Goal: Task Accomplishment & Management: Manage account settings

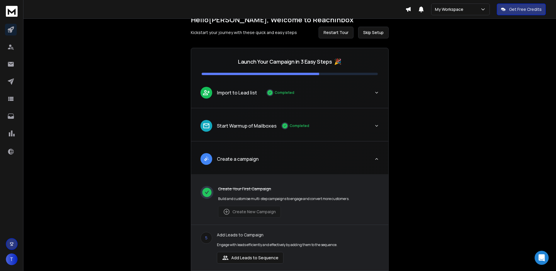
scroll to position [29, 0]
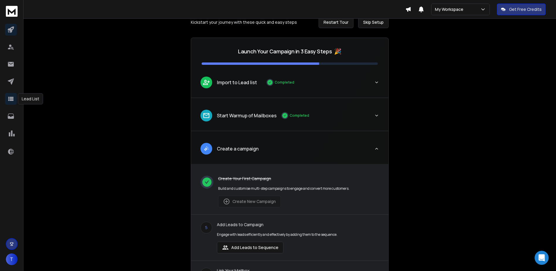
click at [13, 98] on icon at bounding box center [10, 99] width 5 height 4
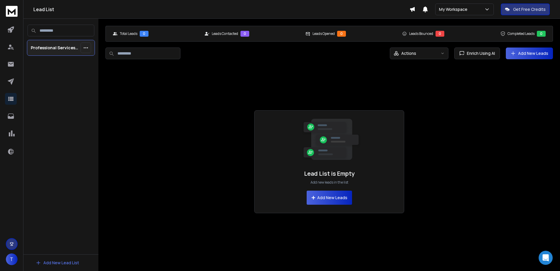
click at [531, 53] on link "Add New Leads" at bounding box center [530, 53] width 38 height 6
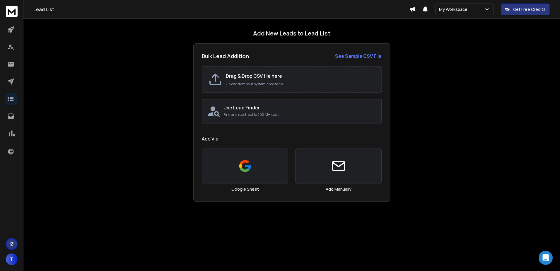
click at [287, 75] on h2 "Drag & Drop CSV file here" at bounding box center [301, 75] width 150 height 7
type input "**********"
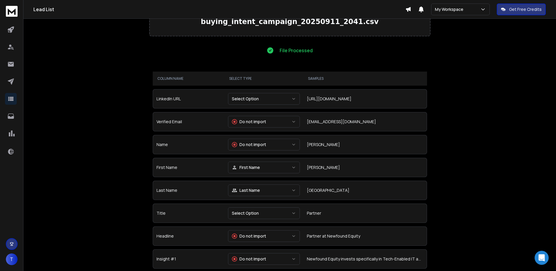
scroll to position [88, 0]
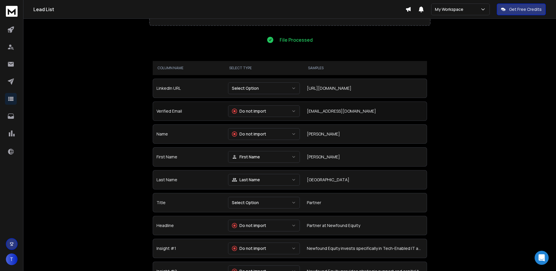
click at [268, 113] on button "Do not import" at bounding box center [264, 111] width 72 height 12
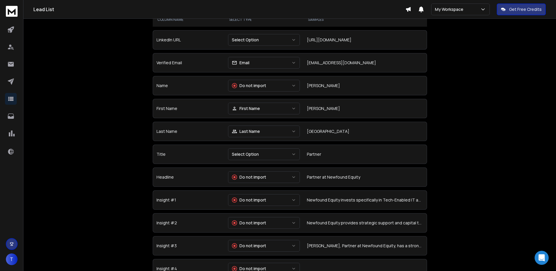
scroll to position [147, 0]
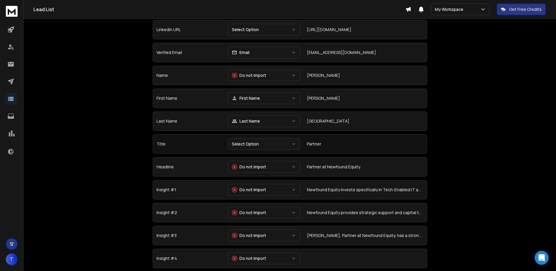
click at [283, 147] on button "Select Option" at bounding box center [264, 144] width 72 height 12
click at [371, 137] on td "Partner" at bounding box center [365, 143] width 124 height 19
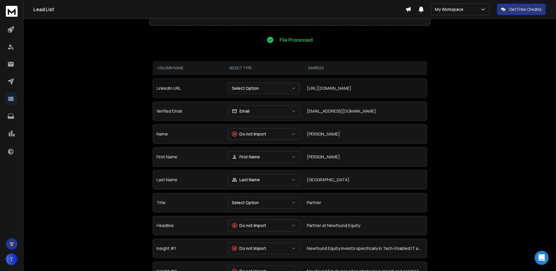
click at [269, 87] on button "Select Option" at bounding box center [264, 88] width 72 height 12
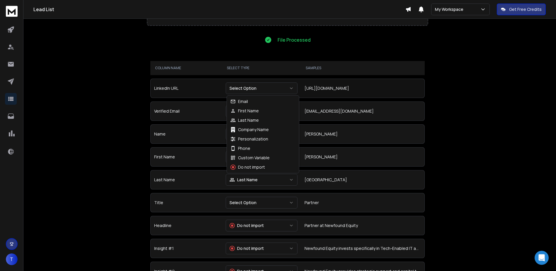
click at [269, 88] on button "Select Option" at bounding box center [262, 88] width 72 height 12
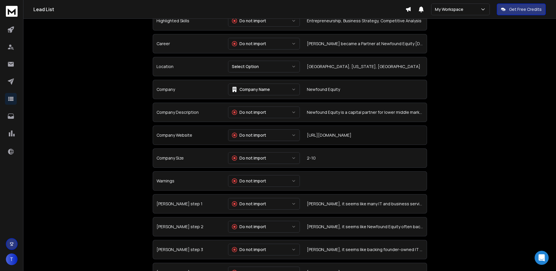
scroll to position [586, 0]
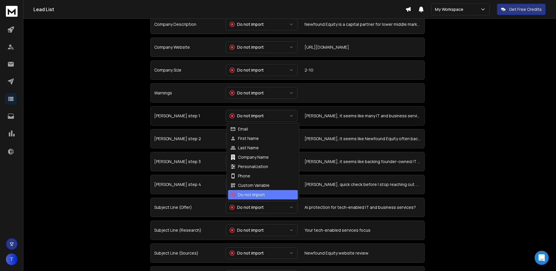
click at [265, 118] on button "Do not import" at bounding box center [262, 116] width 72 height 12
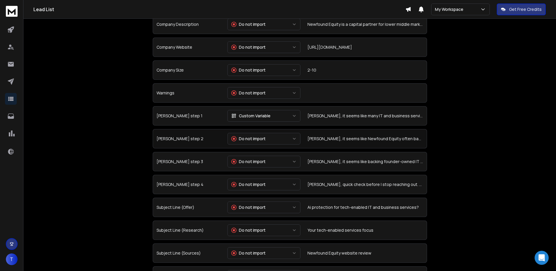
click at [261, 137] on div "Do not import" at bounding box center [248, 139] width 34 height 6
click at [258, 161] on div "Do not import" at bounding box center [248, 162] width 34 height 6
click at [259, 183] on div "Do not import" at bounding box center [248, 184] width 34 height 6
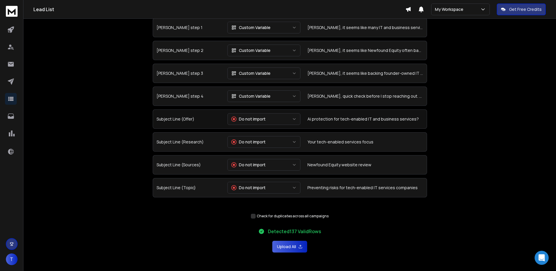
scroll to position [675, 0]
click at [256, 215] on button "Check for duplicates across all campaigns" at bounding box center [253, 215] width 5 height 5
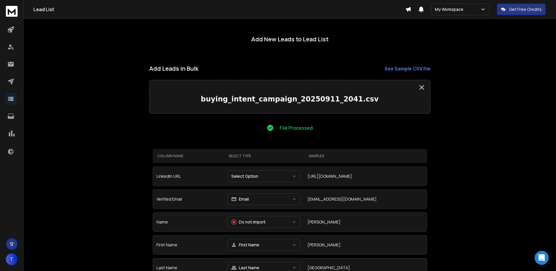
scroll to position [59, 0]
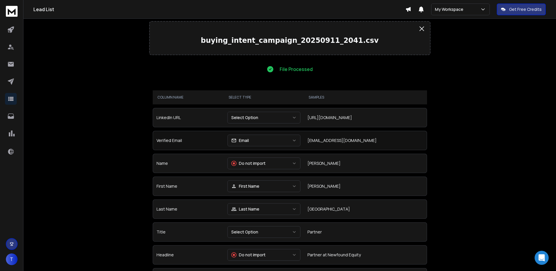
click at [275, 141] on button "Email" at bounding box center [263, 141] width 73 height 12
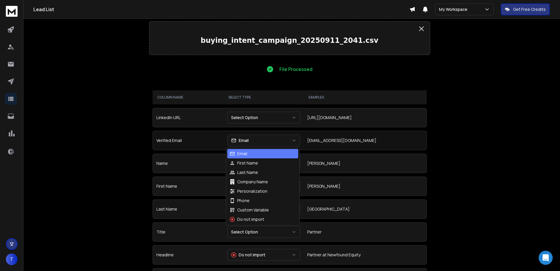
click at [275, 141] on button "Email" at bounding box center [263, 141] width 73 height 12
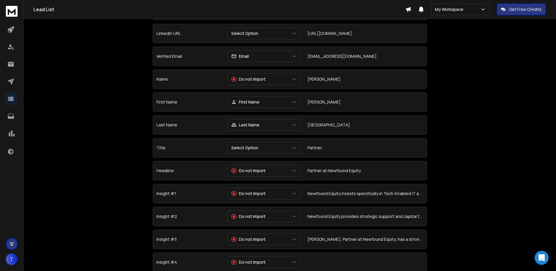
scroll to position [117, 0]
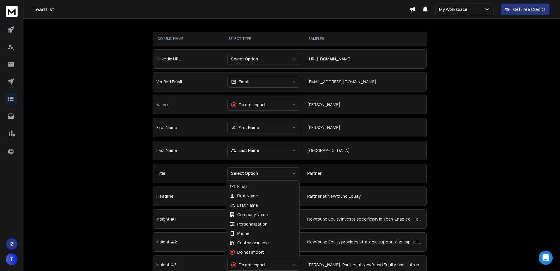
click at [276, 174] on button "Select Option" at bounding box center [263, 173] width 73 height 12
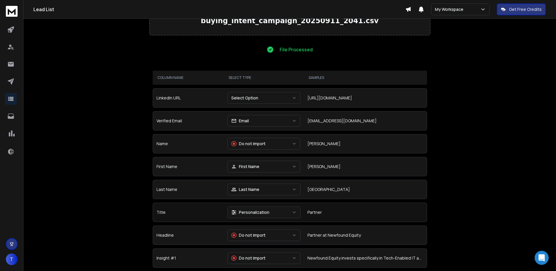
scroll to position [88, 0]
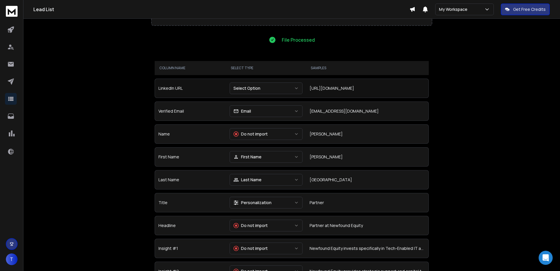
click at [258, 89] on button "Select Option" at bounding box center [266, 88] width 73 height 12
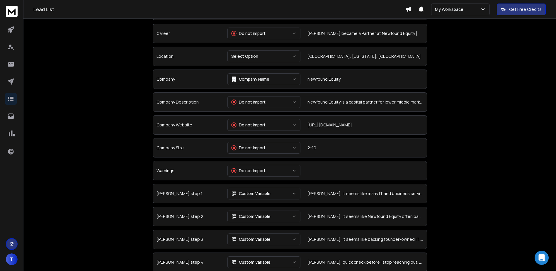
scroll to position [498, 0]
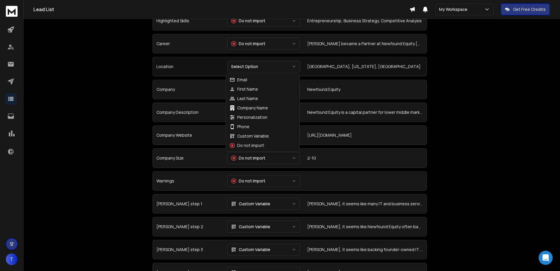
click at [269, 65] on button "Select Option" at bounding box center [263, 67] width 73 height 12
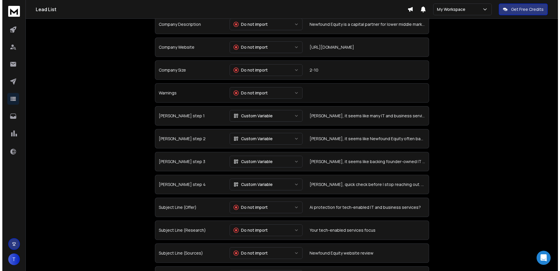
scroll to position [674, 0]
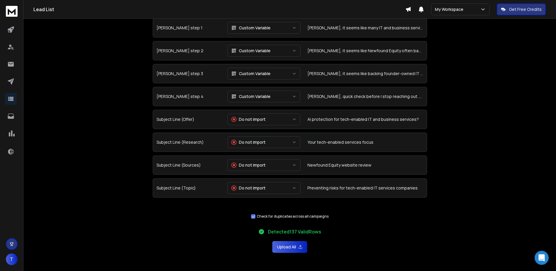
click at [296, 247] on button "Upload All" at bounding box center [289, 247] width 35 height 12
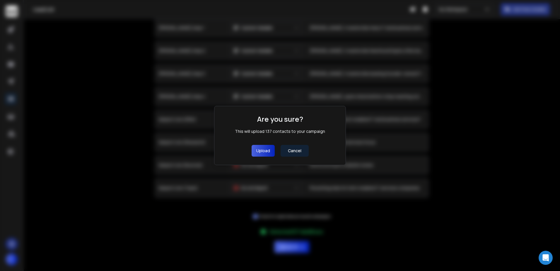
click at [266, 152] on button "Upload" at bounding box center [263, 151] width 23 height 12
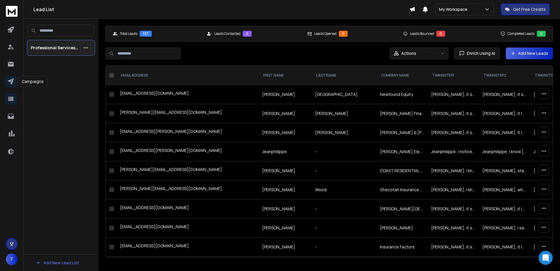
click at [11, 79] on icon at bounding box center [11, 81] width 6 height 6
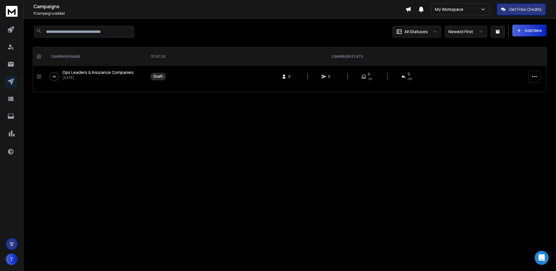
click at [529, 31] on button "Add New" at bounding box center [529, 31] width 34 height 12
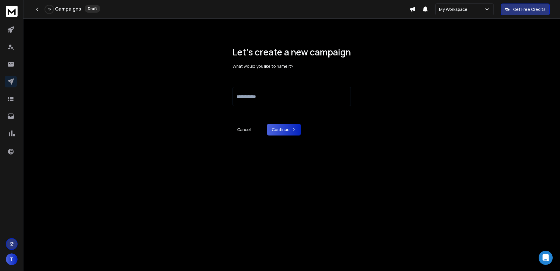
click at [291, 98] on input at bounding box center [292, 96] width 118 height 19
type input "*"
type input "**********"
click at [286, 131] on button "Continue" at bounding box center [284, 130] width 34 height 12
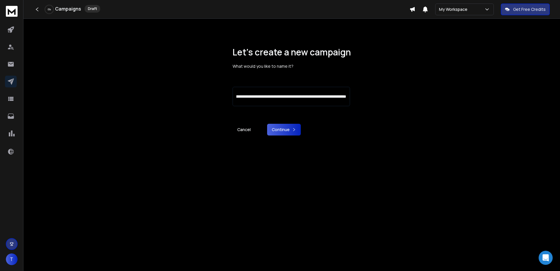
scroll to position [0, 0]
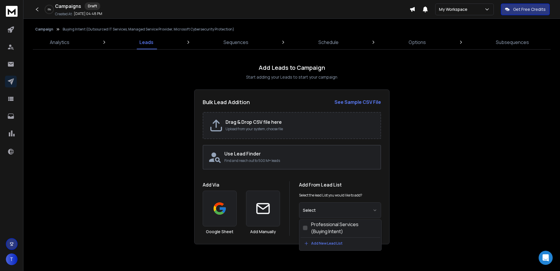
click at [329, 228] on div "Professional Services (Buying Intent)" at bounding box center [342, 228] width 63 height 14
click at [419, 205] on div "Add Leads to Campaign Start adding your Leads to start your campaign Bulk Lead …" at bounding box center [292, 151] width 514 height 186
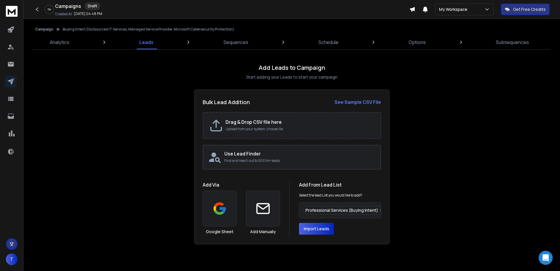
click at [318, 229] on button "Import Leads" at bounding box center [316, 229] width 35 height 12
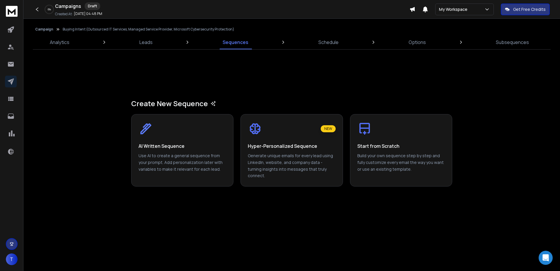
click at [394, 143] on h3 "Start from Scratch" at bounding box center [379, 146] width 42 height 6
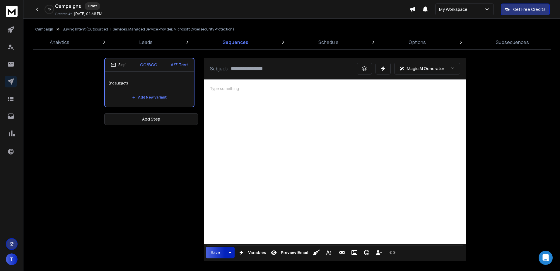
click at [255, 97] on div at bounding box center [335, 160] width 262 height 162
click at [260, 254] on span "Variables" at bounding box center [257, 252] width 21 height 5
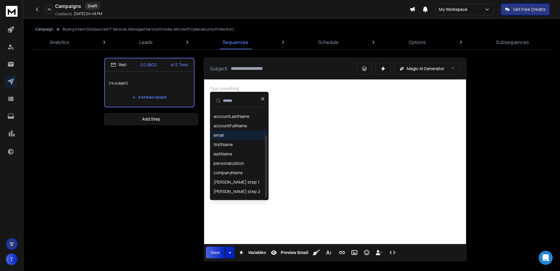
scroll to position [34, 0]
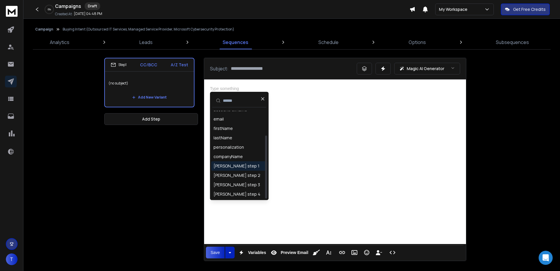
click at [232, 167] on div "[PERSON_NAME] step 1" at bounding box center [237, 166] width 46 height 6
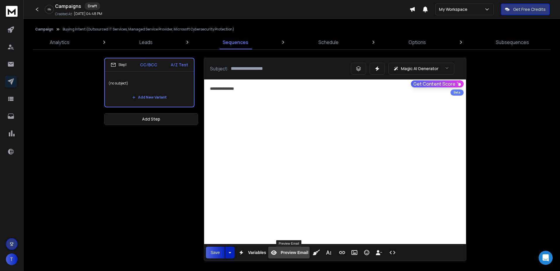
click at [295, 254] on span "Preview Email" at bounding box center [295, 252] width 30 height 5
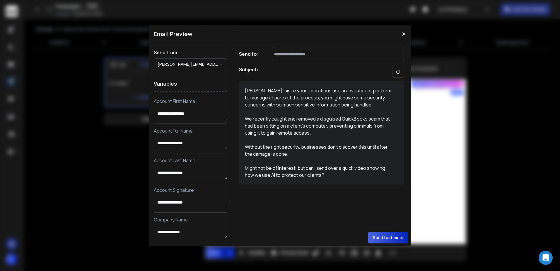
click at [427, 159] on div "**********" at bounding box center [280, 135] width 560 height 233
click at [443, 154] on div "**********" at bounding box center [280, 135] width 560 height 233
click at [406, 32] on icon at bounding box center [404, 34] width 5 height 5
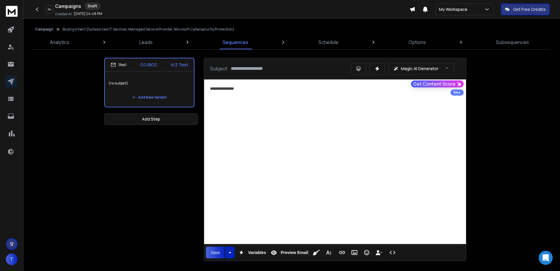
click at [267, 109] on div "**********" at bounding box center [335, 160] width 262 height 162
click at [253, 96] on div at bounding box center [335, 95] width 250 height 6
click at [252, 248] on div "Variables" at bounding box center [252, 252] width 32 height 9
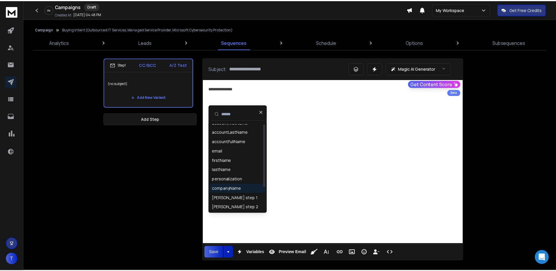
scroll to position [0, 0]
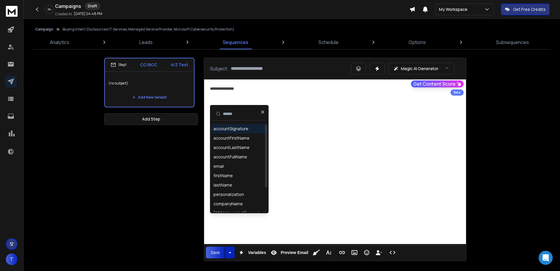
click at [242, 128] on div "accountSignature" at bounding box center [231, 129] width 35 height 6
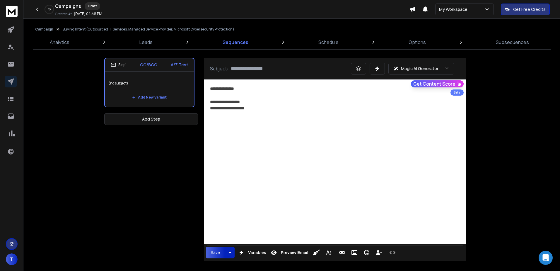
click at [259, 111] on div "**********" at bounding box center [335, 108] width 250 height 6
click at [296, 250] on span "Preview Email" at bounding box center [295, 252] width 30 height 5
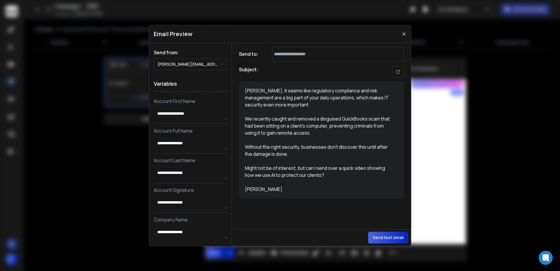
click at [403, 33] on icon at bounding box center [404, 34] width 5 height 5
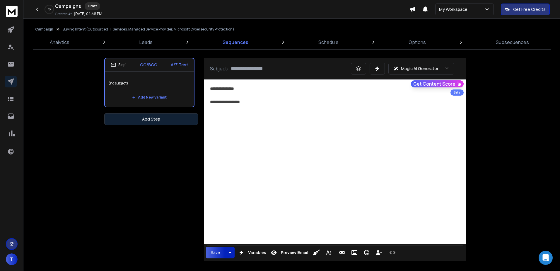
click at [183, 116] on button "Add Step" at bounding box center [151, 119] width 94 height 12
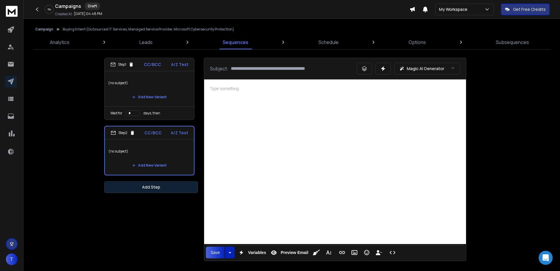
click at [176, 188] on button "Add Step" at bounding box center [151, 187] width 94 height 12
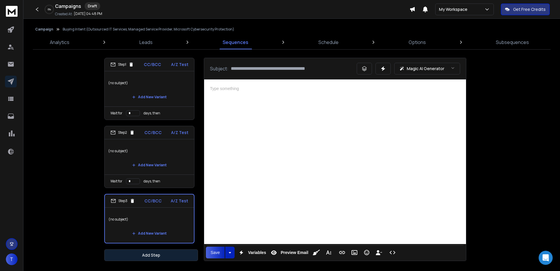
click at [170, 252] on button "Add Step" at bounding box center [151, 255] width 94 height 12
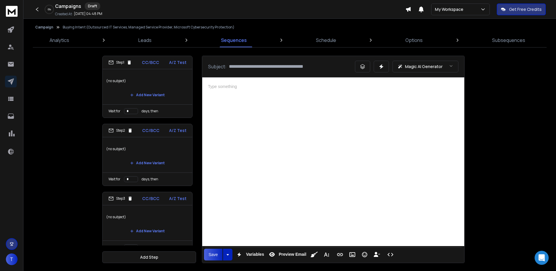
scroll to position [2, 0]
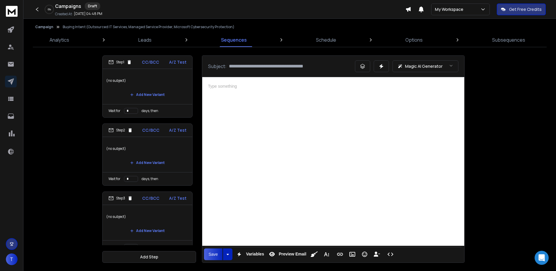
click at [157, 145] on p "(no subject)" at bounding box center [147, 148] width 83 height 16
click at [251, 110] on div at bounding box center [333, 158] width 262 height 162
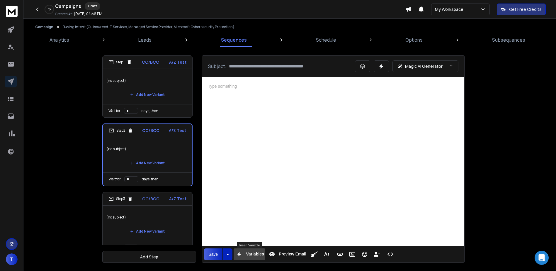
click at [261, 252] on span "Variables" at bounding box center [255, 254] width 21 height 5
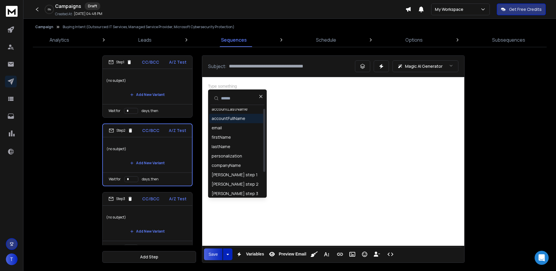
scroll to position [34, 0]
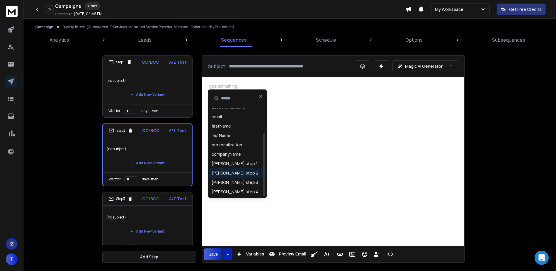
click at [230, 172] on div "[PERSON_NAME] step 2" at bounding box center [235, 173] width 47 height 6
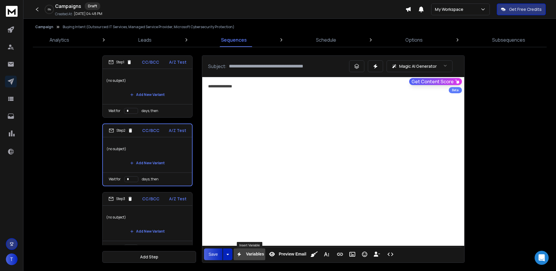
click at [252, 254] on span "Variables" at bounding box center [255, 254] width 21 height 5
click at [253, 250] on div "Variables" at bounding box center [250, 253] width 32 height 9
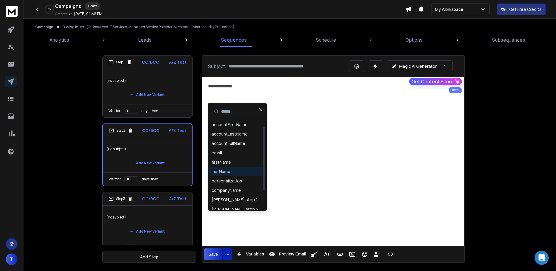
scroll to position [0, 0]
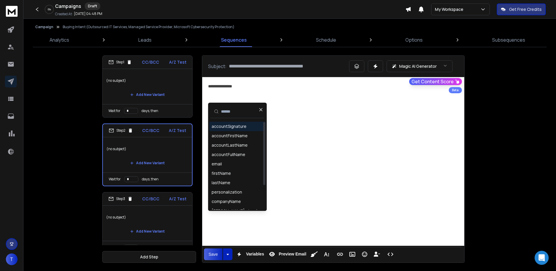
click at [234, 126] on div "accountSignature" at bounding box center [229, 126] width 35 height 6
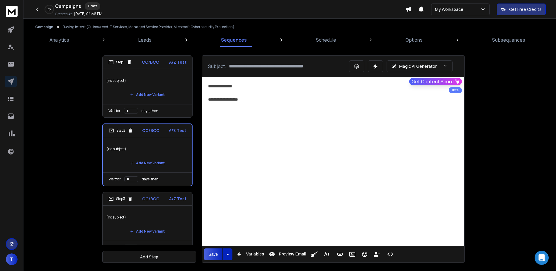
click at [151, 218] on p "(no subject)" at bounding box center [147, 217] width 83 height 16
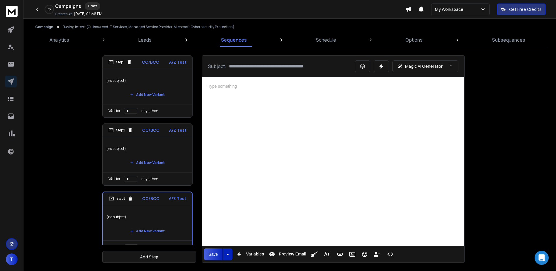
click at [250, 91] on div at bounding box center [333, 158] width 262 height 162
click at [252, 256] on span "Variables" at bounding box center [255, 254] width 21 height 5
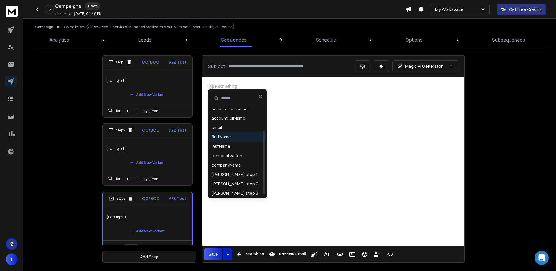
scroll to position [34, 0]
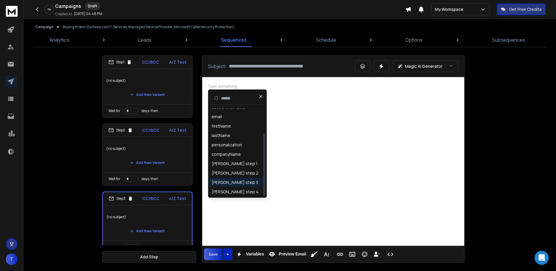
click at [236, 181] on div "[PERSON_NAME] step 3" at bounding box center [237, 182] width 56 height 9
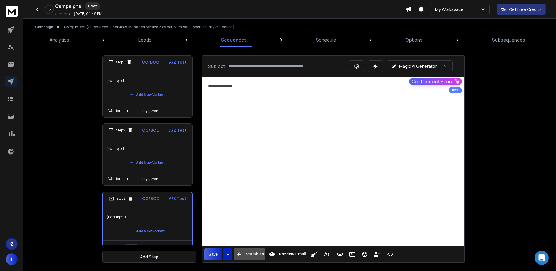
click at [257, 254] on span "Variables" at bounding box center [255, 254] width 21 height 5
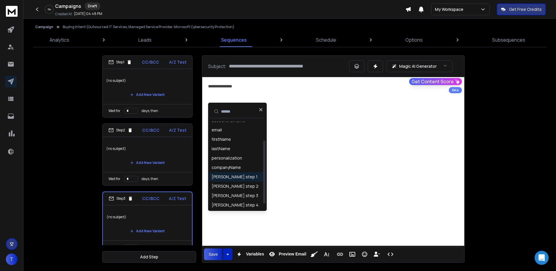
scroll to position [0, 0]
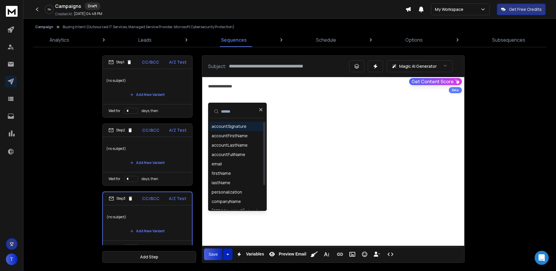
click at [236, 126] on div "accountSignature" at bounding box center [229, 126] width 35 height 6
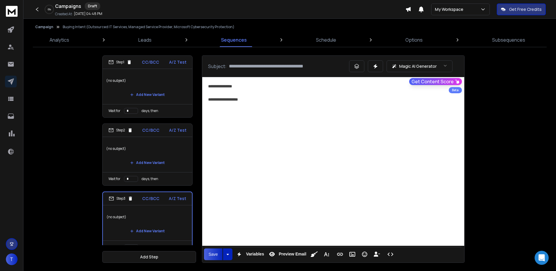
scroll to position [64, 0]
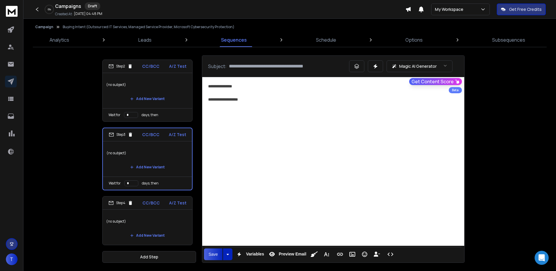
click at [156, 225] on p "(no subject)" at bounding box center [147, 221] width 83 height 16
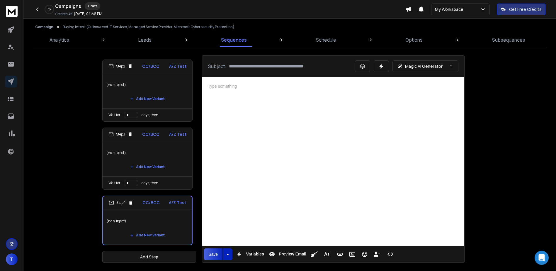
click at [266, 103] on div at bounding box center [333, 158] width 262 height 162
click at [254, 252] on span "Variables" at bounding box center [255, 254] width 21 height 5
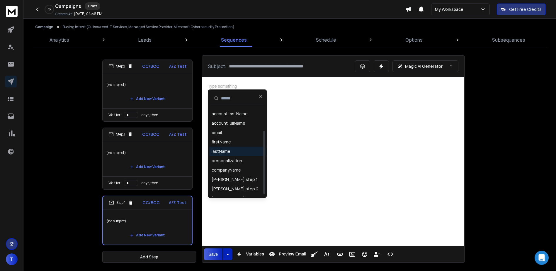
scroll to position [34, 0]
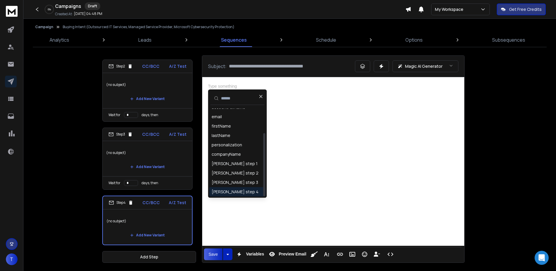
click at [231, 191] on div "[PERSON_NAME] step 4" at bounding box center [235, 192] width 47 height 6
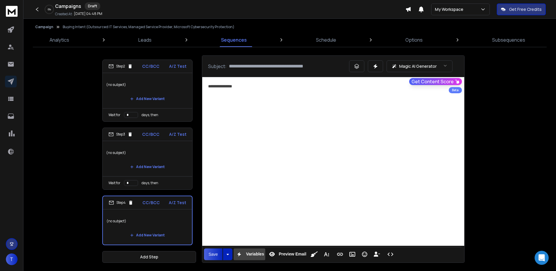
click at [256, 248] on button "Variables Insert Variable" at bounding box center [250, 254] width 32 height 12
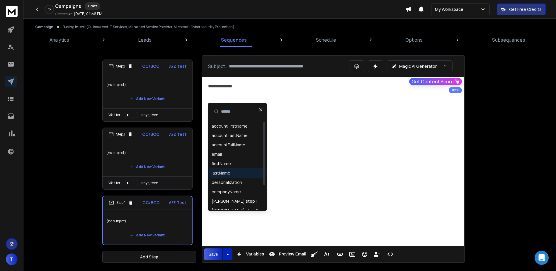
scroll to position [0, 0]
click at [234, 125] on div "accountSignature" at bounding box center [229, 126] width 35 height 6
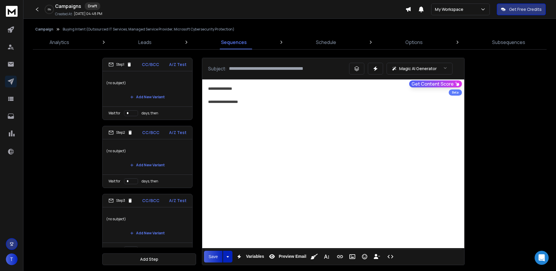
click at [166, 85] on p "(no subject)" at bounding box center [147, 83] width 83 height 16
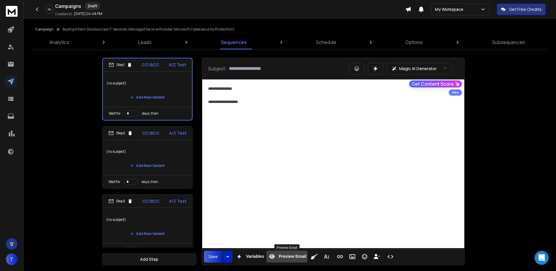
click at [287, 258] on span "Preview Email" at bounding box center [293, 256] width 30 height 5
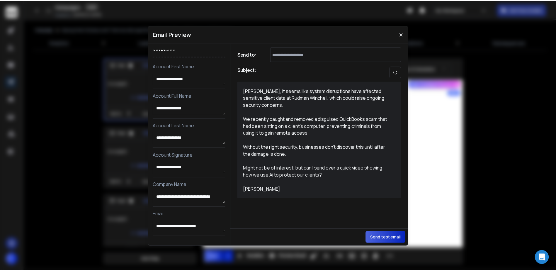
scroll to position [29, 0]
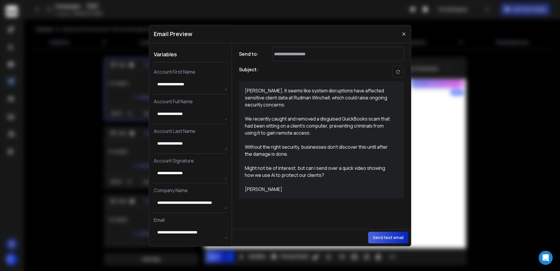
click at [190, 176] on textarea "******" at bounding box center [190, 174] width 73 height 12
click at [174, 174] on textarea "**********" at bounding box center [190, 174] width 73 height 12
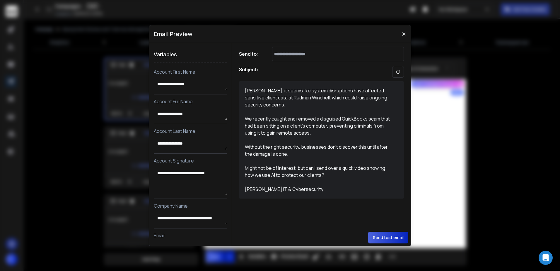
drag, startPoint x: 225, startPoint y: 177, endPoint x: 226, endPoint y: 201, distance: 24.1
click at [226, 201] on div "**********" at bounding box center [190, 266] width 73 height 397
click at [170, 173] on textarea "**********" at bounding box center [190, 182] width 73 height 29
click at [195, 183] on textarea "**********" at bounding box center [190, 182] width 73 height 29
click at [219, 173] on textarea "**********" at bounding box center [190, 182] width 73 height 29
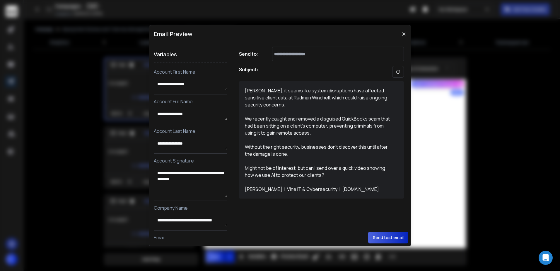
click at [204, 185] on textarea "**********" at bounding box center [190, 182] width 73 height 29
type textarea "**********"
click at [345, 50] on input at bounding box center [338, 54] width 128 height 11
type input "**********"
click at [389, 238] on button "Send test email" at bounding box center [388, 238] width 40 height 12
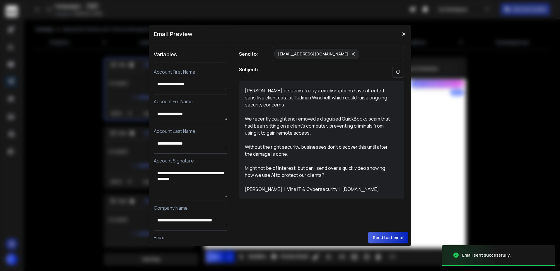
click at [406, 33] on icon at bounding box center [404, 34] width 5 height 5
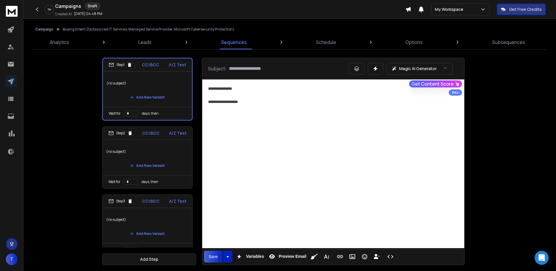
click at [447, 84] on button "Get Content Score" at bounding box center [435, 83] width 53 height 7
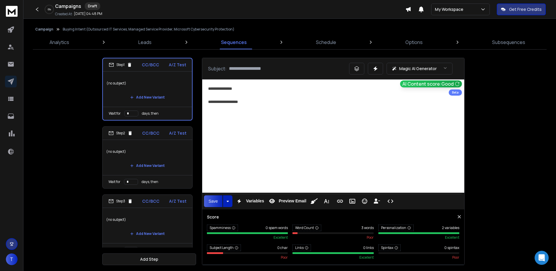
scroll to position [2, 0]
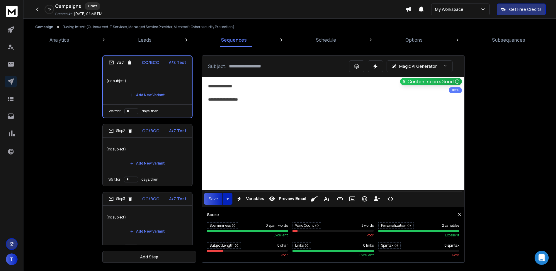
click at [292, 97] on div "**********" at bounding box center [333, 99] width 250 height 6
click at [273, 66] on input at bounding box center [286, 66] width 114 height 7
click at [179, 63] on p "A/Z Test" at bounding box center [177, 63] width 17 height 6
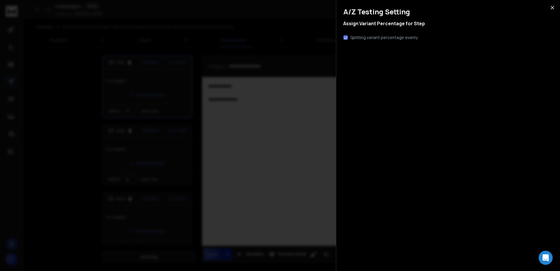
click at [555, 7] on icon "button" at bounding box center [553, 8] width 6 height 6
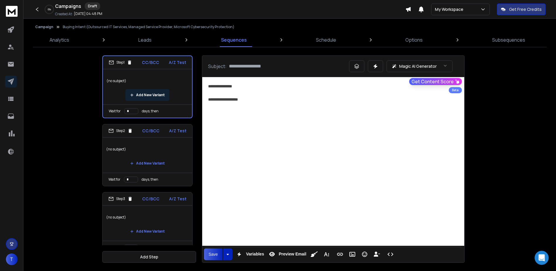
click at [151, 95] on button "Add New Variant" at bounding box center [147, 95] width 44 height 12
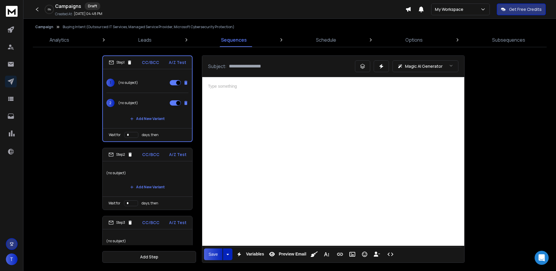
click at [127, 83] on p "(no subject)" at bounding box center [128, 82] width 20 height 5
click at [128, 98] on div "2 (no subject)" at bounding box center [147, 103] width 82 height 20
click at [311, 88] on div at bounding box center [333, 86] width 250 height 6
click at [259, 256] on span "Variables" at bounding box center [255, 254] width 21 height 5
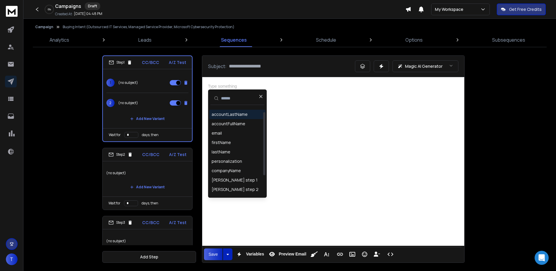
scroll to position [34, 0]
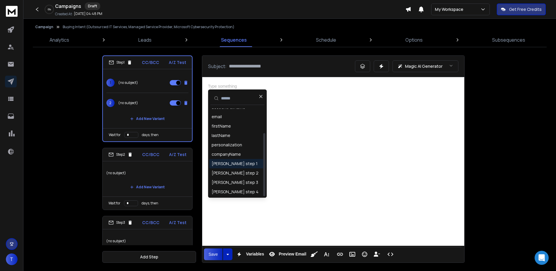
click at [234, 163] on div "[PERSON_NAME] step 1" at bounding box center [237, 163] width 56 height 9
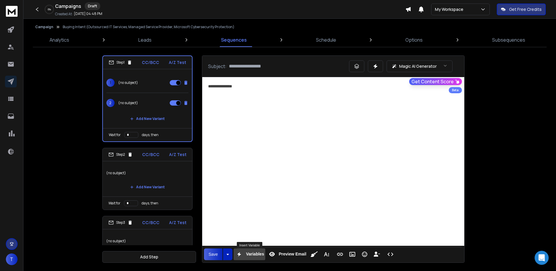
click at [252, 253] on span "Variables" at bounding box center [255, 254] width 21 height 5
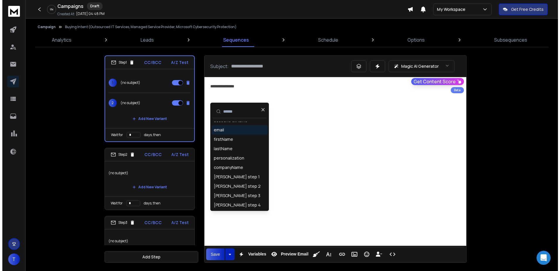
scroll to position [0, 0]
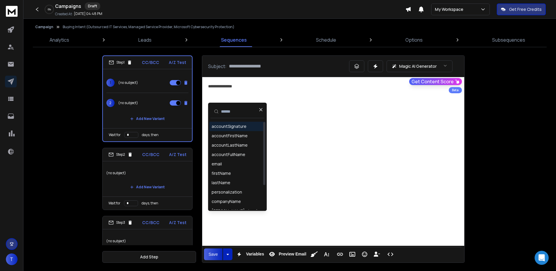
click at [236, 129] on div "accountSignature" at bounding box center [229, 126] width 35 height 6
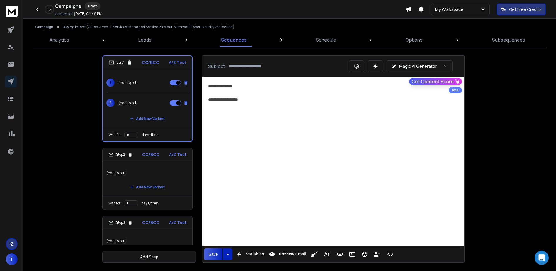
click at [143, 84] on div "1 (no subject)" at bounding box center [147, 83] width 82 height 20
click at [277, 66] on input at bounding box center [286, 66] width 114 height 7
click at [400, 65] on p "Magic AI Generator" at bounding box center [418, 66] width 38 height 6
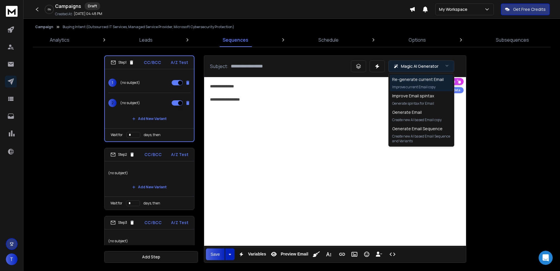
click at [413, 67] on p "Magic AI Generator" at bounding box center [420, 66] width 38 height 6
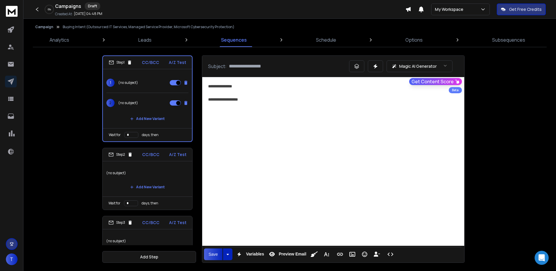
drag, startPoint x: 356, startPoint y: 67, endPoint x: 344, endPoint y: 67, distance: 12.6
click at [344, 67] on div "Subject: Magic AI Generator Get Content Score Beta" at bounding box center [333, 66] width 262 height 21
click at [359, 67] on icon at bounding box center [356, 66] width 5 height 5
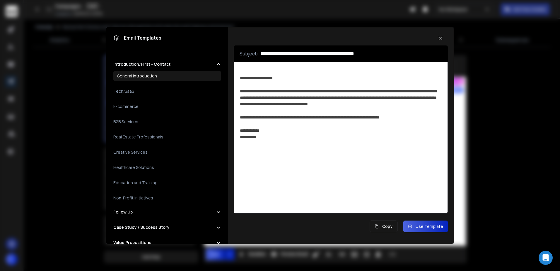
click at [442, 39] on icon at bounding box center [440, 37] width 5 height 5
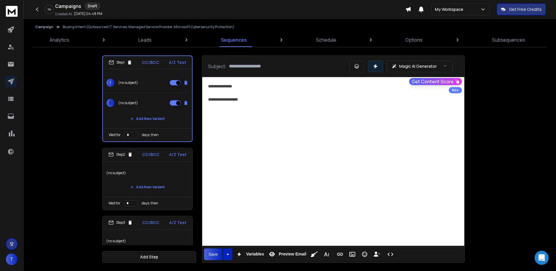
click at [380, 66] on button "button" at bounding box center [375, 66] width 15 height 12
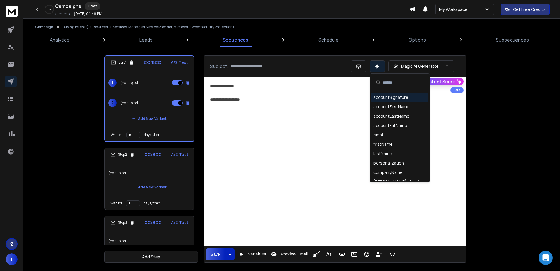
click at [380, 63] on button "button" at bounding box center [377, 66] width 15 height 12
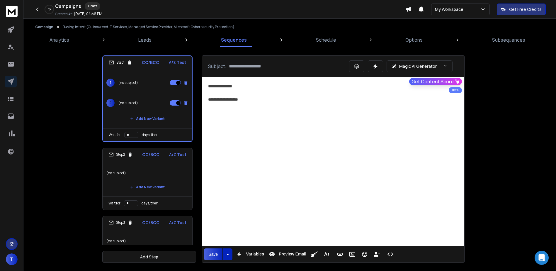
click at [264, 63] on input at bounding box center [286, 66] width 114 height 7
click at [371, 65] on button "button" at bounding box center [375, 66] width 15 height 12
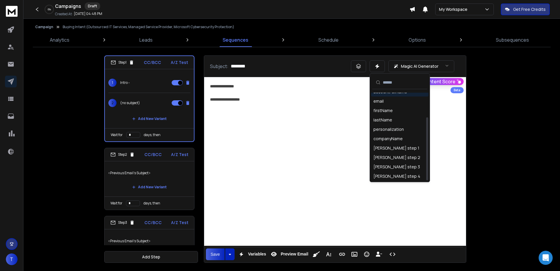
scroll to position [34, 0]
click at [397, 136] on div "companyName" at bounding box center [388, 138] width 29 height 6
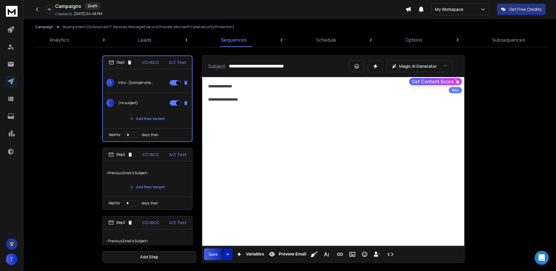
type input "**********"
click at [136, 105] on p "(no subject)" at bounding box center [128, 103] width 20 height 5
click at [268, 65] on input at bounding box center [286, 66] width 114 height 7
type input "*"
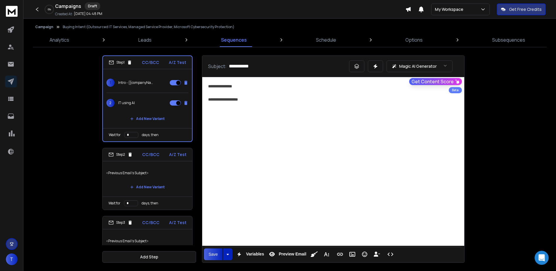
type input "**********"
click at [283, 101] on div "**********" at bounding box center [333, 99] width 250 height 6
click at [284, 256] on span "Preview Email" at bounding box center [293, 254] width 30 height 5
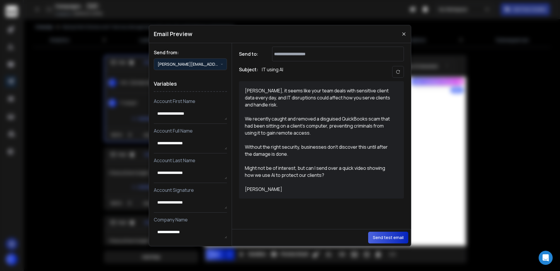
click at [216, 66] on p "[PERSON_NAME][EMAIL_ADDRESS][PERSON_NAME][DOMAIN_NAME]" at bounding box center [189, 64] width 63 height 6
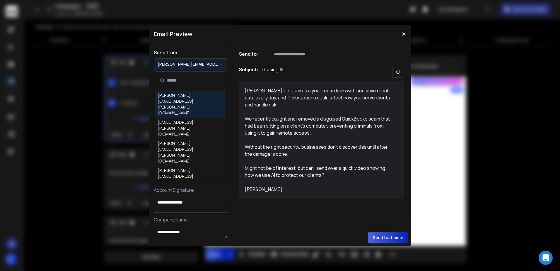
click at [216, 65] on p "[PERSON_NAME][EMAIL_ADDRESS][PERSON_NAME][DOMAIN_NAME]" at bounding box center [189, 64] width 63 height 6
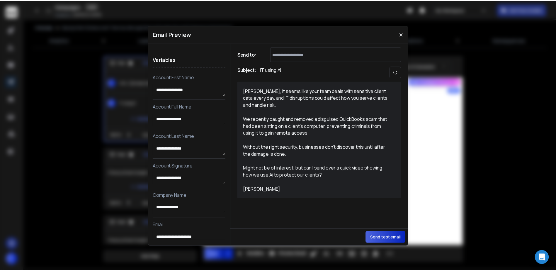
scroll to position [29, 0]
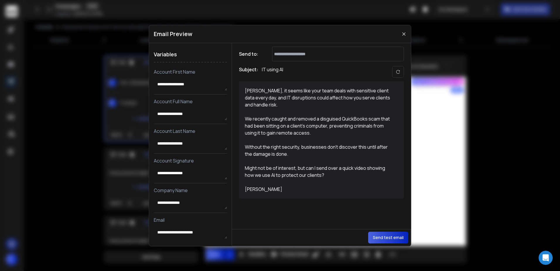
click at [405, 35] on icon at bounding box center [404, 34] width 5 height 5
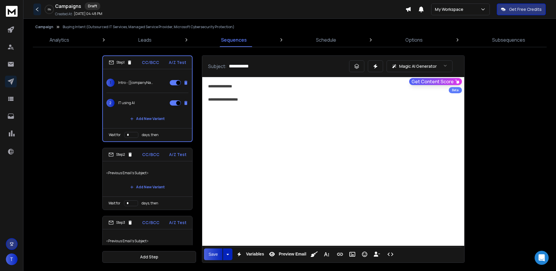
click at [36, 9] on icon at bounding box center [37, 9] width 2 height 4
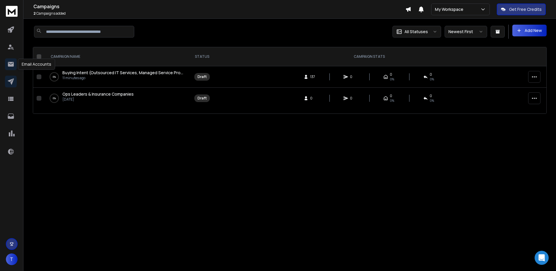
click at [6, 66] on link at bounding box center [11, 64] width 12 height 12
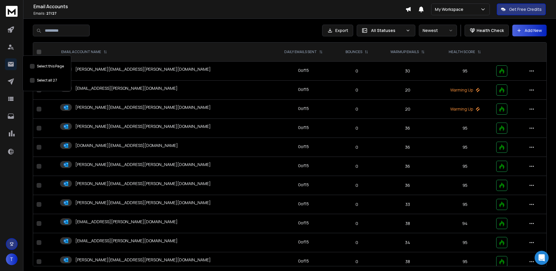
click at [38, 52] on button "Select this Page" at bounding box center [39, 52] width 5 height 5
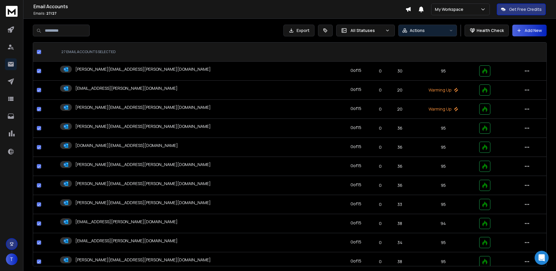
click at [446, 30] on div "Actions" at bounding box center [424, 31] width 45 height 6
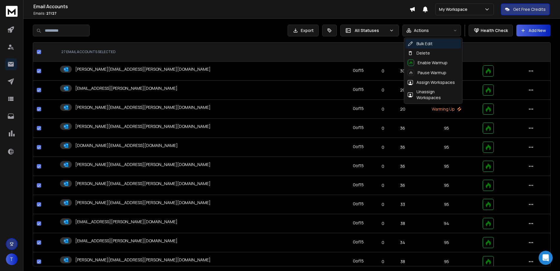
click at [434, 42] on div "Bulk Edit" at bounding box center [434, 43] width 56 height 9
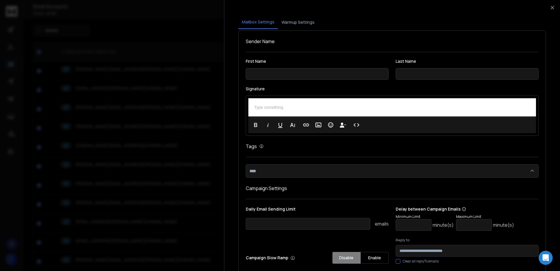
click at [304, 111] on div at bounding box center [392, 107] width 276 height 6
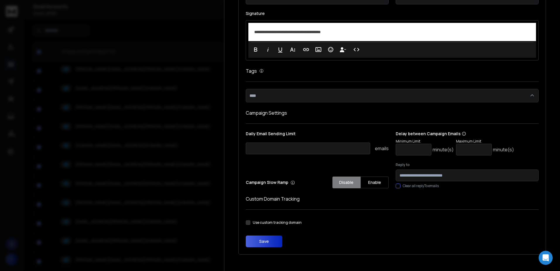
click at [329, 147] on input "number" at bounding box center [308, 148] width 125 height 12
type input "**"
click at [428, 176] on input "text" at bounding box center [467, 175] width 143 height 12
click at [268, 242] on button "Save" at bounding box center [264, 241] width 37 height 12
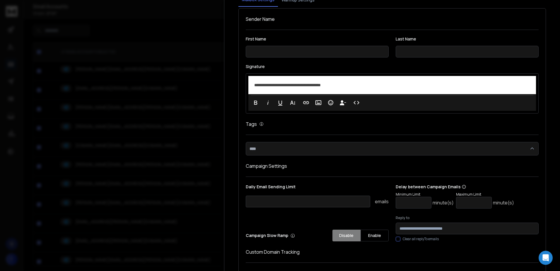
scroll to position [0, 0]
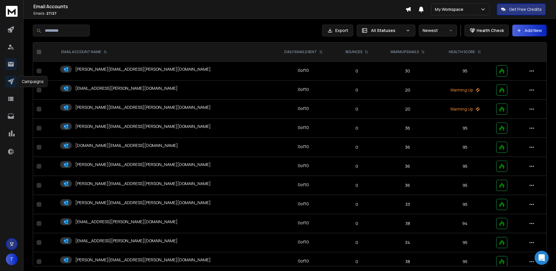
click at [11, 79] on icon at bounding box center [11, 81] width 6 height 6
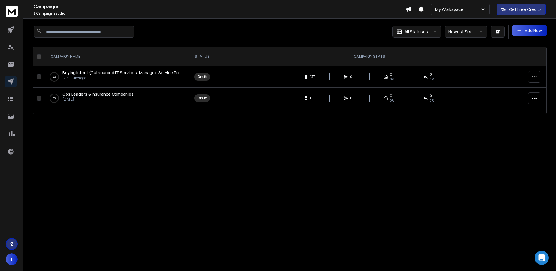
click at [110, 75] on link "Buying Intent (Outsourced IT Services, Managed Service Provider, Microsoft Cybe…" at bounding box center [123, 73] width 122 height 6
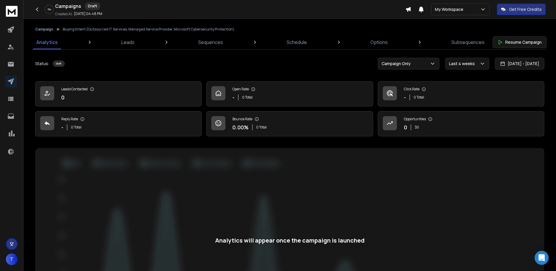
click at [226, 41] on div "Analytics Leads Sequences Schedule Options Subsequences" at bounding box center [260, 42] width 455 height 14
click at [220, 43] on p "Sequences" at bounding box center [210, 42] width 25 height 7
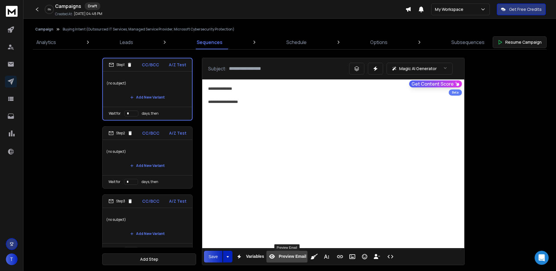
click at [276, 254] on div "Preview Email" at bounding box center [286, 257] width 41 height 10
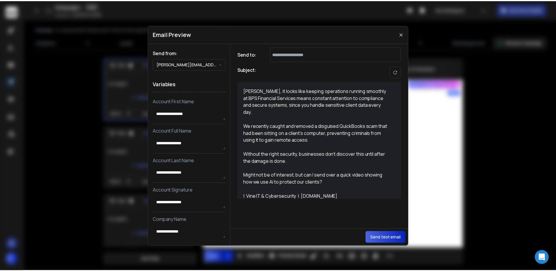
scroll to position [88, 0]
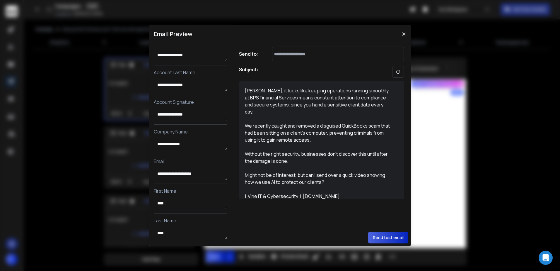
click at [405, 33] on icon at bounding box center [404, 34] width 5 height 5
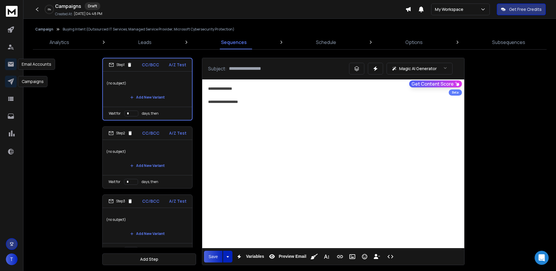
click at [8, 66] on icon at bounding box center [11, 64] width 6 height 5
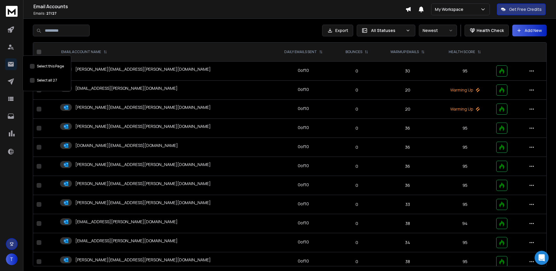
click at [39, 51] on button "Select this Page" at bounding box center [39, 52] width 5 height 5
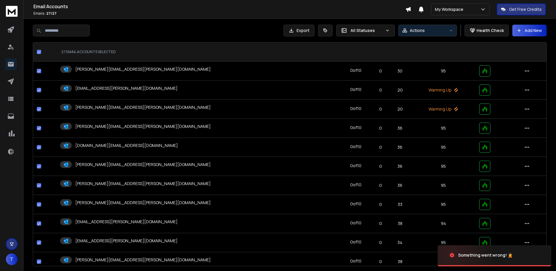
click at [422, 31] on p "Actions" at bounding box center [417, 31] width 15 height 6
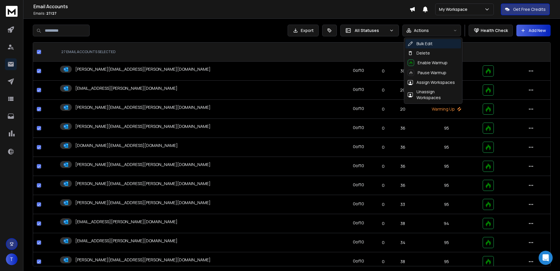
click at [433, 45] on div "Bulk Edit" at bounding box center [420, 44] width 25 height 6
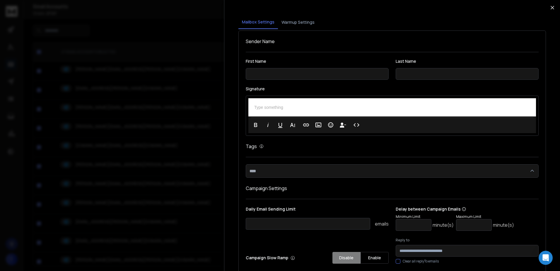
click at [550, 9] on icon "button" at bounding box center [553, 8] width 6 height 6
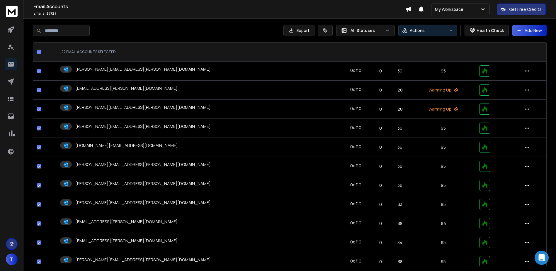
click at [426, 30] on div "Actions" at bounding box center [424, 31] width 45 height 6
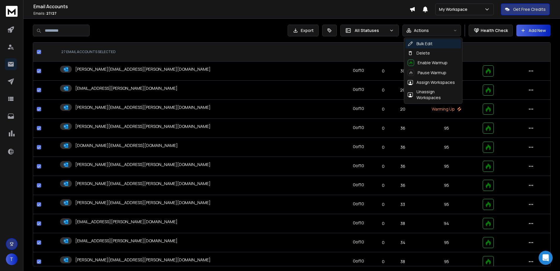
click at [428, 44] on div "Bulk Edit" at bounding box center [420, 44] width 25 height 6
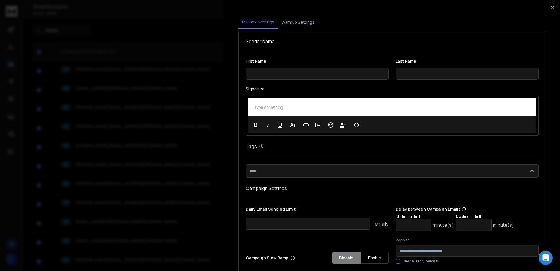
click at [305, 106] on div at bounding box center [392, 107] width 276 height 6
click at [356, 125] on icon "button" at bounding box center [356, 124] width 7 height 7
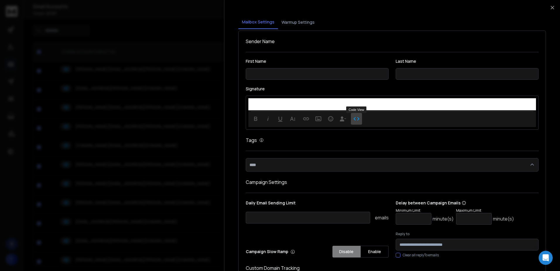
click at [358, 120] on icon "button" at bounding box center [357, 119] width 6 height 4
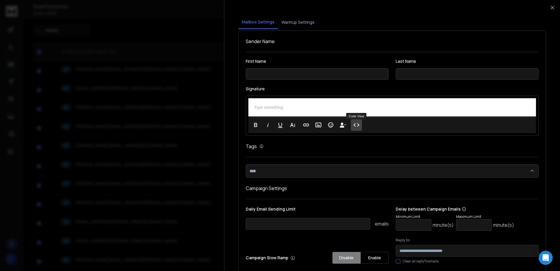
click at [359, 127] on icon "button" at bounding box center [356, 124] width 7 height 7
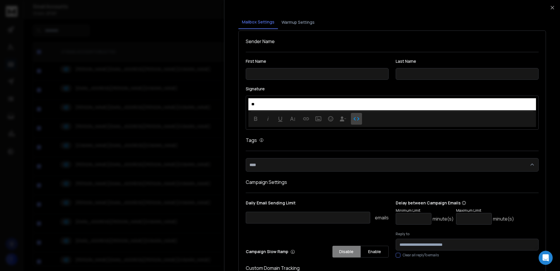
type textarea "*"
click at [357, 119] on icon "button" at bounding box center [356, 118] width 7 height 7
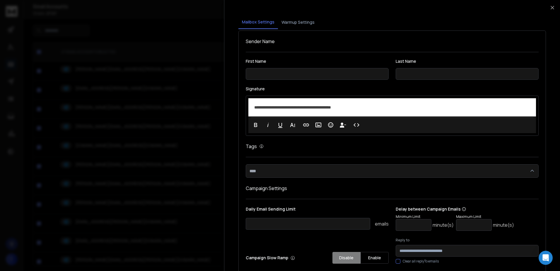
scroll to position [75, 0]
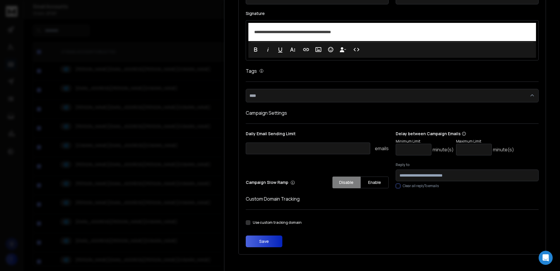
click at [271, 242] on button "Save" at bounding box center [264, 241] width 37 height 12
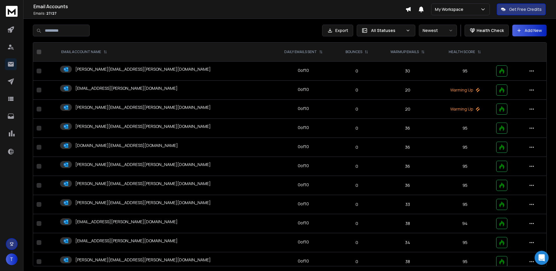
click at [530, 71] on icon at bounding box center [532, 70] width 4 height 1
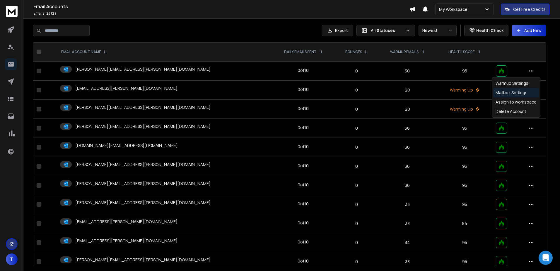
click at [516, 93] on div "Mailbox Settings" at bounding box center [517, 92] width 46 height 9
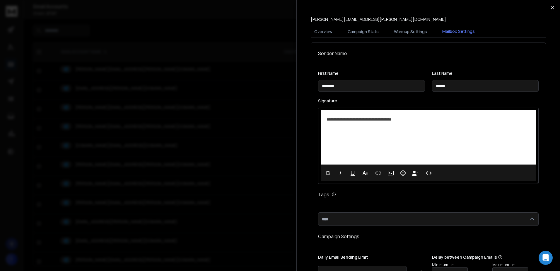
click at [550, 5] on icon "button" at bounding box center [553, 8] width 6 height 6
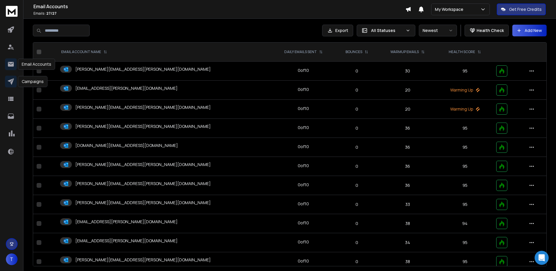
click at [11, 83] on icon at bounding box center [11, 81] width 6 height 6
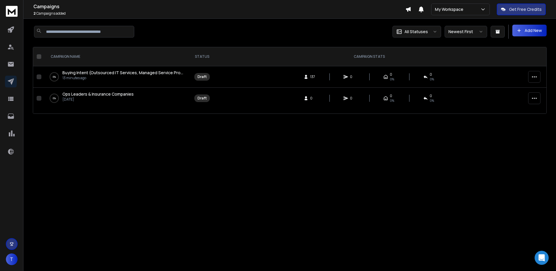
click at [131, 76] on p "13 minutes ago" at bounding box center [123, 78] width 122 height 5
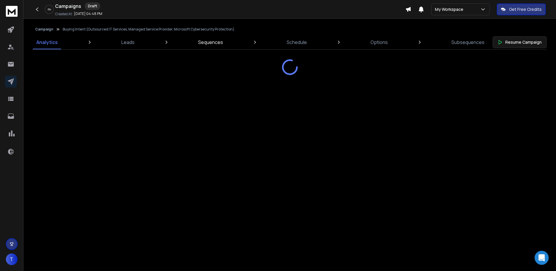
click at [206, 44] on p "Sequences" at bounding box center [210, 42] width 25 height 7
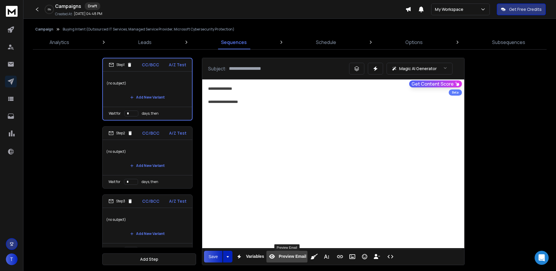
click at [296, 256] on span "Preview Email" at bounding box center [293, 256] width 30 height 5
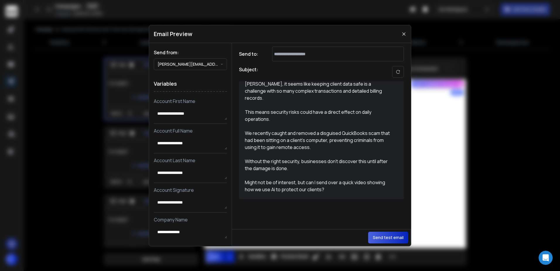
scroll to position [8, 0]
click at [403, 33] on icon at bounding box center [404, 34] width 5 height 5
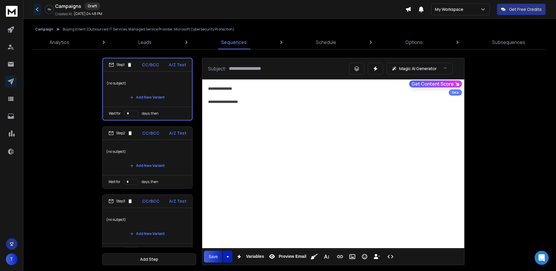
click at [38, 12] on icon at bounding box center [37, 9] width 5 height 5
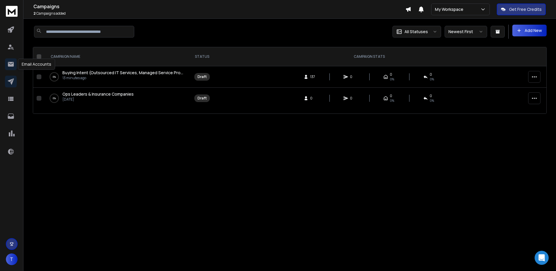
click at [10, 68] on link at bounding box center [11, 64] width 12 height 12
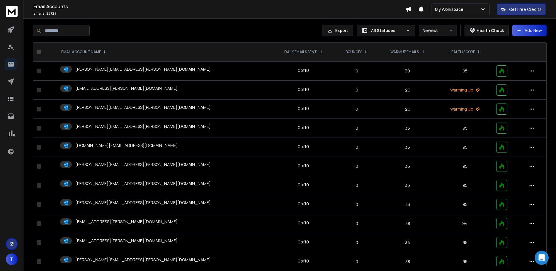
click at [521, 72] on button at bounding box center [532, 71] width 22 height 10
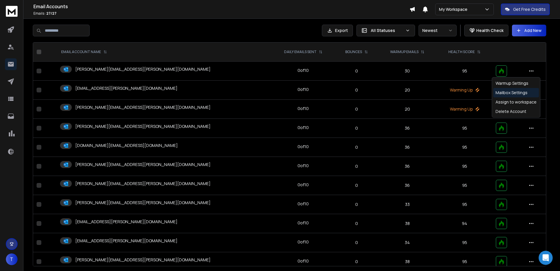
click at [519, 91] on div "Mailbox Settings" at bounding box center [517, 92] width 46 height 9
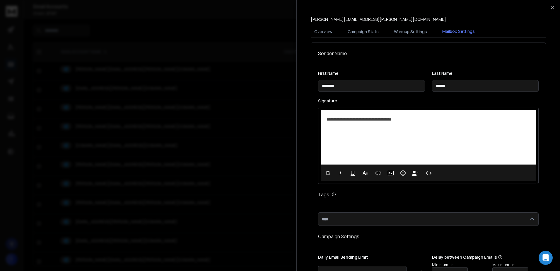
click at [330, 120] on div "**********" at bounding box center [428, 119] width 202 height 6
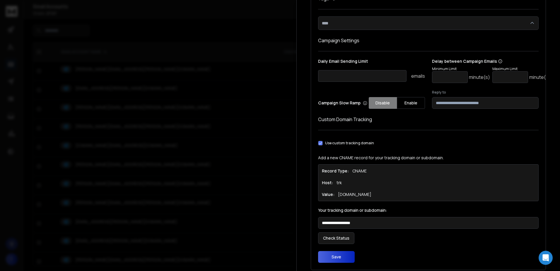
scroll to position [216, 0]
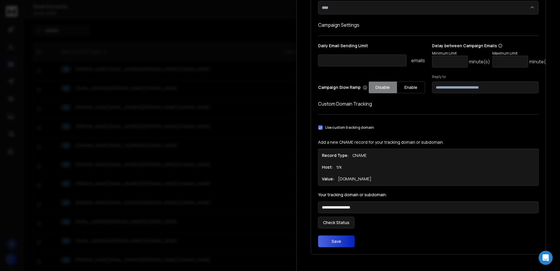
click at [337, 237] on button "Save" at bounding box center [336, 241] width 37 height 12
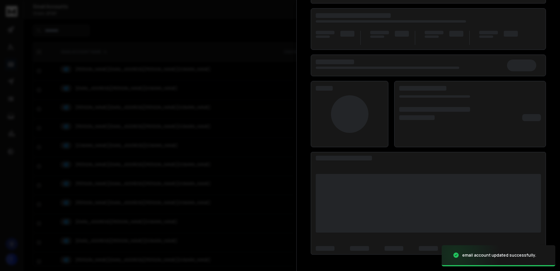
scroll to position [116, 0]
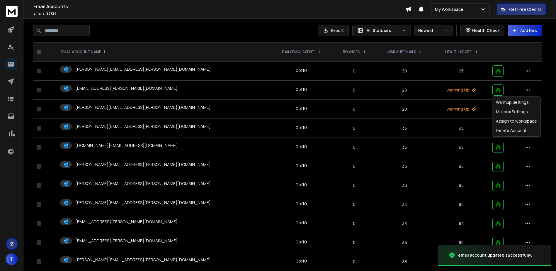
click at [527, 90] on icon at bounding box center [527, 89] width 4 height 1
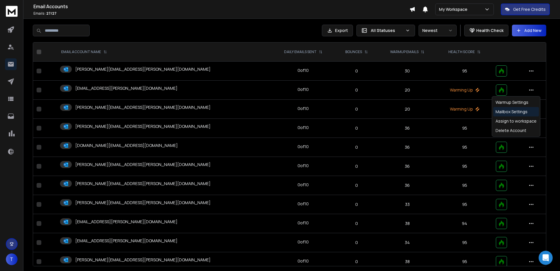
click at [516, 110] on div "Mailbox Settings" at bounding box center [517, 111] width 46 height 9
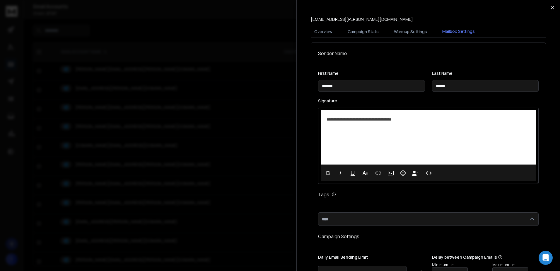
click at [550, 7] on icon "button" at bounding box center [553, 8] width 6 height 6
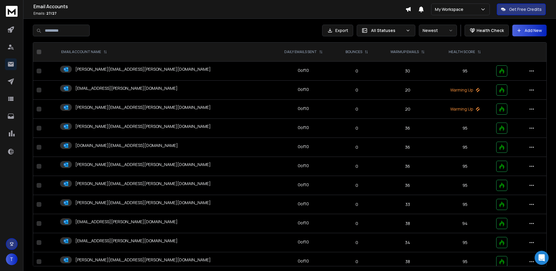
click at [36, 53] on th at bounding box center [44, 52] width 23 height 19
click at [38, 53] on button "Select this Page" at bounding box center [39, 52] width 5 height 5
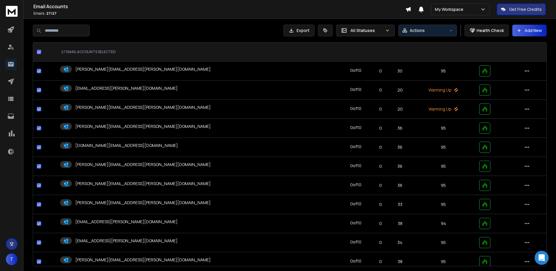
click at [419, 29] on p "Actions" at bounding box center [417, 31] width 15 height 6
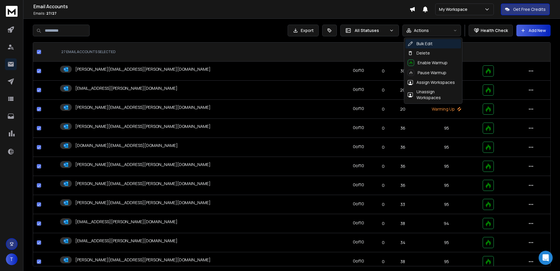
click at [429, 42] on div "Bulk Edit" at bounding box center [420, 44] width 25 height 6
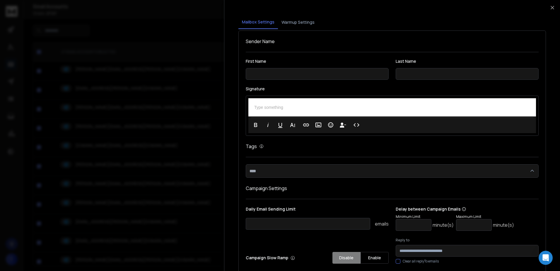
click at [285, 104] on div at bounding box center [393, 107] width 288 height 18
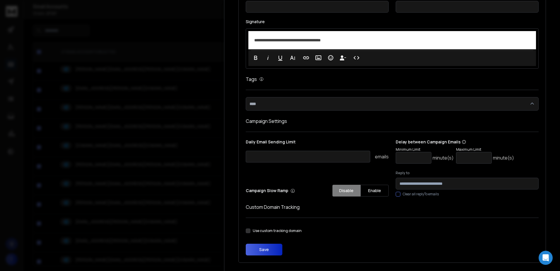
scroll to position [75, 0]
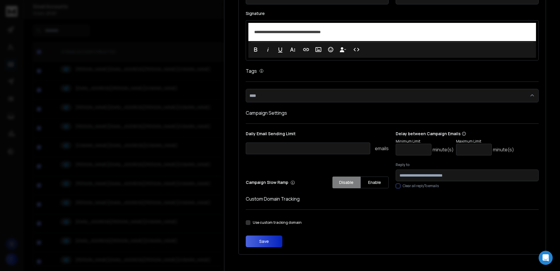
click at [269, 241] on button "Save" at bounding box center [264, 241] width 37 height 12
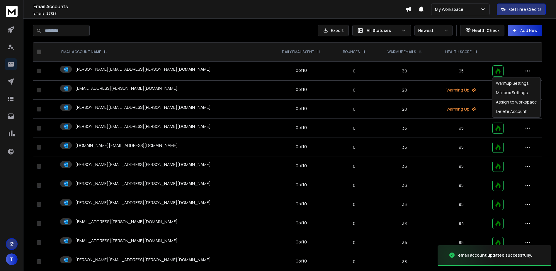
click at [525, 70] on icon at bounding box center [527, 70] width 5 height 5
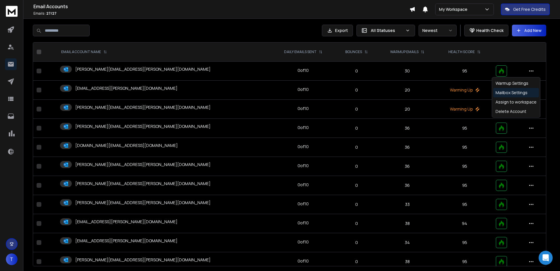
click at [514, 91] on div "Mailbox Settings" at bounding box center [517, 92] width 46 height 9
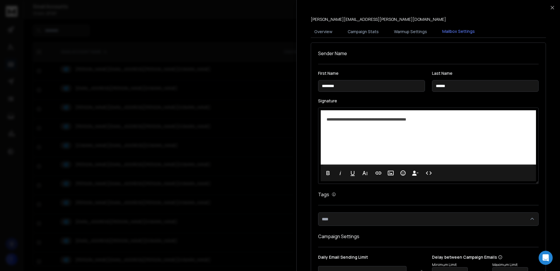
scroll to position [216, 0]
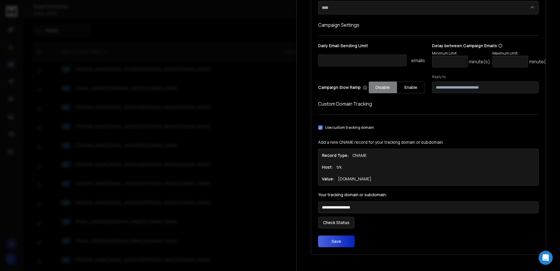
click at [342, 236] on button "Save" at bounding box center [336, 241] width 37 height 12
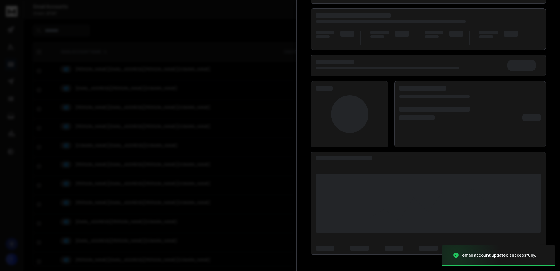
scroll to position [116, 0]
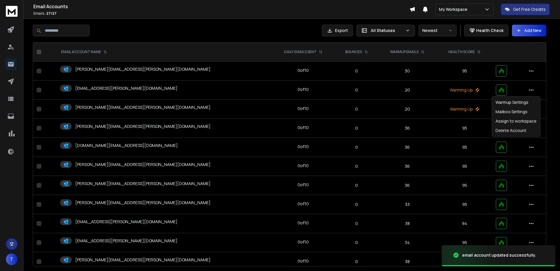
click at [529, 91] on icon at bounding box center [531, 89] width 5 height 5
click at [513, 113] on div "Mailbox Settings" at bounding box center [517, 111] width 46 height 9
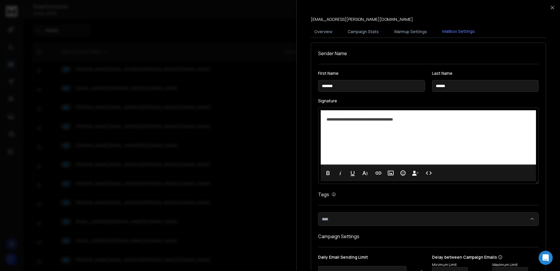
click at [325, 121] on div "**********" at bounding box center [428, 137] width 215 height 54
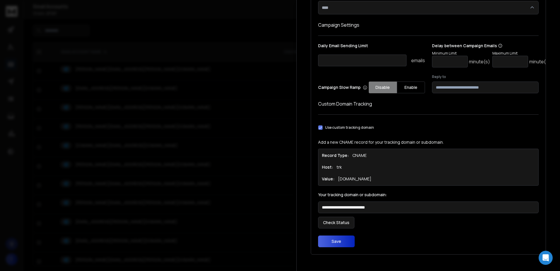
click at [337, 238] on button "Save" at bounding box center [336, 241] width 37 height 12
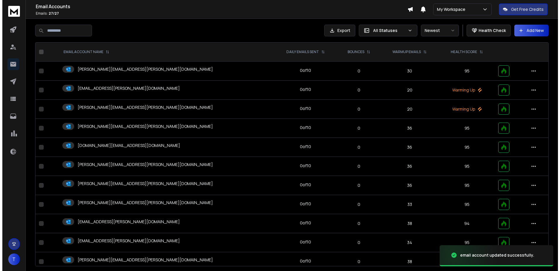
scroll to position [0, 0]
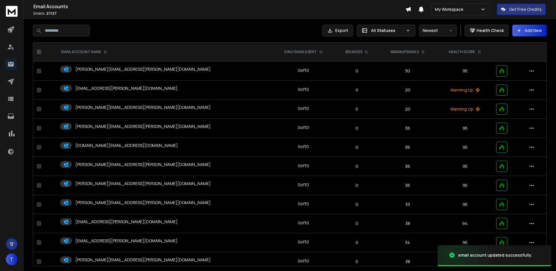
click at [530, 109] on icon at bounding box center [532, 108] width 4 height 1
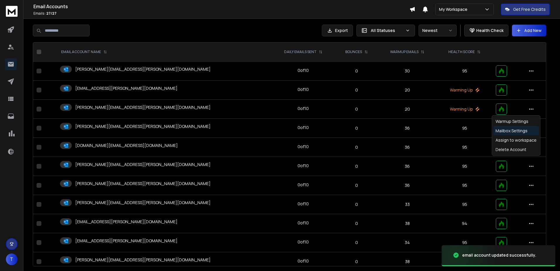
click at [515, 130] on div "Mailbox Settings" at bounding box center [517, 130] width 46 height 9
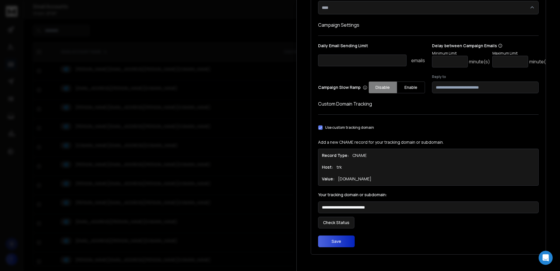
scroll to position [216, 0]
click at [338, 241] on button "Save" at bounding box center [336, 241] width 37 height 12
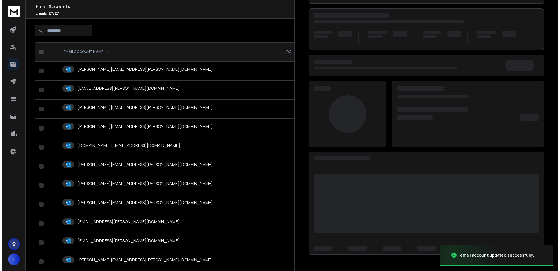
scroll to position [0, 0]
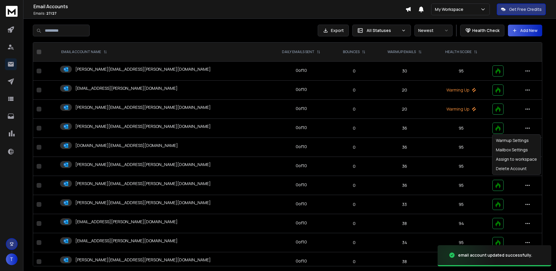
click at [525, 129] on icon at bounding box center [527, 127] width 5 height 5
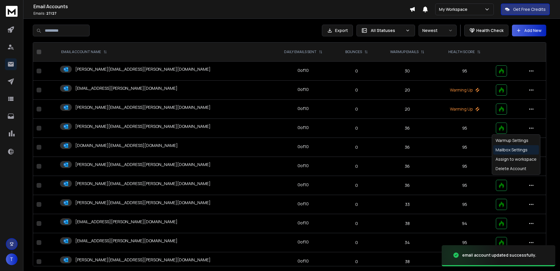
click at [509, 151] on div "Mailbox Settings" at bounding box center [517, 149] width 46 height 9
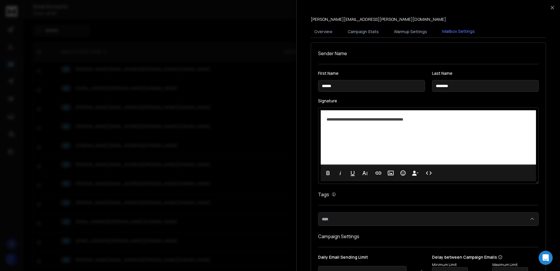
scroll to position [216, 0]
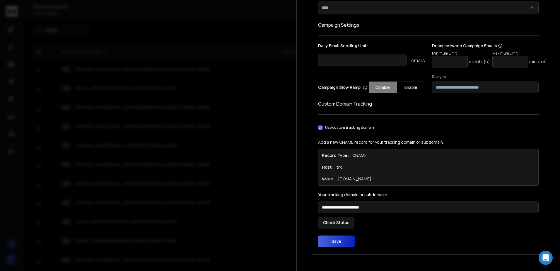
click at [341, 235] on button "Save" at bounding box center [336, 241] width 37 height 12
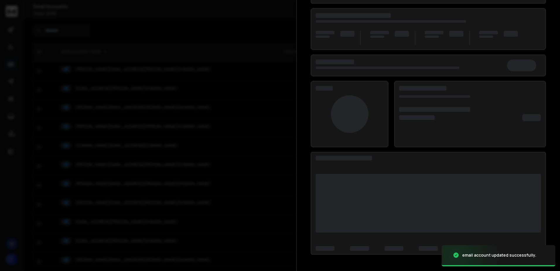
scroll to position [116, 0]
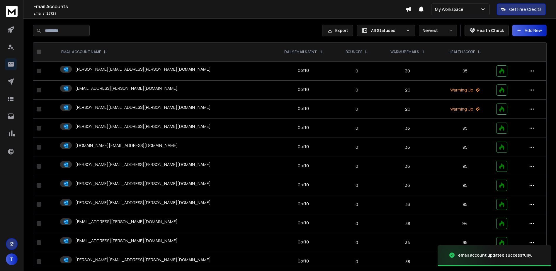
click at [529, 147] on icon at bounding box center [531, 147] width 5 height 5
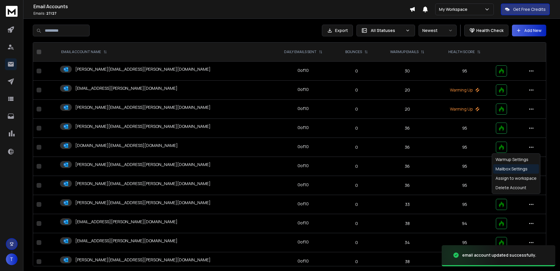
click at [515, 169] on div "Mailbox Settings" at bounding box center [517, 168] width 46 height 9
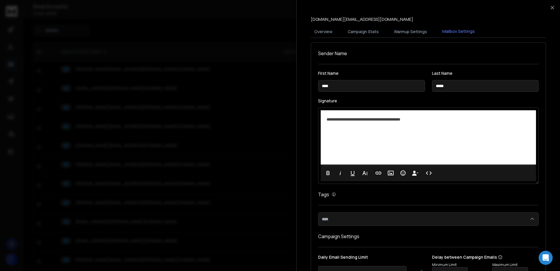
scroll to position [216, 0]
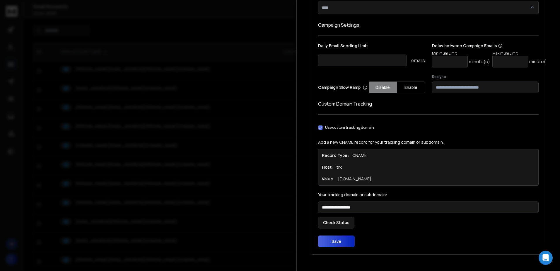
click at [342, 238] on button "Save" at bounding box center [336, 241] width 37 height 12
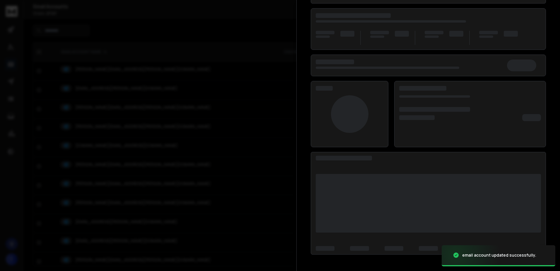
scroll to position [116, 0]
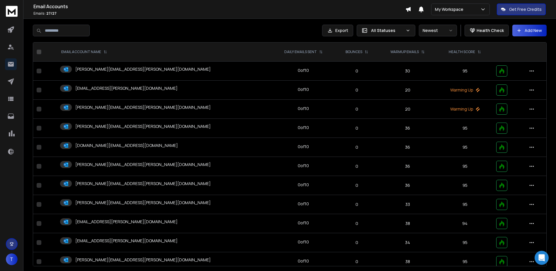
click at [529, 167] on icon at bounding box center [531, 166] width 5 height 5
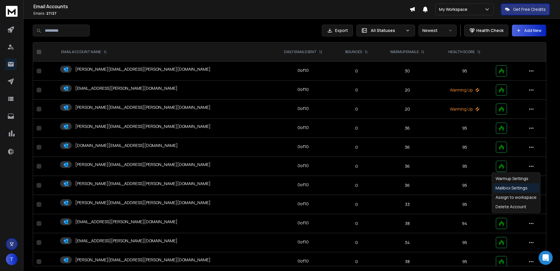
click at [514, 189] on div "Mailbox Settings" at bounding box center [517, 187] width 46 height 9
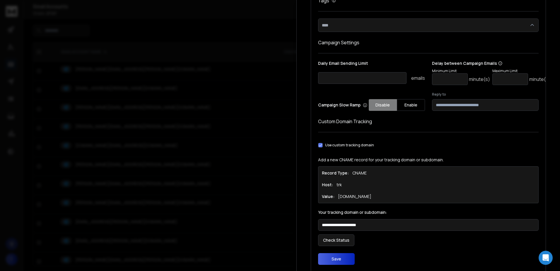
scroll to position [216, 0]
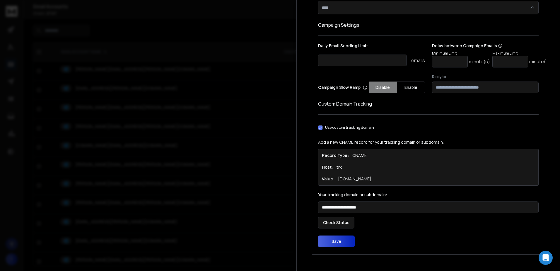
click at [339, 238] on button "Save" at bounding box center [336, 241] width 37 height 12
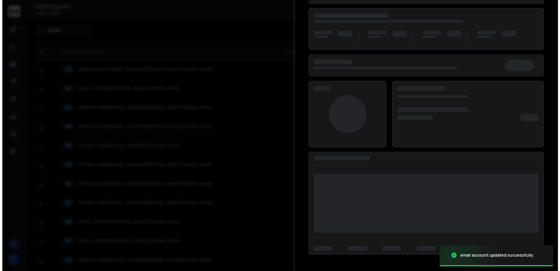
scroll to position [0, 0]
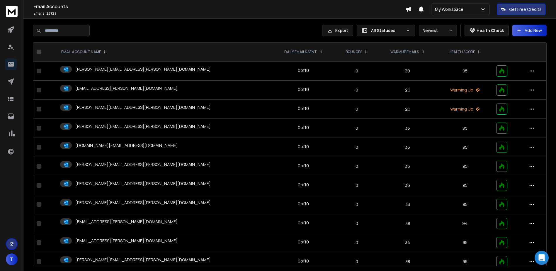
click at [529, 185] on icon at bounding box center [531, 185] width 5 height 5
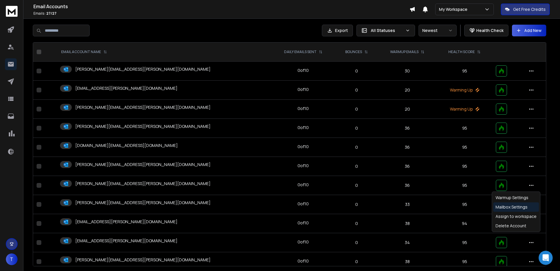
click at [515, 207] on div "Mailbox Settings" at bounding box center [517, 206] width 46 height 9
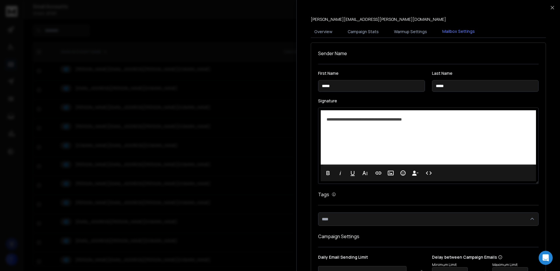
scroll to position [216, 0]
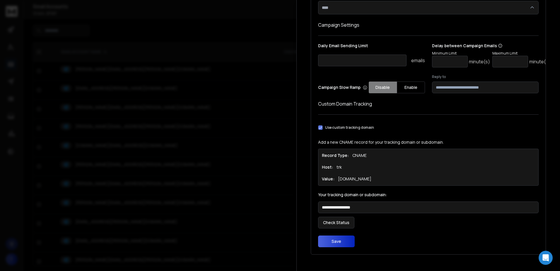
click at [339, 237] on button "Save" at bounding box center [336, 241] width 37 height 12
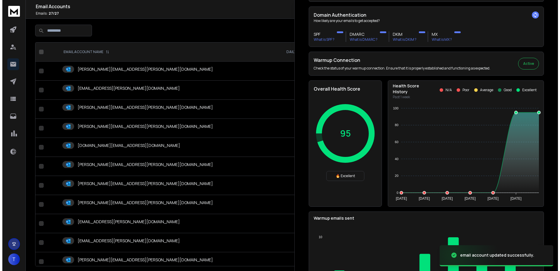
scroll to position [0, 0]
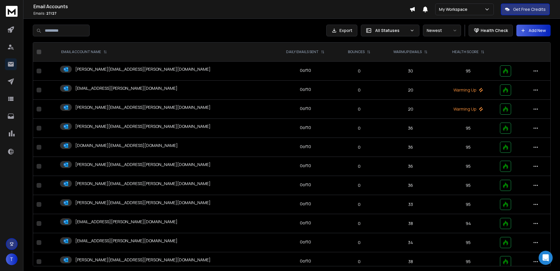
click at [534, 204] on icon at bounding box center [536, 204] width 5 height 5
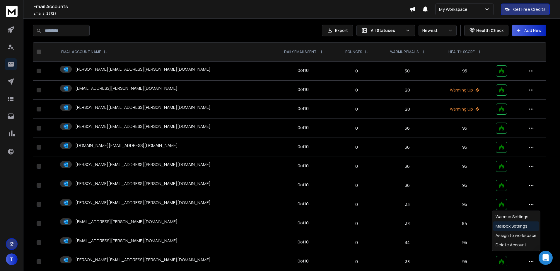
click at [513, 226] on div "Mailbox Settings" at bounding box center [517, 225] width 46 height 9
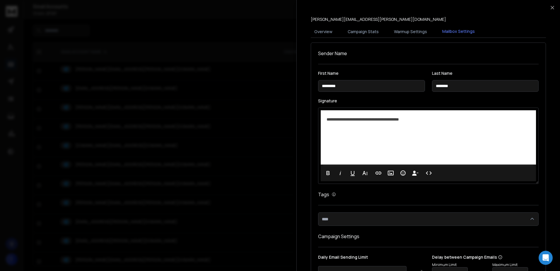
scroll to position [216, 0]
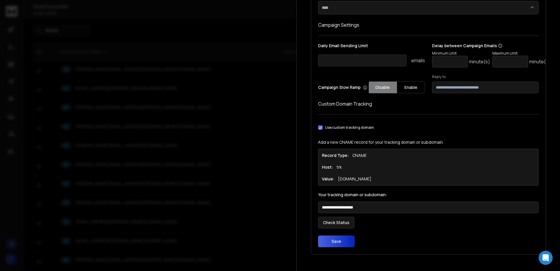
click at [341, 237] on button "Save" at bounding box center [336, 241] width 37 height 12
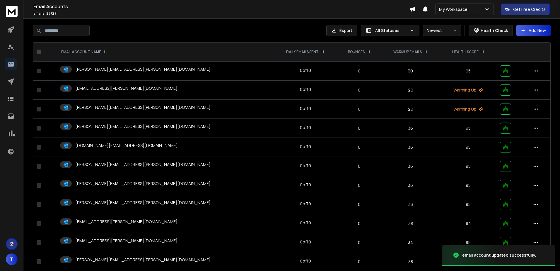
scroll to position [0, 0]
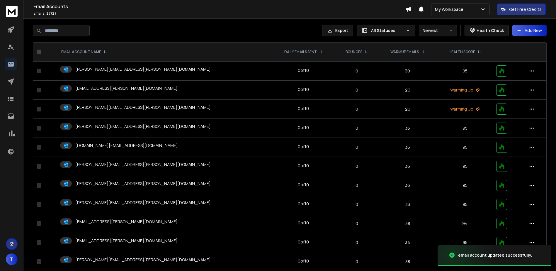
click at [521, 222] on button at bounding box center [532, 223] width 22 height 10
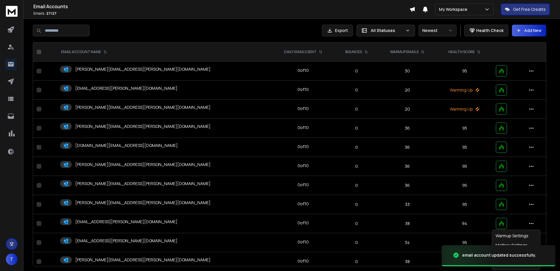
click at [529, 224] on icon at bounding box center [531, 223] width 5 height 5
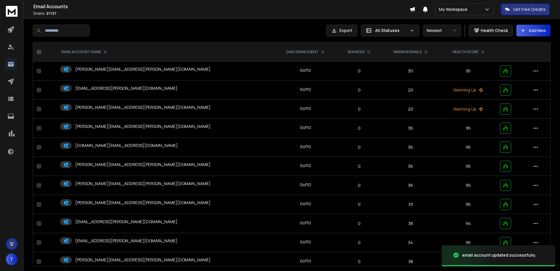
click at [534, 224] on icon at bounding box center [536, 223] width 5 height 5
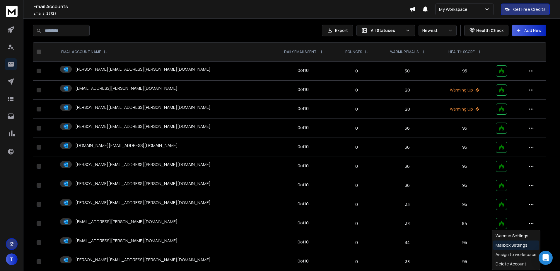
click at [511, 248] on div "Mailbox Settings" at bounding box center [517, 244] width 46 height 9
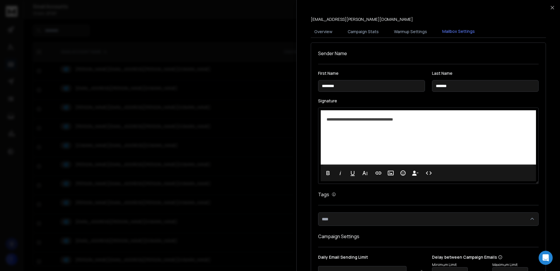
click at [325, 118] on div "**********" at bounding box center [428, 137] width 215 height 54
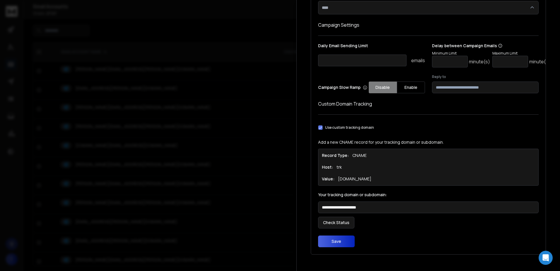
click at [349, 235] on button "Save" at bounding box center [336, 241] width 37 height 12
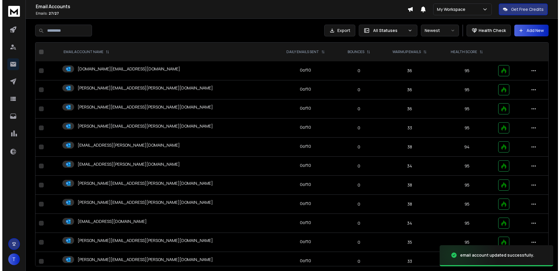
scroll to position [147, 0]
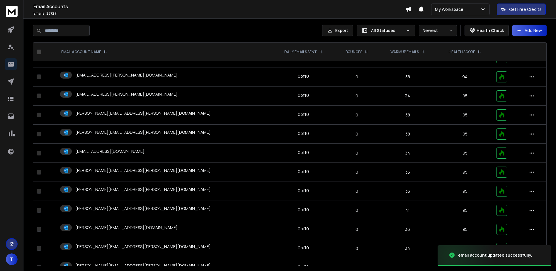
click at [530, 96] on icon at bounding box center [532, 95] width 4 height 1
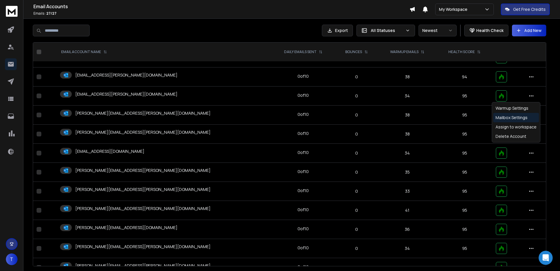
click at [515, 116] on div "Mailbox Settings" at bounding box center [517, 117] width 46 height 9
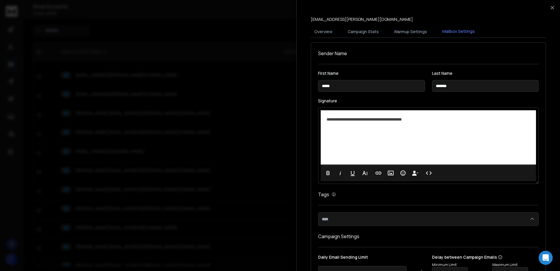
scroll to position [216, 0]
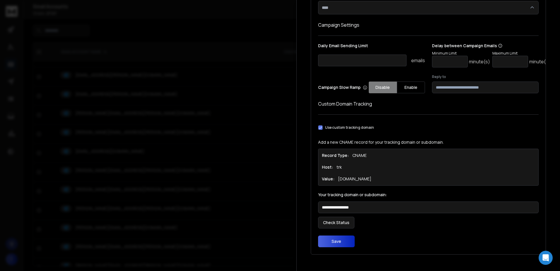
click at [339, 239] on button "Save" at bounding box center [336, 241] width 37 height 12
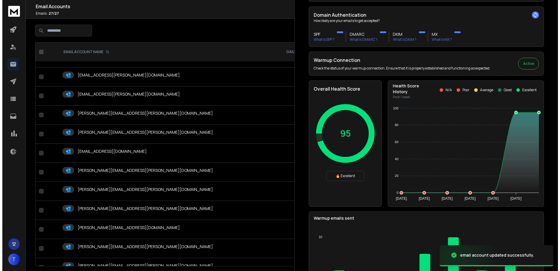
scroll to position [0, 0]
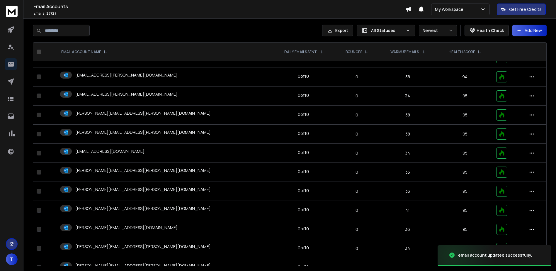
click at [528, 115] on button at bounding box center [532, 115] width 22 height 10
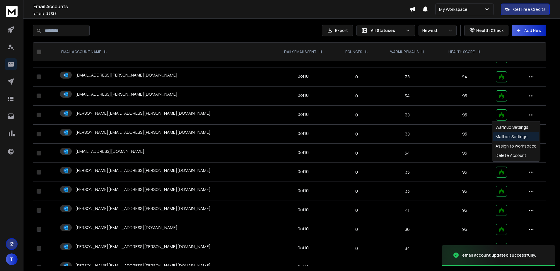
click at [512, 136] on div "Mailbox Settings" at bounding box center [517, 136] width 46 height 9
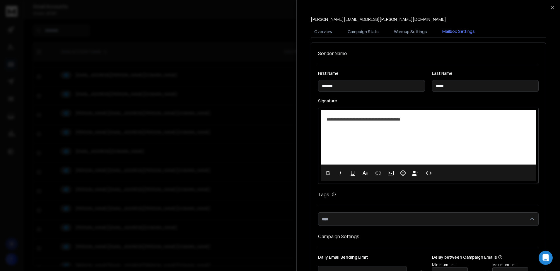
scroll to position [216, 0]
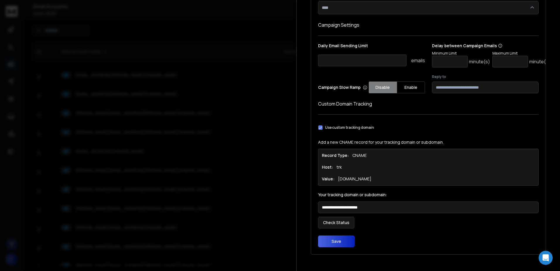
click at [343, 237] on button "Save" at bounding box center [336, 241] width 37 height 12
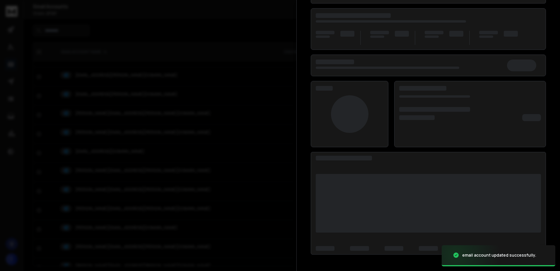
scroll to position [116, 0]
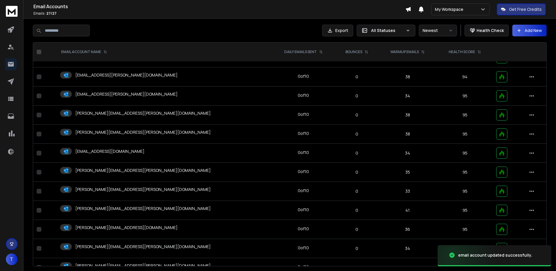
click at [530, 134] on icon at bounding box center [532, 133] width 4 height 1
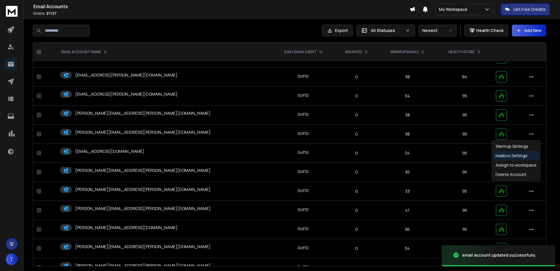
click at [507, 155] on div "Mailbox Settings" at bounding box center [517, 155] width 46 height 9
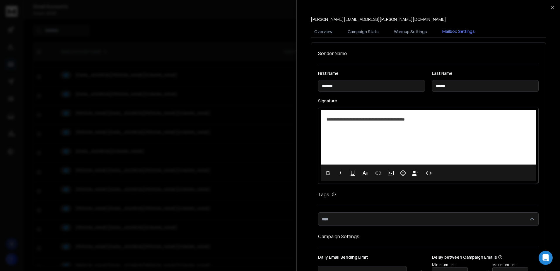
scroll to position [216, 0]
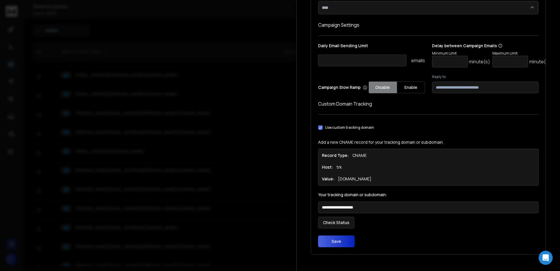
click at [336, 237] on button "Save" at bounding box center [336, 241] width 37 height 12
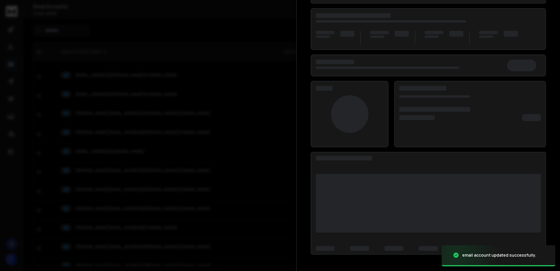
scroll to position [116, 0]
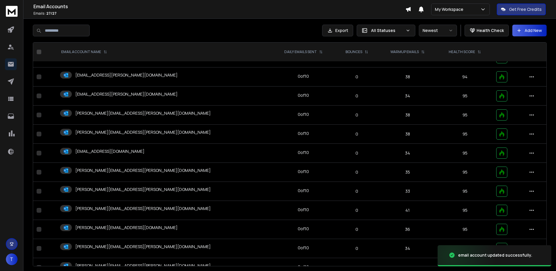
click at [529, 154] on icon at bounding box center [531, 152] width 5 height 5
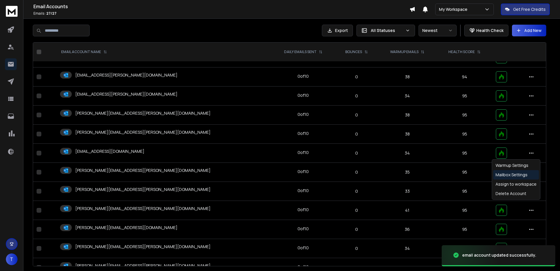
click at [517, 173] on div "Mailbox Settings" at bounding box center [517, 174] width 46 height 9
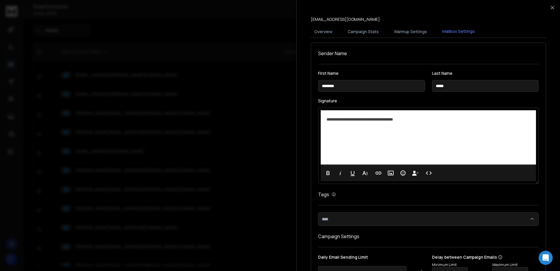
click at [324, 120] on div "**********" at bounding box center [428, 137] width 215 height 54
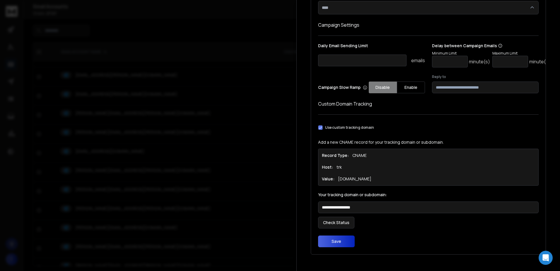
click at [339, 245] on div "**********" at bounding box center [428, 42] width 235 height 423
click at [339, 242] on button "Save" at bounding box center [336, 241] width 37 height 12
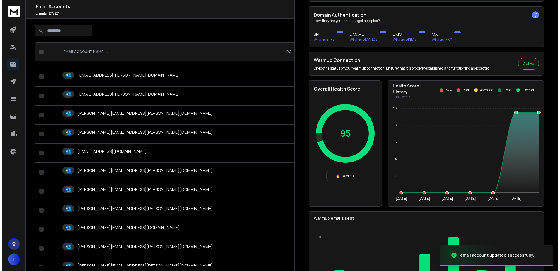
scroll to position [0, 0]
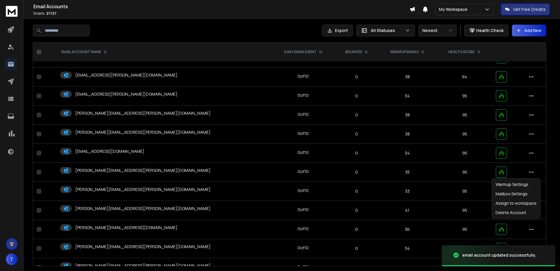
click at [529, 170] on icon at bounding box center [531, 171] width 5 height 5
click at [511, 194] on div "Mailbox Settings" at bounding box center [517, 193] width 46 height 9
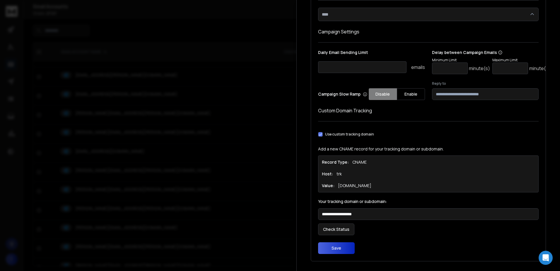
scroll to position [216, 0]
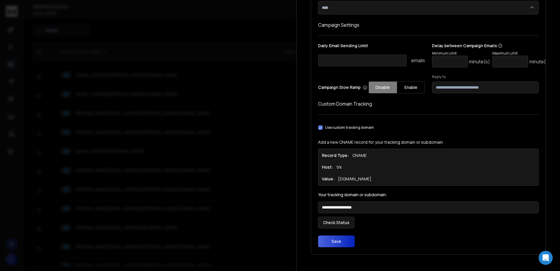
click at [339, 239] on button "Save" at bounding box center [336, 241] width 37 height 12
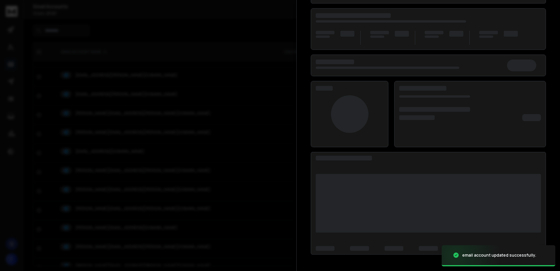
scroll to position [116, 0]
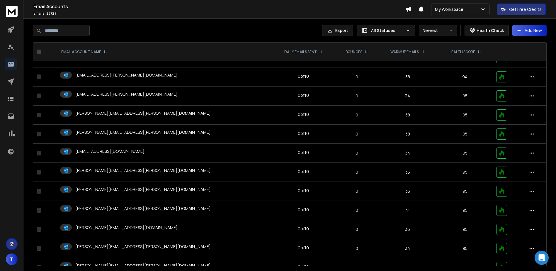
click at [529, 191] on icon at bounding box center [531, 190] width 5 height 5
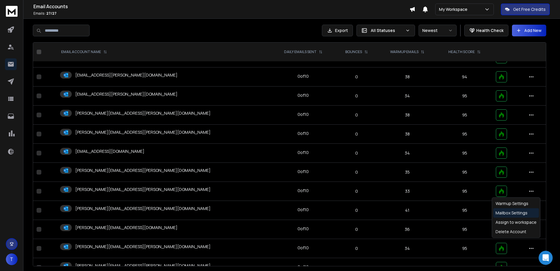
click at [508, 212] on div "Mailbox Settings" at bounding box center [517, 212] width 46 height 9
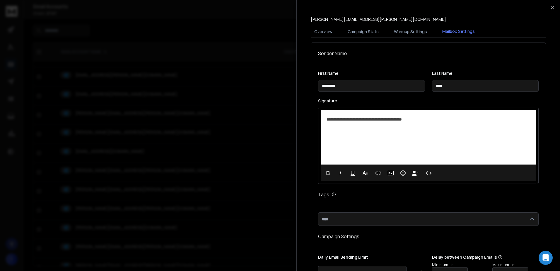
scroll to position [216, 0]
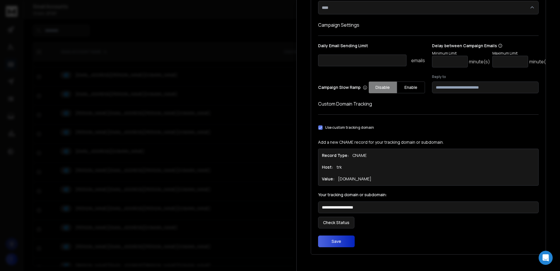
click at [341, 237] on button "Save" at bounding box center [336, 241] width 37 height 12
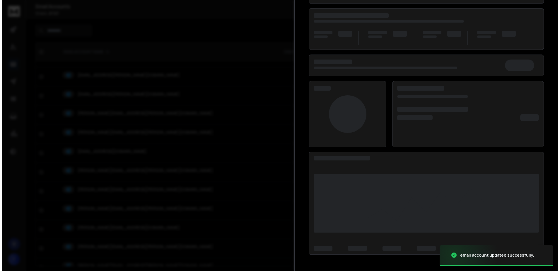
scroll to position [0, 0]
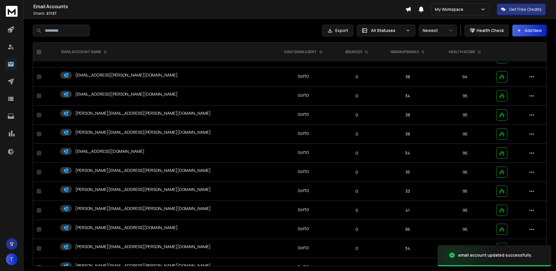
click at [528, 210] on button at bounding box center [532, 210] width 22 height 10
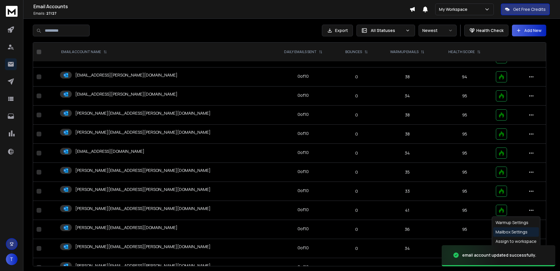
click at [512, 232] on div "Mailbox Settings" at bounding box center [517, 231] width 46 height 9
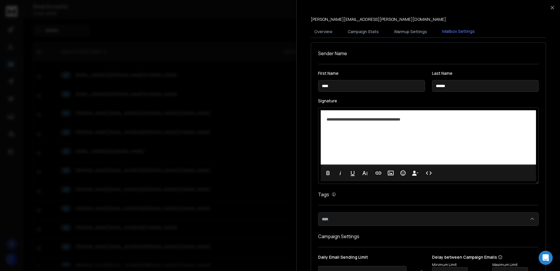
scroll to position [216, 0]
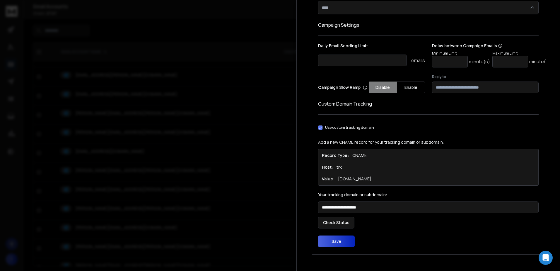
click at [342, 240] on button "Save" at bounding box center [336, 241] width 37 height 12
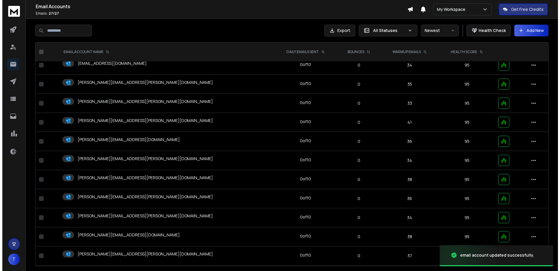
scroll to position [293, 0]
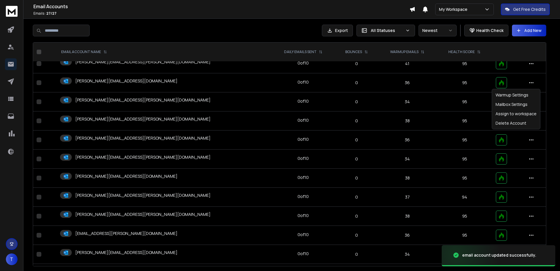
click at [528, 83] on button at bounding box center [532, 83] width 22 height 10
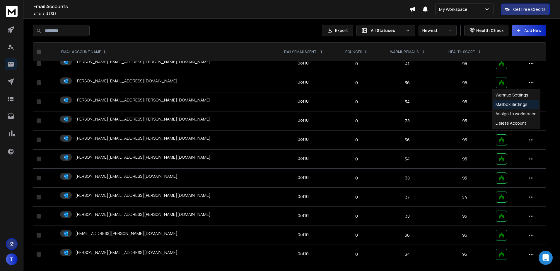
click at [517, 105] on div "Mailbox Settings" at bounding box center [517, 104] width 46 height 9
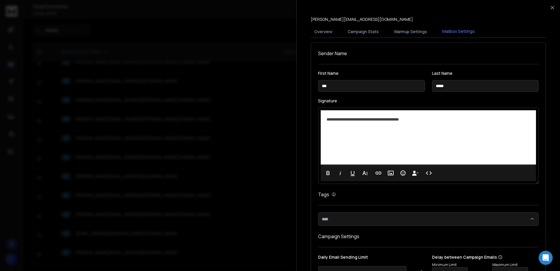
scroll to position [216, 0]
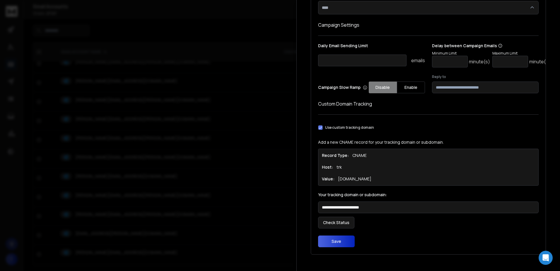
click at [334, 235] on button "Save" at bounding box center [336, 241] width 37 height 12
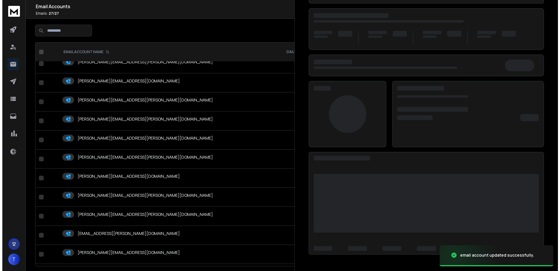
scroll to position [0, 0]
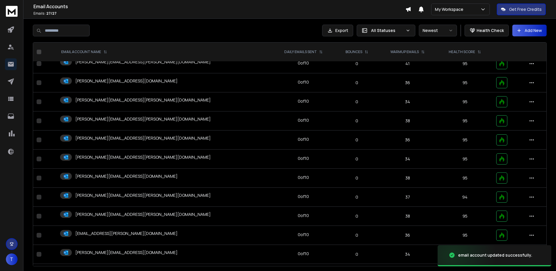
click at [529, 102] on icon at bounding box center [531, 101] width 5 height 5
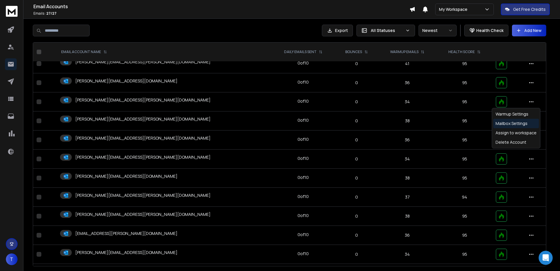
click at [516, 124] on div "Mailbox Settings" at bounding box center [517, 123] width 46 height 9
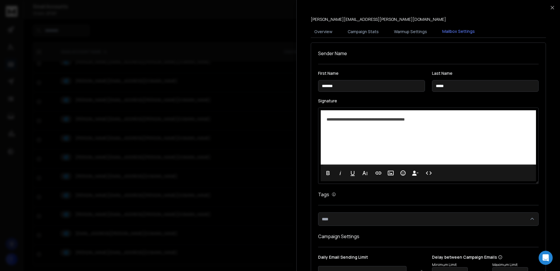
scroll to position [216, 0]
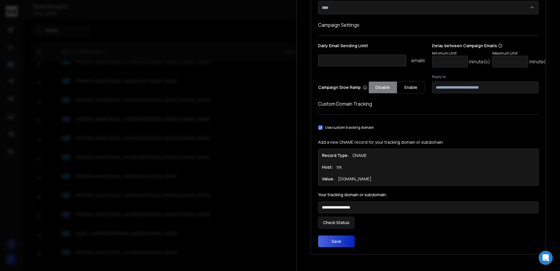
click at [341, 235] on button "Save" at bounding box center [336, 241] width 37 height 12
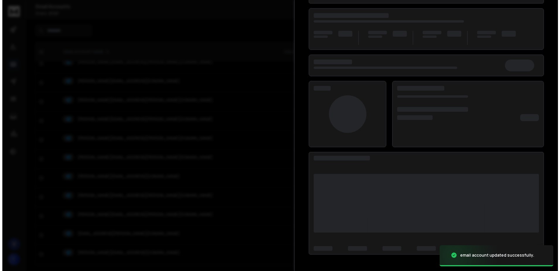
scroll to position [0, 0]
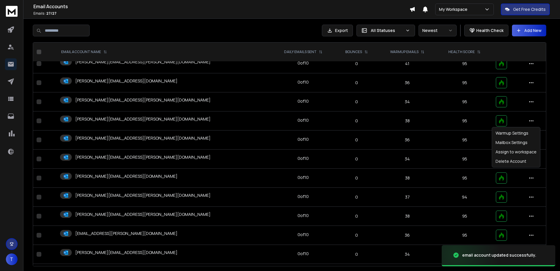
click at [528, 120] on button at bounding box center [532, 121] width 22 height 10
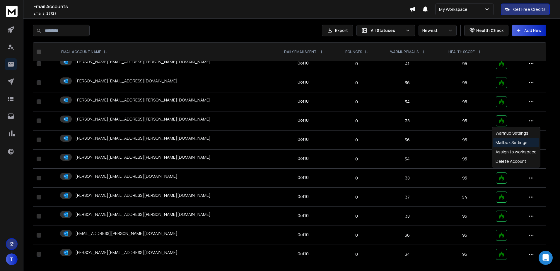
click at [512, 143] on div "Mailbox Settings" at bounding box center [517, 142] width 46 height 9
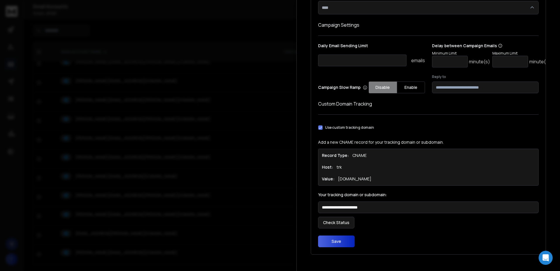
scroll to position [216, 0]
click at [347, 230] on form "**********" at bounding box center [428, 53] width 221 height 387
click at [346, 241] on button "Save" at bounding box center [336, 241] width 37 height 12
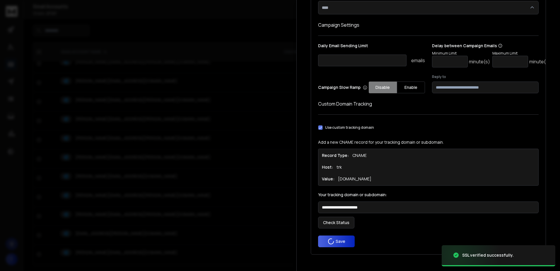
scroll to position [116, 0]
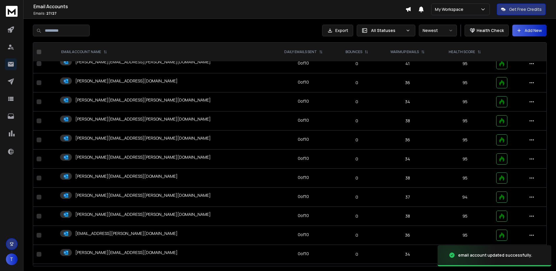
click at [522, 141] on button at bounding box center [532, 140] width 22 height 10
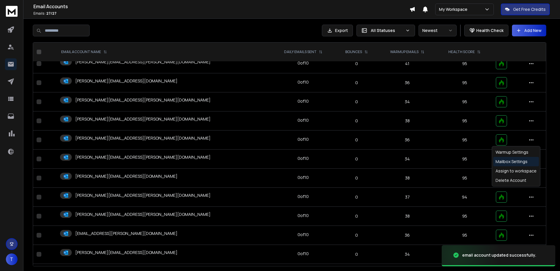
click at [509, 161] on div "Mailbox Settings" at bounding box center [517, 161] width 46 height 9
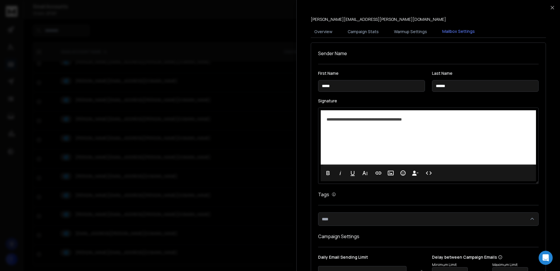
scroll to position [216, 0]
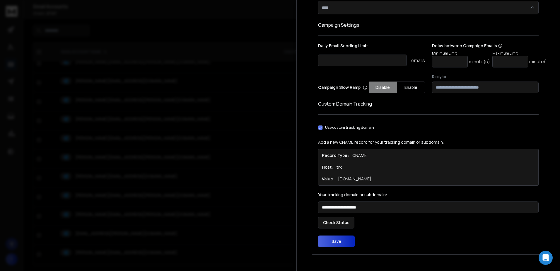
click at [338, 240] on button "Save" at bounding box center [336, 241] width 37 height 12
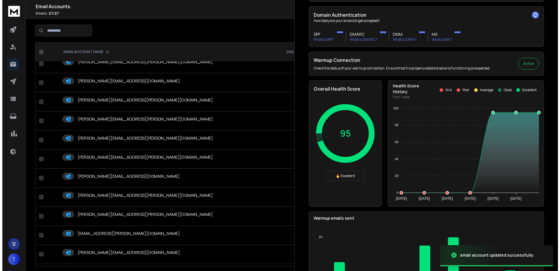
scroll to position [0, 0]
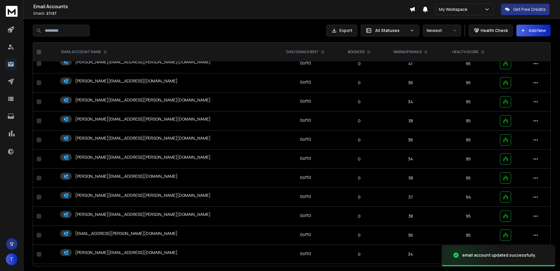
click at [531, 159] on button at bounding box center [536, 159] width 22 height 10
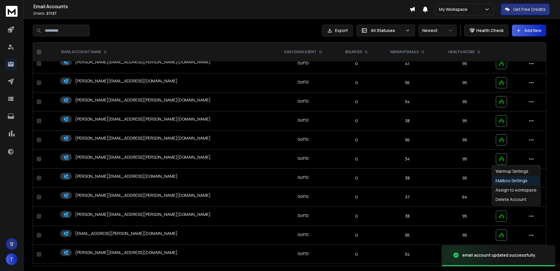
click at [517, 181] on div "Mailbox Settings" at bounding box center [517, 180] width 46 height 9
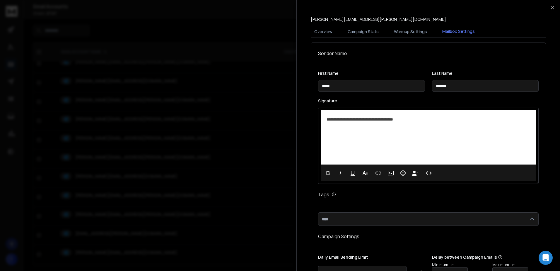
click at [323, 120] on div "**********" at bounding box center [428, 137] width 215 height 54
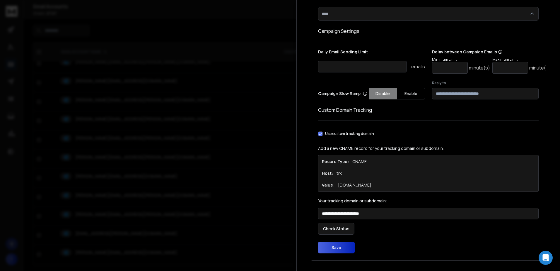
click at [338, 248] on button "Save" at bounding box center [336, 248] width 37 height 12
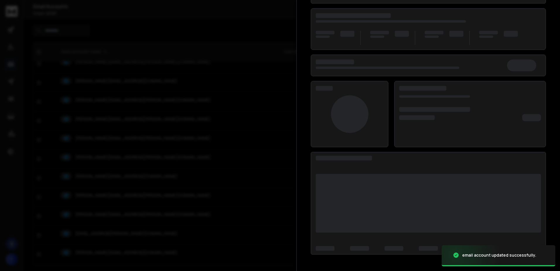
scroll to position [116, 0]
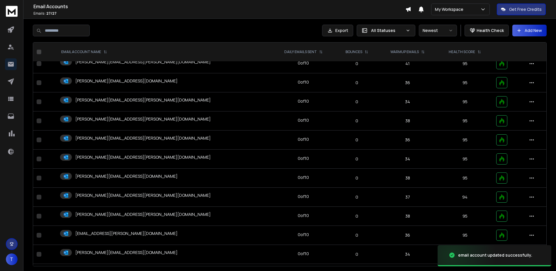
click at [529, 176] on icon at bounding box center [531, 177] width 5 height 5
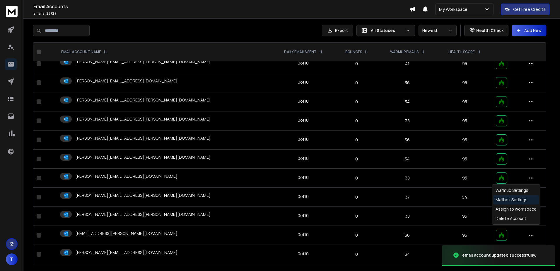
click at [515, 197] on div "Mailbox Settings" at bounding box center [517, 199] width 46 height 9
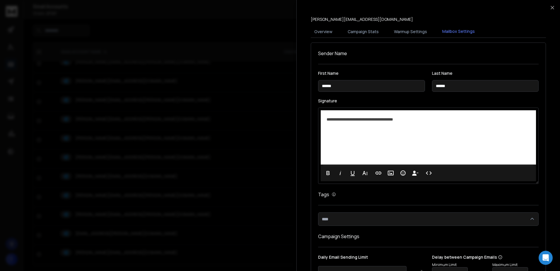
click at [315, 119] on div "**********" at bounding box center [428, 254] width 235 height 423
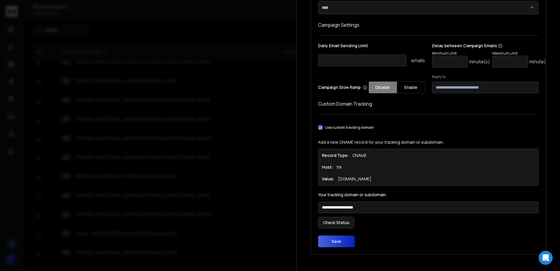
click at [338, 240] on button "Save" at bounding box center [336, 241] width 37 height 12
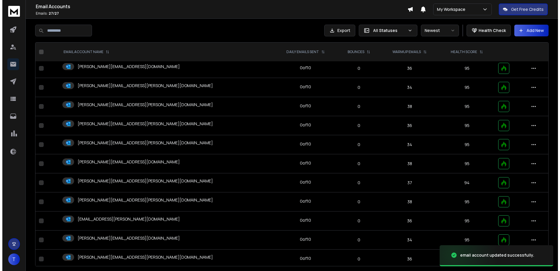
scroll to position [315, 0]
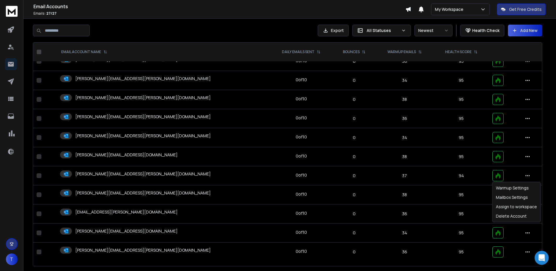
click at [525, 176] on icon at bounding box center [527, 175] width 5 height 5
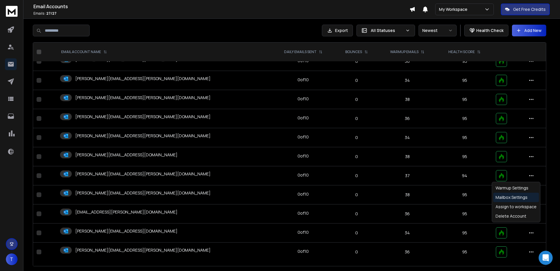
click at [511, 198] on div "Mailbox Settings" at bounding box center [517, 197] width 46 height 9
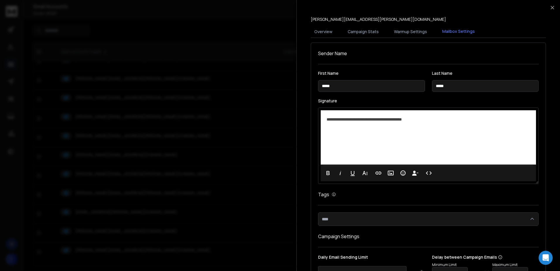
scroll to position [216, 0]
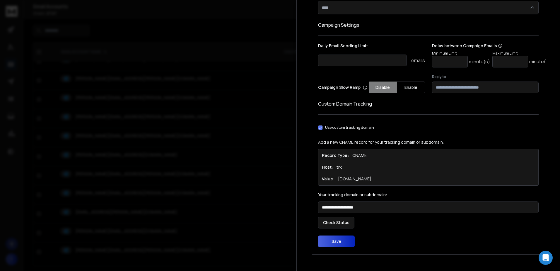
click at [337, 235] on button "Save" at bounding box center [336, 241] width 37 height 12
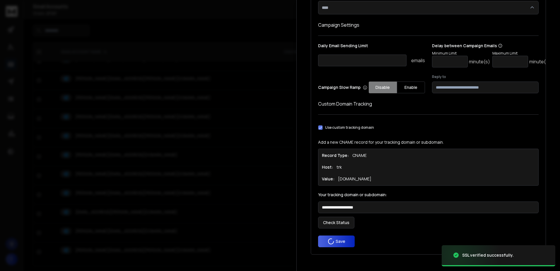
scroll to position [116, 0]
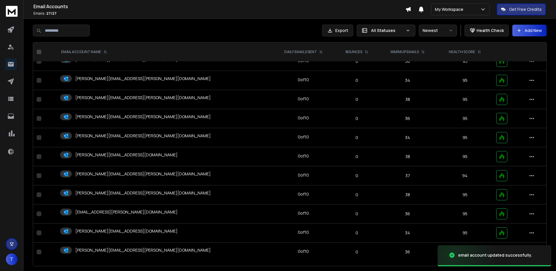
click at [521, 193] on button at bounding box center [532, 195] width 22 height 10
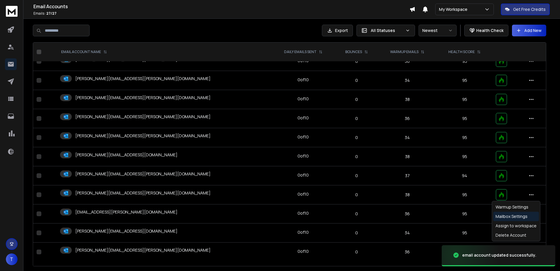
click at [518, 214] on div "Mailbox Settings" at bounding box center [517, 216] width 46 height 9
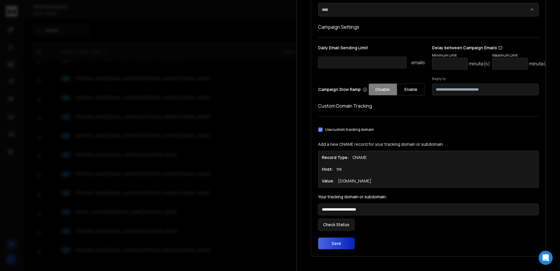
scroll to position [216, 0]
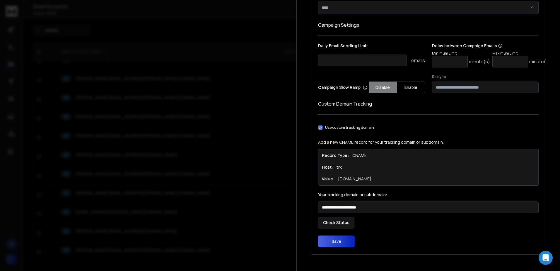
click at [345, 237] on button "Save" at bounding box center [336, 241] width 37 height 12
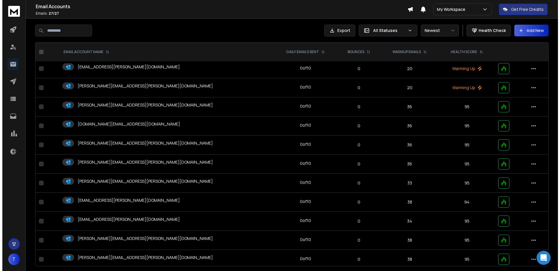
scroll to position [0, 0]
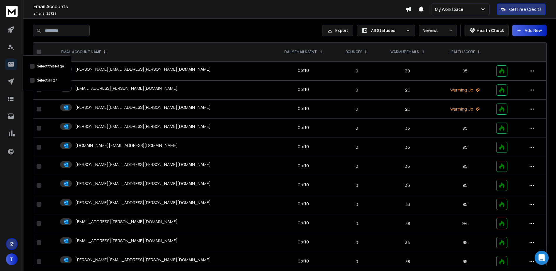
click at [38, 53] on button "Select this Page" at bounding box center [39, 52] width 5 height 5
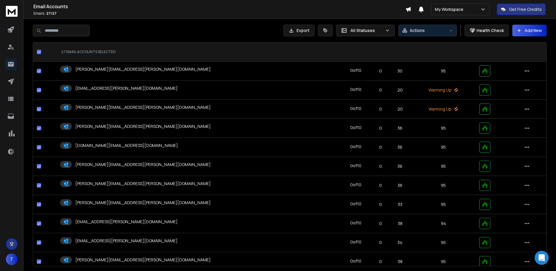
click at [423, 31] on p "Actions" at bounding box center [417, 31] width 15 height 6
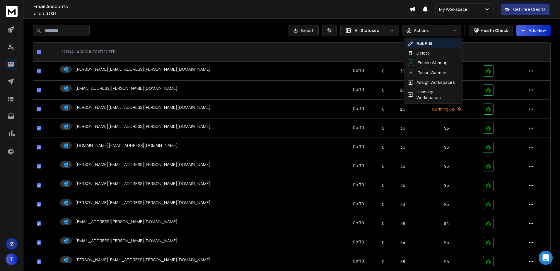
click at [428, 45] on div "Bulk Edit" at bounding box center [420, 44] width 25 height 6
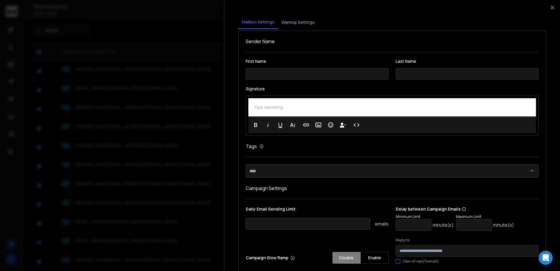
click at [312, 109] on div at bounding box center [392, 107] width 276 height 6
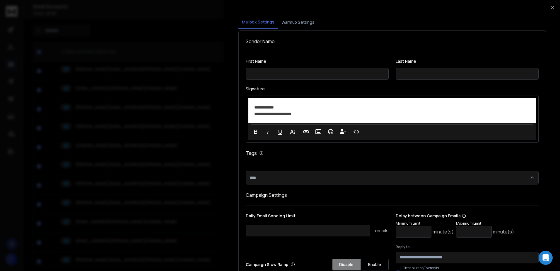
click at [258, 114] on div "**********" at bounding box center [391, 114] width 274 height 6
click at [257, 114] on div "**********" at bounding box center [391, 114] width 274 height 6
click at [312, 113] on div "**********" at bounding box center [391, 114] width 274 height 6
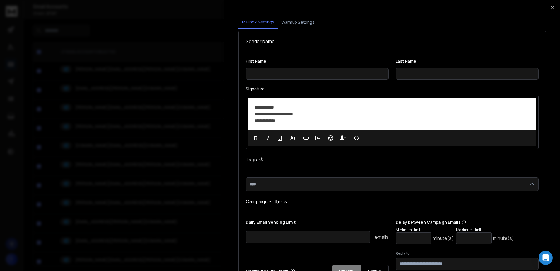
scroll to position [89, 0]
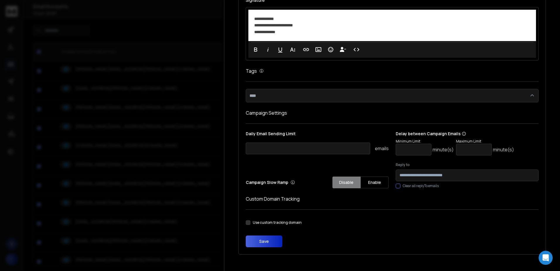
click at [265, 242] on button "Save" at bounding box center [264, 241] width 37 height 12
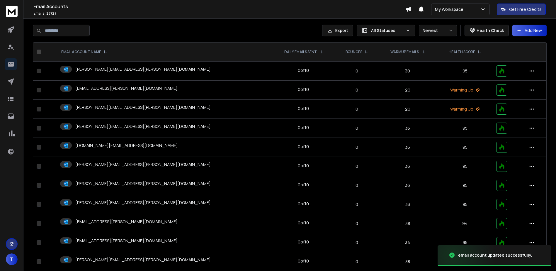
click at [529, 69] on button at bounding box center [532, 71] width 22 height 10
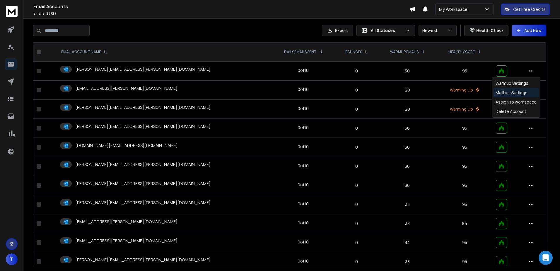
click at [514, 92] on div "Mailbox Settings" at bounding box center [517, 92] width 46 height 9
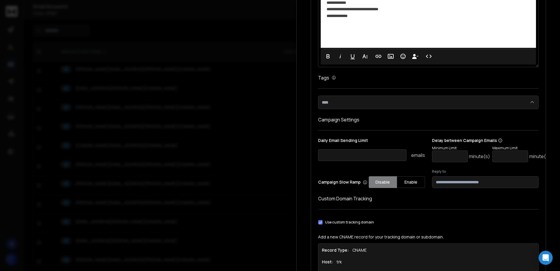
scroll to position [205, 0]
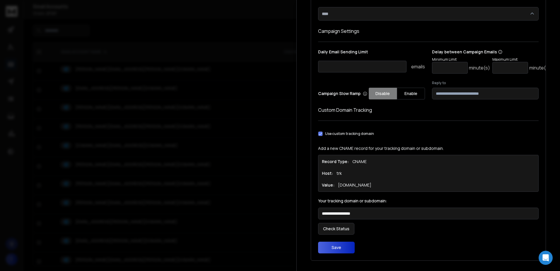
click at [343, 246] on button "Save" at bounding box center [336, 248] width 37 height 12
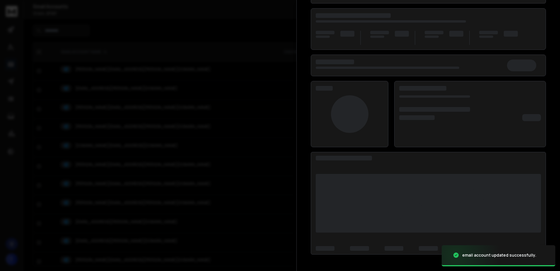
scroll to position [116, 0]
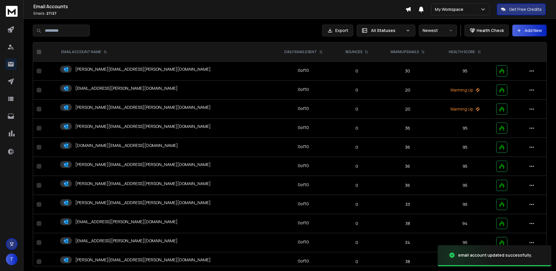
click at [536, 90] on button at bounding box center [532, 90] width 22 height 10
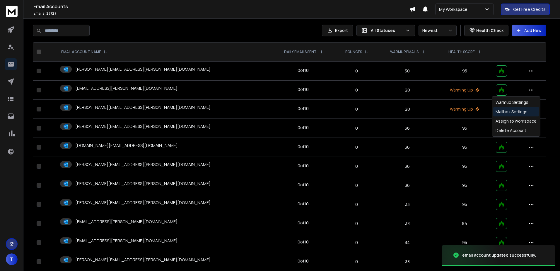
click at [517, 111] on div "Mailbox Settings" at bounding box center [517, 111] width 46 height 9
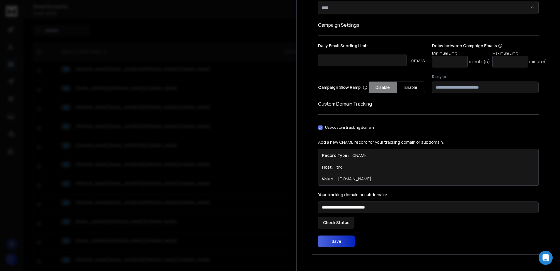
scroll to position [216, 0]
click at [337, 238] on button "Save" at bounding box center [336, 241] width 37 height 12
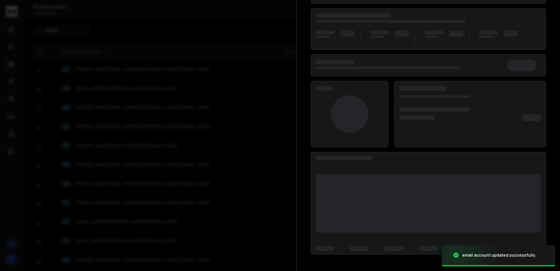
scroll to position [0, 0]
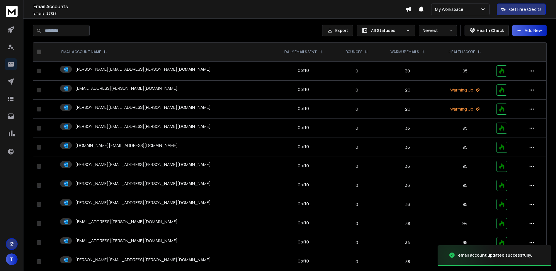
click at [529, 111] on icon at bounding box center [531, 108] width 5 height 5
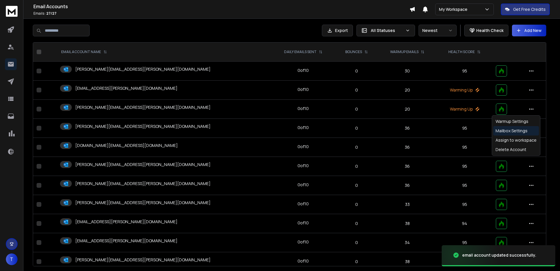
click at [504, 130] on div "Mailbox Settings" at bounding box center [517, 130] width 46 height 9
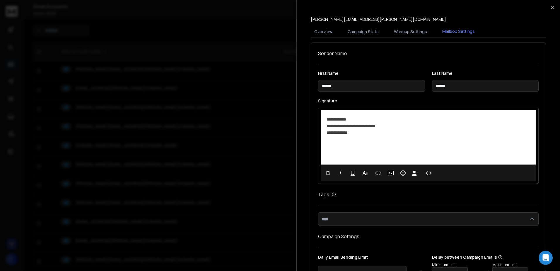
scroll to position [216, 0]
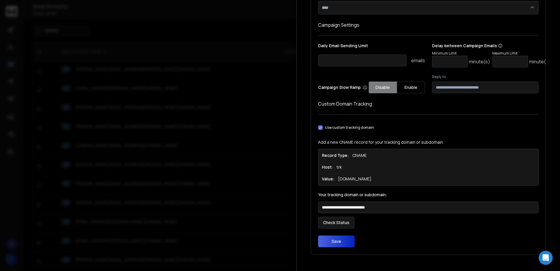
click at [332, 237] on button "Save" at bounding box center [336, 241] width 37 height 12
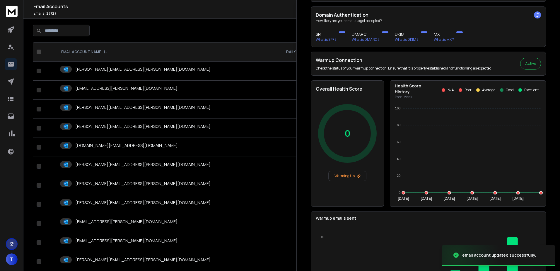
scroll to position [0, 0]
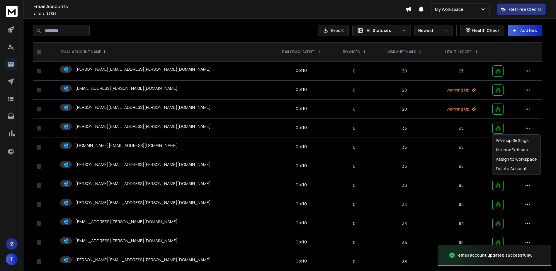
click at [525, 130] on icon at bounding box center [527, 127] width 5 height 5
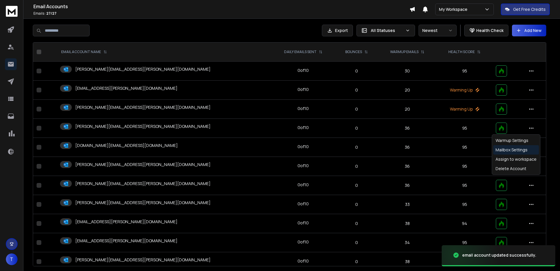
click at [518, 150] on div "Mailbox Settings" at bounding box center [517, 149] width 46 height 9
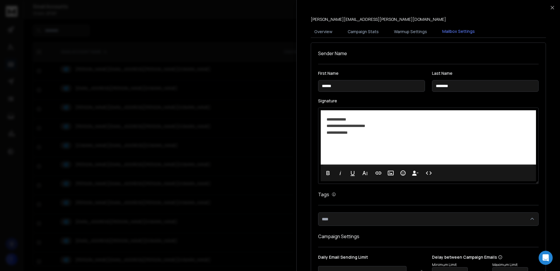
click at [547, 8] on div "**********" at bounding box center [428, 241] width 249 height 468
click at [550, 8] on icon "button" at bounding box center [553, 8] width 6 height 6
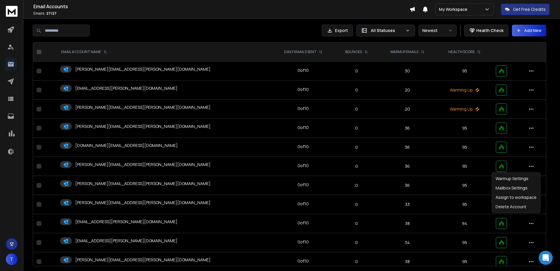
click at [529, 166] on icon at bounding box center [531, 166] width 5 height 5
click at [529, 130] on icon at bounding box center [531, 127] width 5 height 5
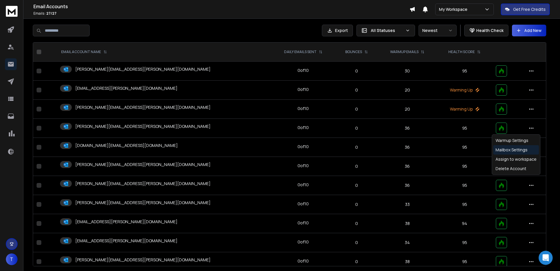
click at [519, 150] on div "Mailbox Settings" at bounding box center [517, 149] width 46 height 9
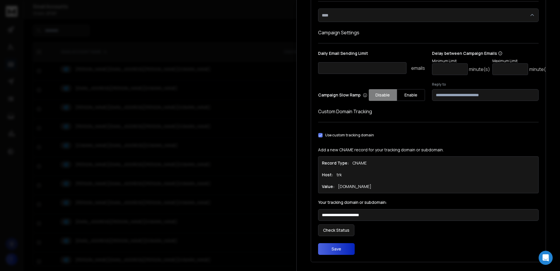
scroll to position [216, 0]
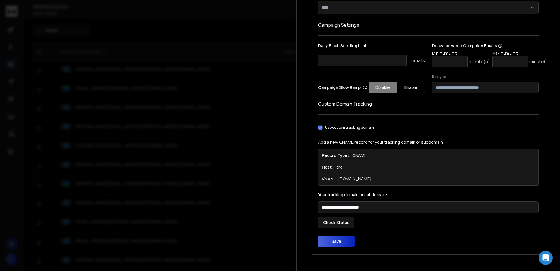
click at [336, 237] on button "Save" at bounding box center [336, 241] width 37 height 12
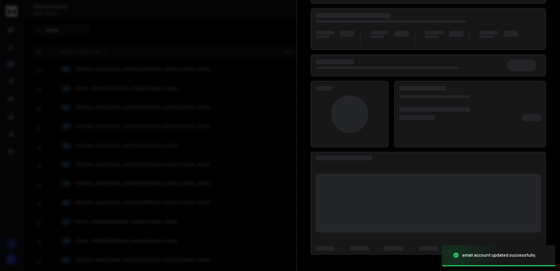
scroll to position [116, 0]
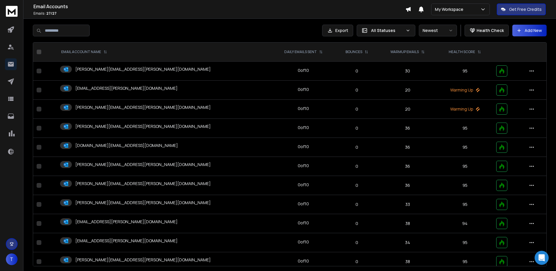
click at [529, 147] on icon at bounding box center [531, 147] width 5 height 5
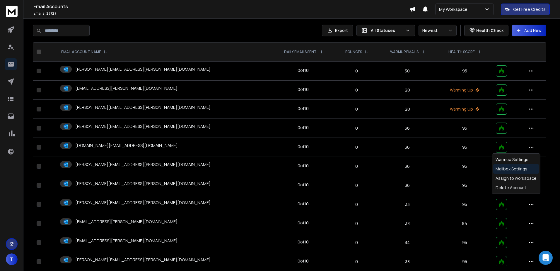
click at [513, 169] on div "Mailbox Settings" at bounding box center [517, 168] width 46 height 9
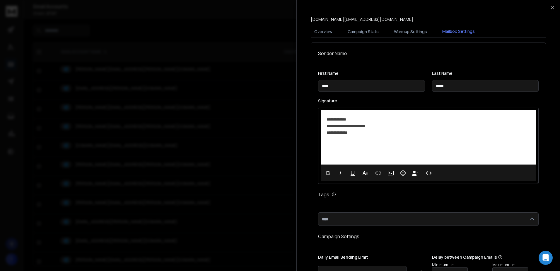
click at [323, 127] on div "**********" at bounding box center [428, 137] width 215 height 54
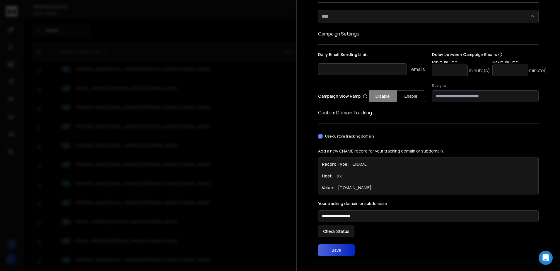
scroll to position [216, 0]
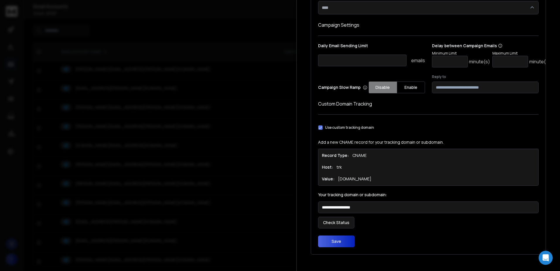
click at [341, 235] on button "Save" at bounding box center [336, 241] width 37 height 12
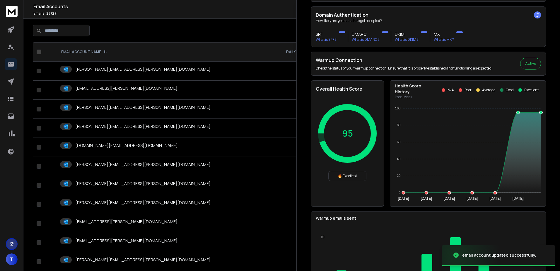
scroll to position [0, 0]
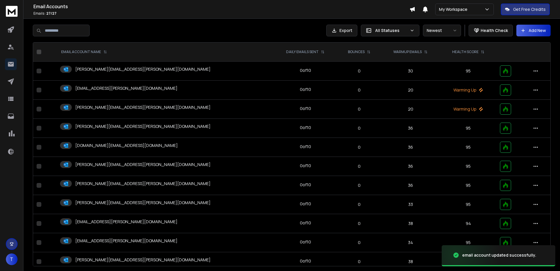
click at [534, 167] on icon at bounding box center [536, 166] width 5 height 5
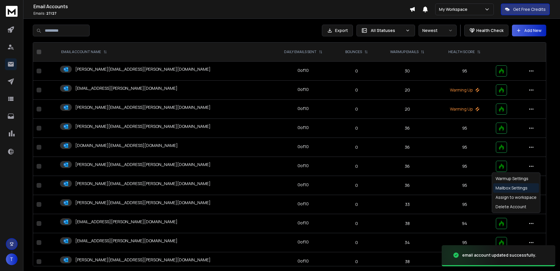
click at [511, 188] on div "Mailbox Settings" at bounding box center [517, 187] width 46 height 9
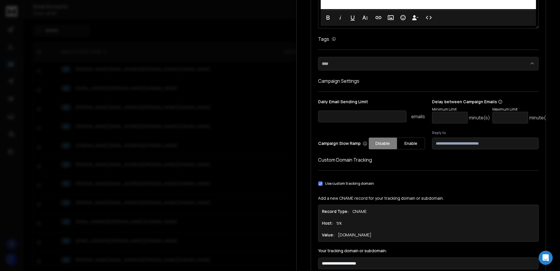
scroll to position [216, 0]
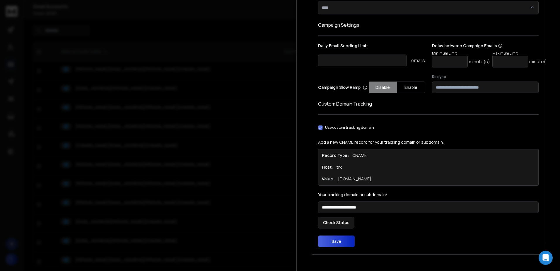
click at [338, 235] on button "Save" at bounding box center [336, 241] width 37 height 12
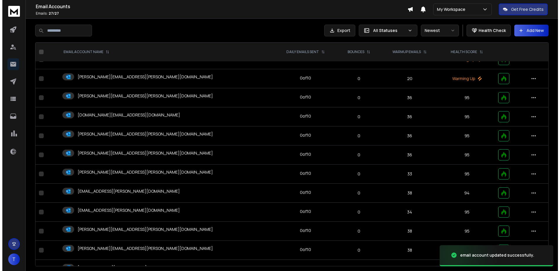
scroll to position [88, 0]
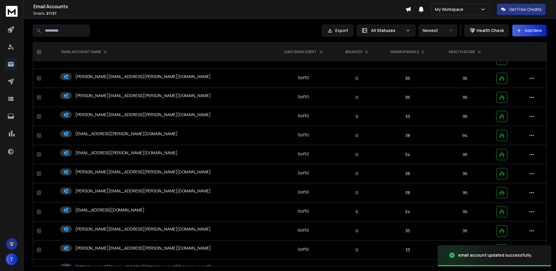
click at [530, 98] on icon at bounding box center [532, 97] width 4 height 1
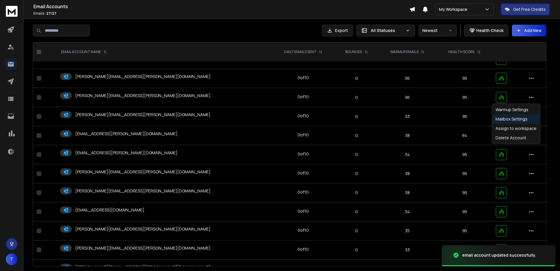
click at [510, 120] on div "Mailbox Settings" at bounding box center [517, 118] width 46 height 9
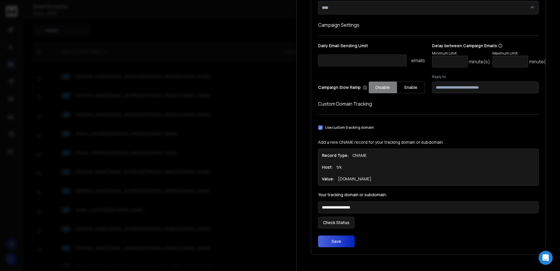
scroll to position [216, 0]
click at [335, 236] on button "Save" at bounding box center [336, 241] width 37 height 12
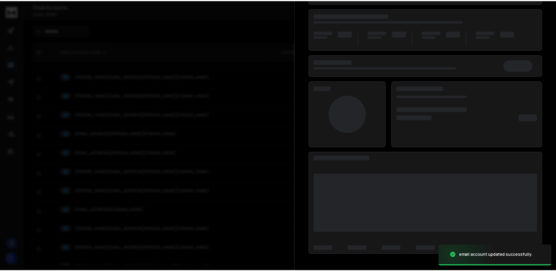
scroll to position [116, 0]
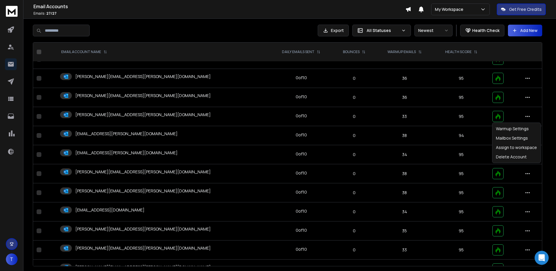
click at [525, 114] on icon at bounding box center [527, 116] width 5 height 5
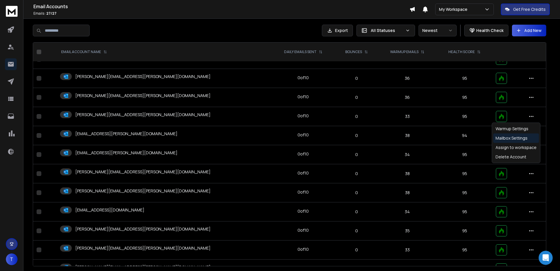
click at [515, 137] on div "Mailbox Settings" at bounding box center [517, 137] width 46 height 9
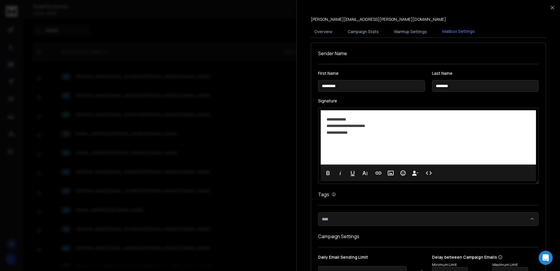
click at [327, 125] on div "**********" at bounding box center [428, 137] width 215 height 54
click at [551, 6] on icon "button" at bounding box center [552, 7] width 3 height 3
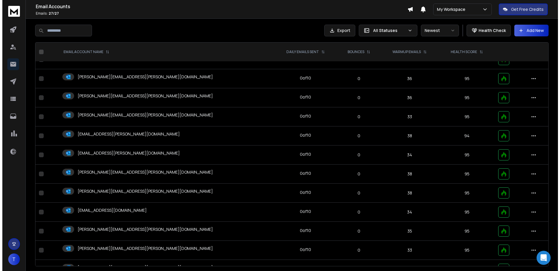
scroll to position [88, 0]
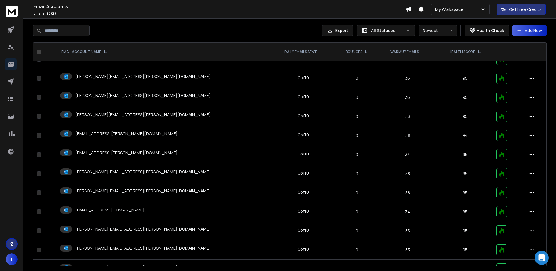
click at [106, 117] on p "[PERSON_NAME][EMAIL_ADDRESS][PERSON_NAME][DOMAIN_NAME]" at bounding box center [142, 115] width 135 height 6
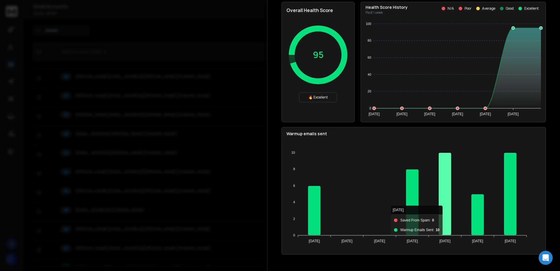
scroll to position [0, 0]
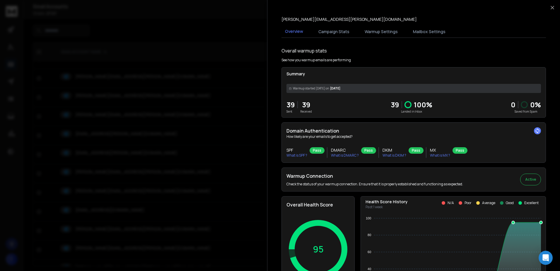
click at [546, 9] on div "[EMAIL_ADDRESS][PERSON_NAME][DOMAIN_NAME] Overview Campaign Stats Warmup Settin…" at bounding box center [414, 232] width 279 height 451
click at [550, 8] on icon "button" at bounding box center [553, 8] width 6 height 6
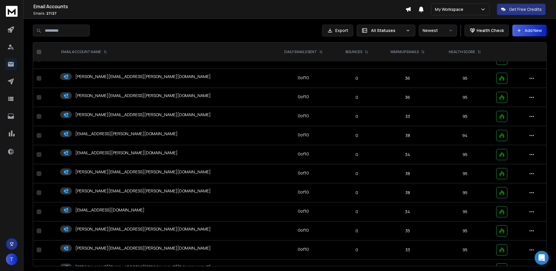
click at [529, 117] on icon at bounding box center [531, 116] width 5 height 5
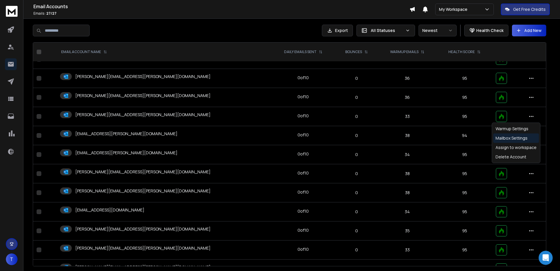
click at [517, 137] on div "Mailbox Settings" at bounding box center [517, 137] width 46 height 9
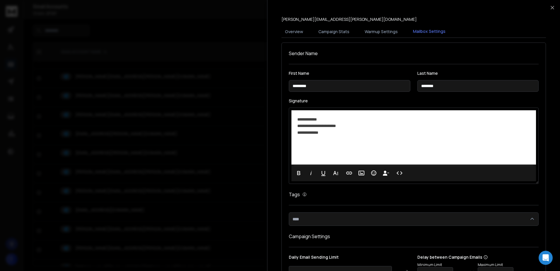
click at [291, 126] on div "**********" at bounding box center [414, 146] width 250 height 76
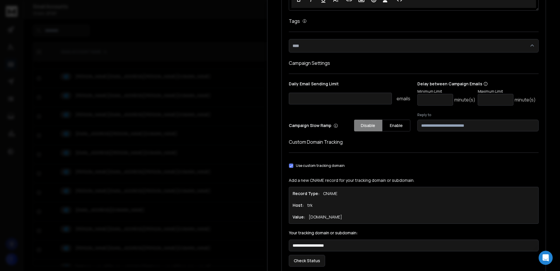
scroll to position [211, 0]
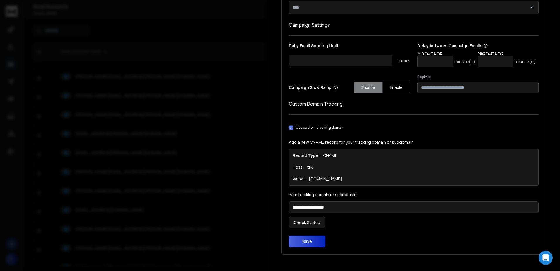
click at [315, 242] on button "Save" at bounding box center [307, 241] width 37 height 12
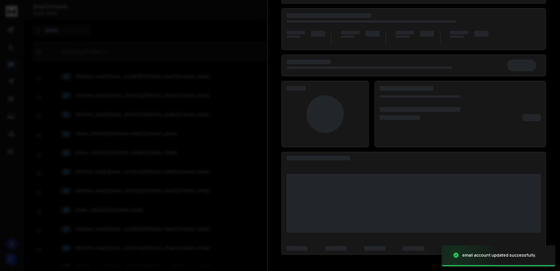
scroll to position [116, 0]
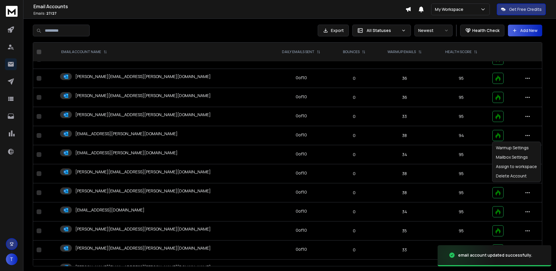
click at [525, 137] on icon at bounding box center [527, 135] width 5 height 5
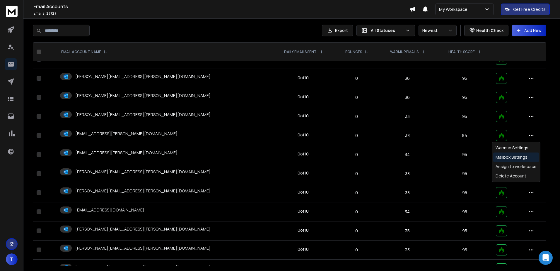
click at [512, 157] on div "Mailbox Settings" at bounding box center [517, 156] width 46 height 9
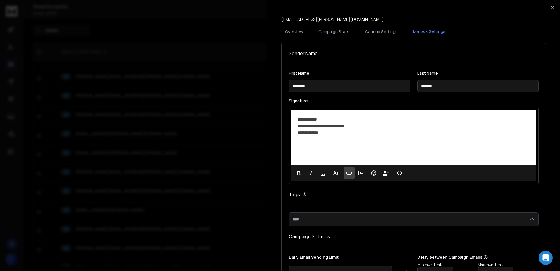
scroll to position [211, 0]
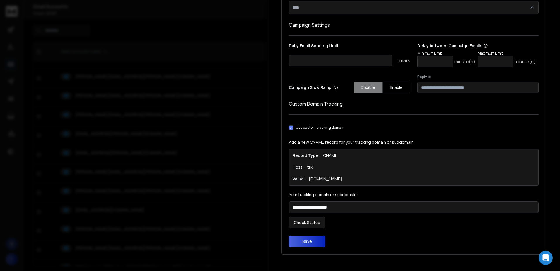
click at [308, 242] on button "Save" at bounding box center [307, 241] width 37 height 12
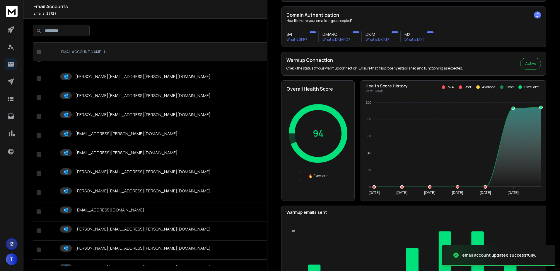
scroll to position [0, 0]
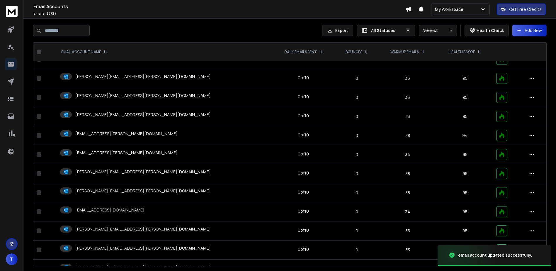
click at [528, 152] on button at bounding box center [532, 155] width 22 height 10
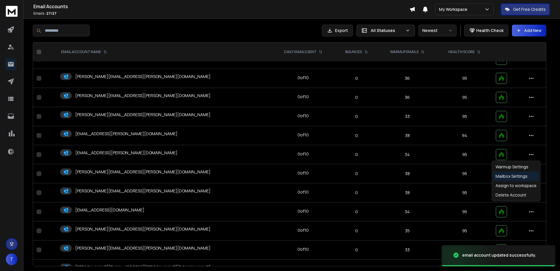
click at [515, 176] on div "Mailbox Settings" at bounding box center [517, 175] width 46 height 9
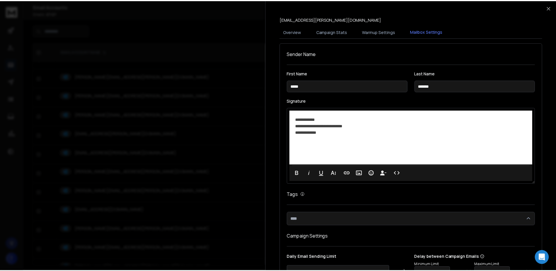
scroll to position [205, 0]
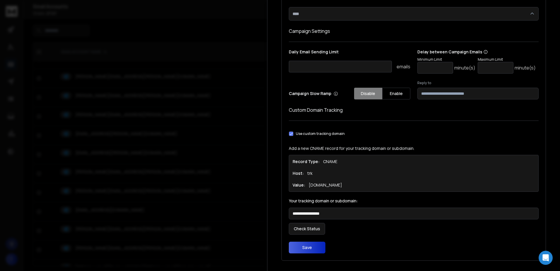
click at [311, 243] on button "Save" at bounding box center [307, 248] width 37 height 12
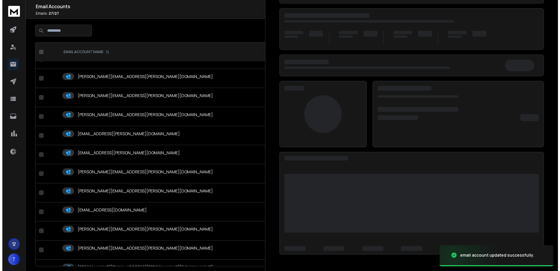
scroll to position [84, 0]
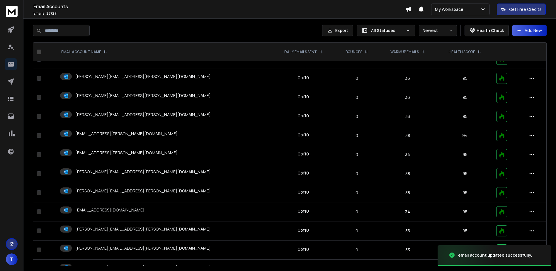
click at [529, 173] on icon at bounding box center [531, 173] width 5 height 5
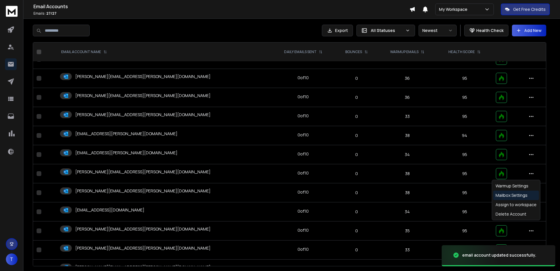
click at [517, 197] on div "Mailbox Settings" at bounding box center [517, 195] width 46 height 9
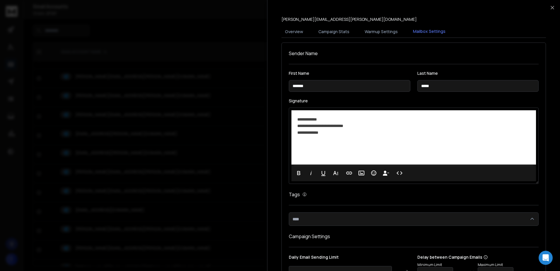
scroll to position [211, 0]
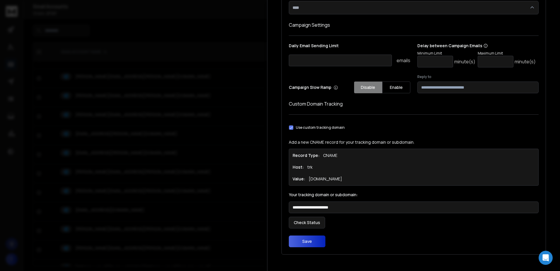
click at [313, 244] on button "Save" at bounding box center [307, 241] width 37 height 12
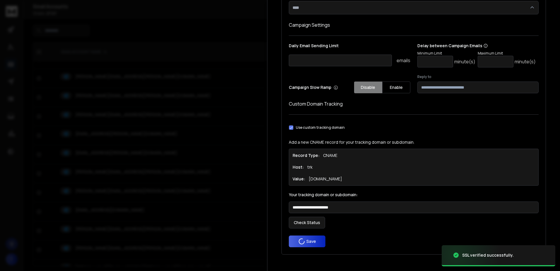
scroll to position [116, 0]
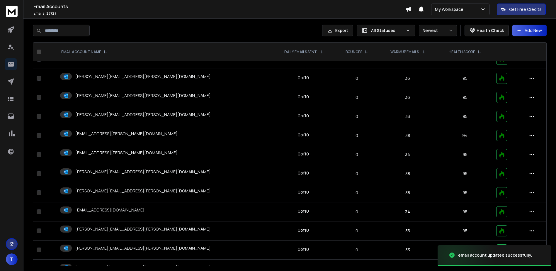
click at [527, 190] on button at bounding box center [532, 193] width 22 height 10
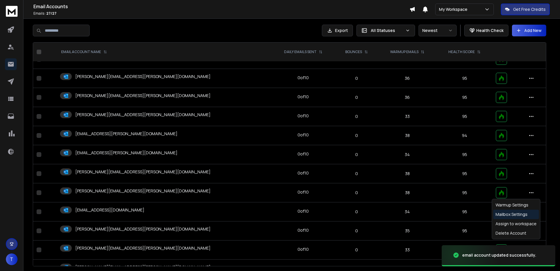
click at [515, 218] on div "Mailbox Settings" at bounding box center [517, 214] width 46 height 9
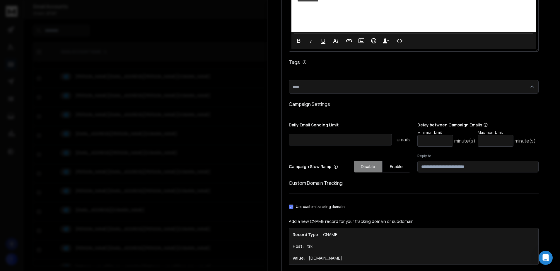
scroll to position [211, 0]
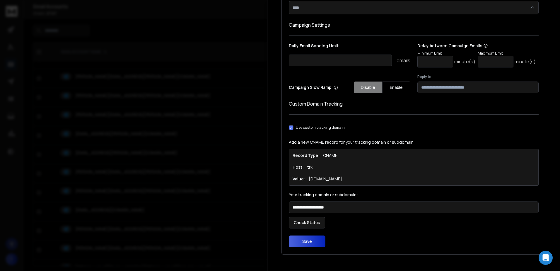
click at [305, 243] on button "Save" at bounding box center [307, 241] width 37 height 12
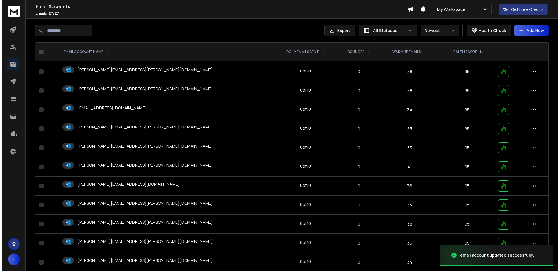
scroll to position [176, 0]
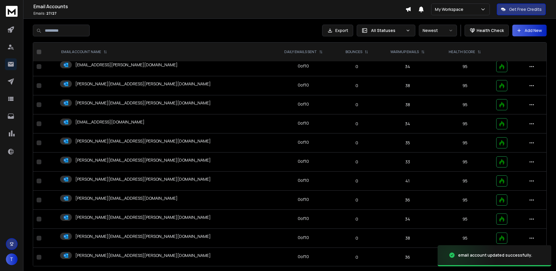
click at [529, 123] on icon at bounding box center [531, 123] width 5 height 5
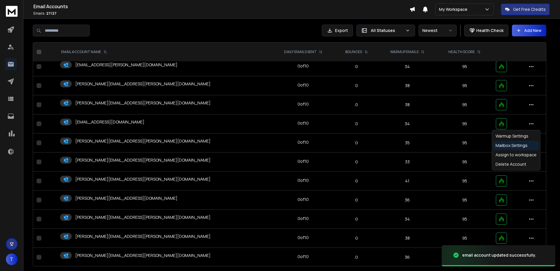
click at [519, 146] on div "Mailbox Settings" at bounding box center [517, 145] width 46 height 9
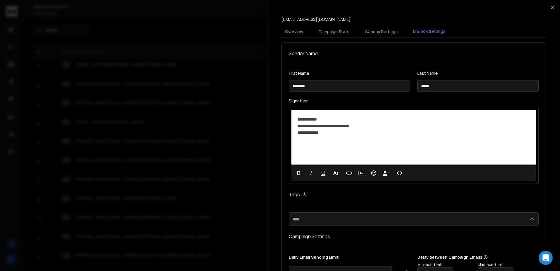
scroll to position [211, 0]
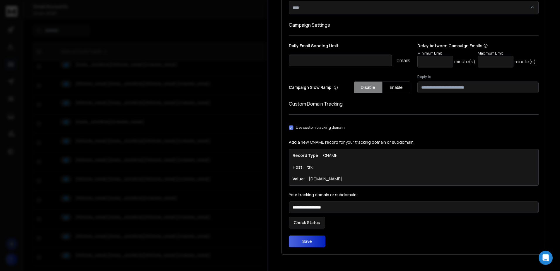
click at [313, 242] on button "Save" at bounding box center [307, 241] width 37 height 12
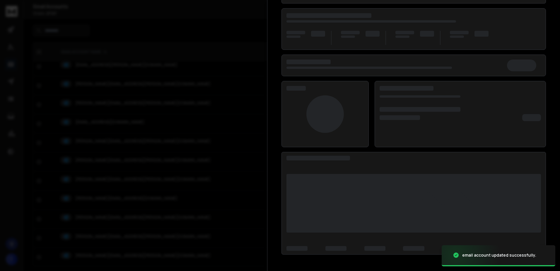
scroll to position [116, 0]
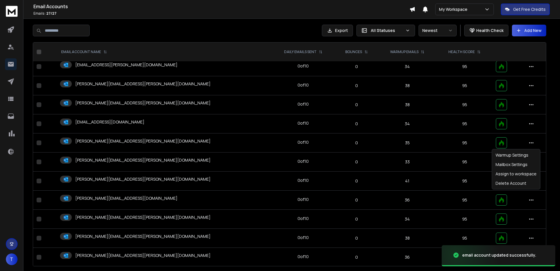
click at [529, 145] on icon at bounding box center [531, 142] width 5 height 5
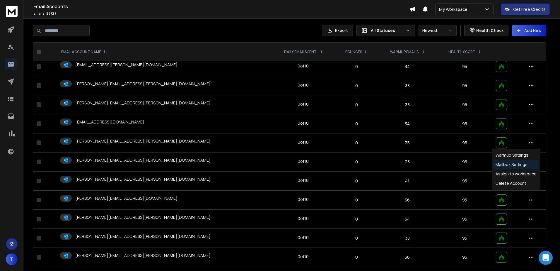
click at [512, 166] on div "Mailbox Settings" at bounding box center [517, 164] width 46 height 9
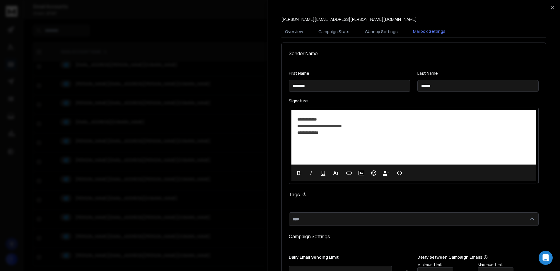
scroll to position [211, 0]
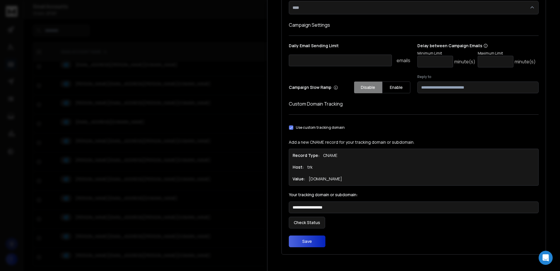
click at [311, 244] on button "Save" at bounding box center [307, 241] width 37 height 12
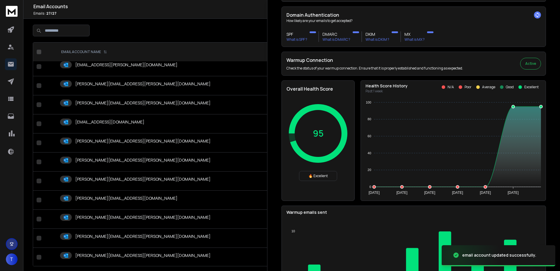
scroll to position [0, 0]
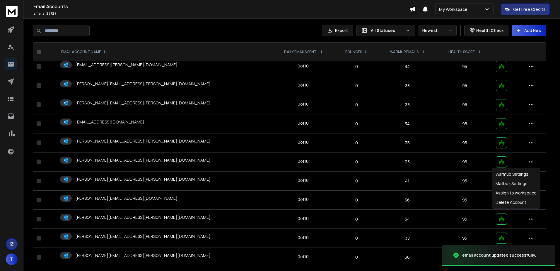
click at [529, 162] on icon at bounding box center [531, 161] width 5 height 5
click at [510, 183] on div "Mailbox Settings" at bounding box center [517, 183] width 46 height 9
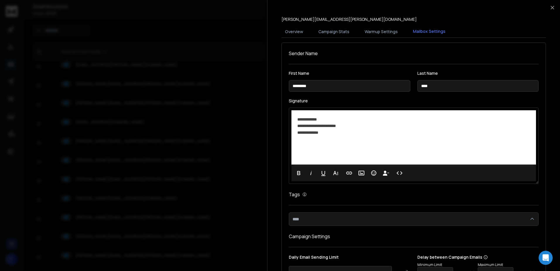
click at [295, 126] on div "**********" at bounding box center [414, 137] width 245 height 54
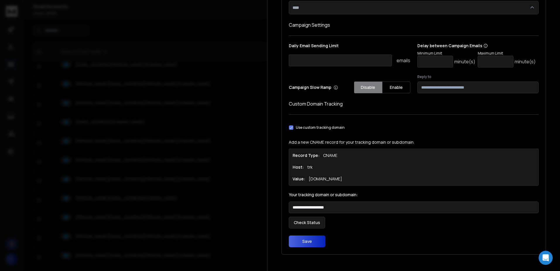
click at [301, 240] on button "Save" at bounding box center [307, 241] width 37 height 12
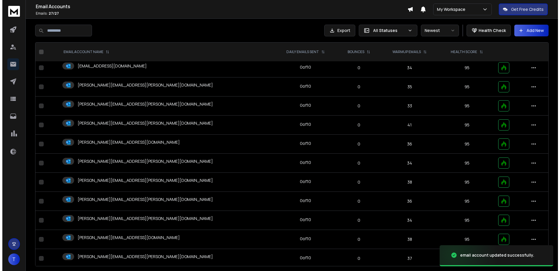
scroll to position [235, 0]
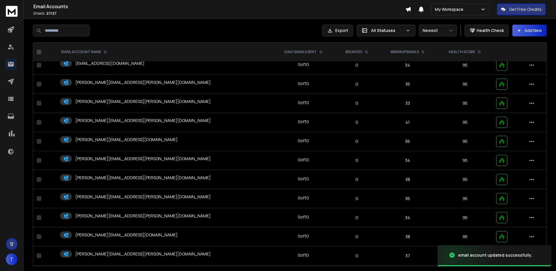
click at [529, 121] on icon at bounding box center [531, 122] width 5 height 5
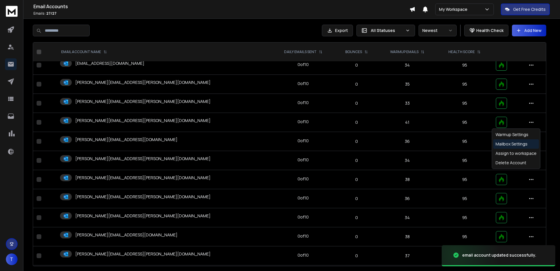
click at [512, 142] on div "Mailbox Settings" at bounding box center [517, 143] width 46 height 9
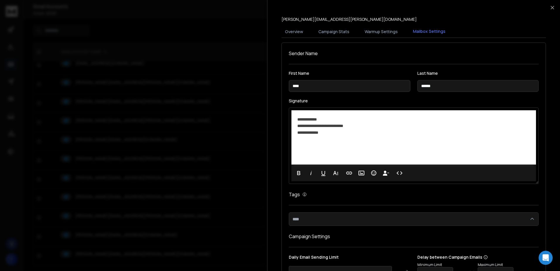
scroll to position [205, 0]
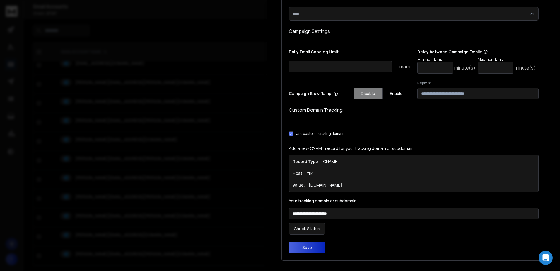
click at [312, 250] on button "Save" at bounding box center [307, 248] width 37 height 12
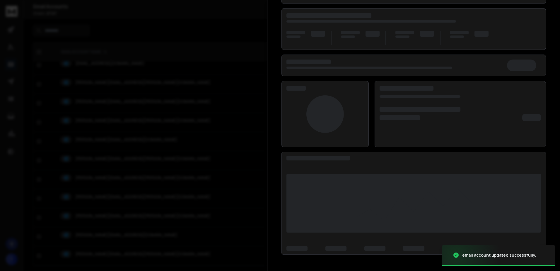
scroll to position [84, 0]
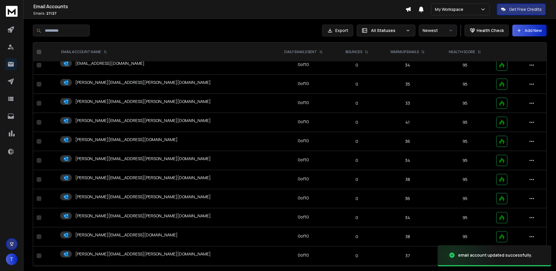
click at [529, 143] on button at bounding box center [532, 141] width 22 height 10
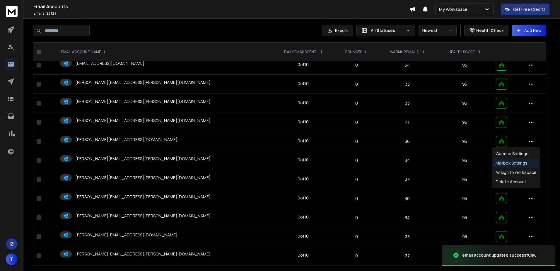
click at [510, 164] on div "Mailbox Settings" at bounding box center [517, 162] width 46 height 9
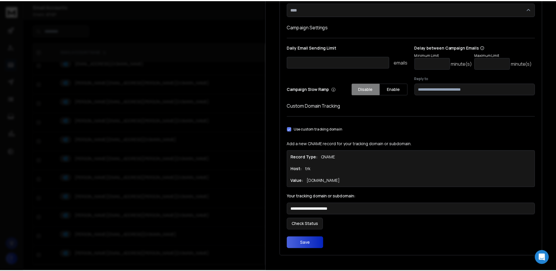
scroll to position [211, 0]
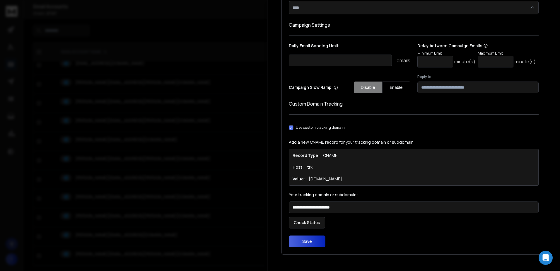
click at [310, 234] on form "**********" at bounding box center [414, 53] width 250 height 387
click at [310, 241] on button "Save" at bounding box center [307, 241] width 37 height 12
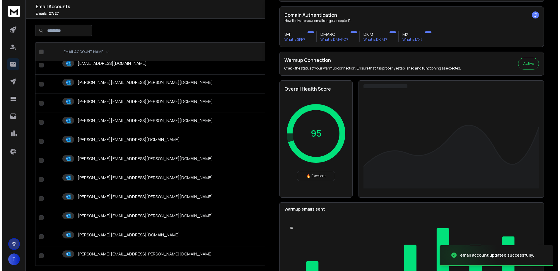
scroll to position [84, 0]
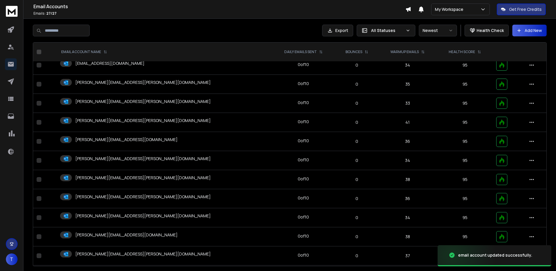
click at [521, 159] on button at bounding box center [532, 160] width 22 height 10
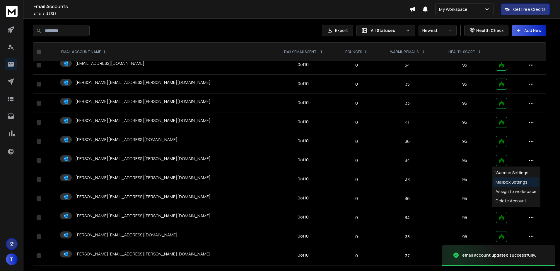
click at [517, 178] on div "Mailbox Settings" at bounding box center [517, 181] width 46 height 9
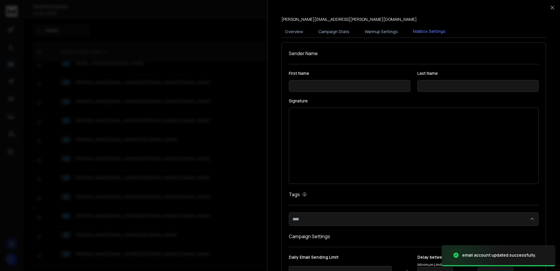
type input "*******"
type input "*****"
type input "**"
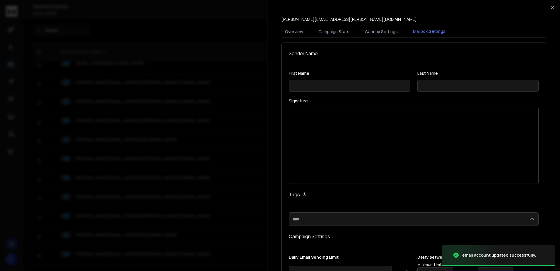
type input "**********"
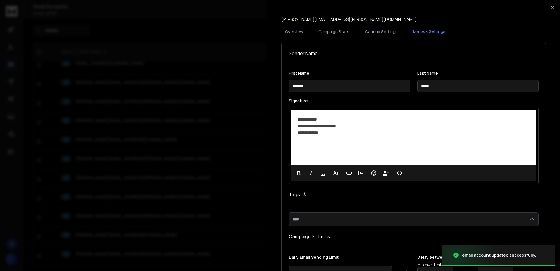
click at [298, 128] on div "**********" at bounding box center [413, 126] width 231 height 6
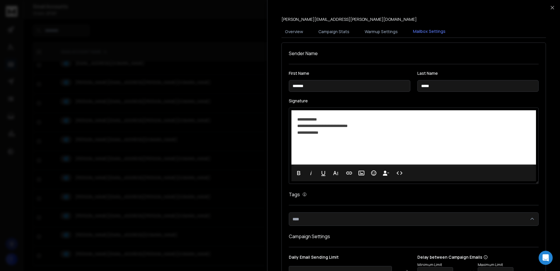
scroll to position [211, 0]
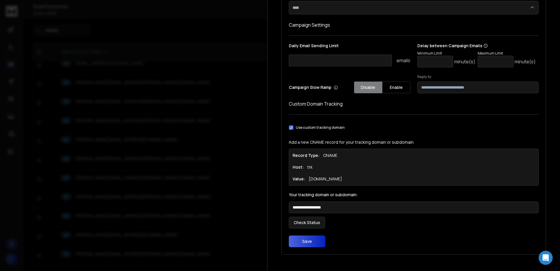
click at [316, 239] on button "Save" at bounding box center [307, 241] width 37 height 12
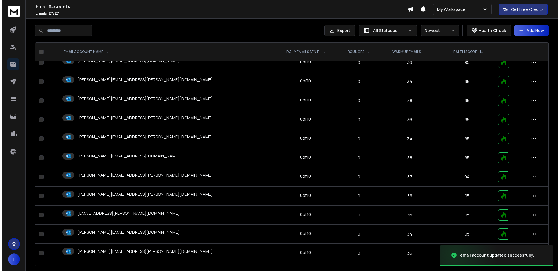
scroll to position [315, 0]
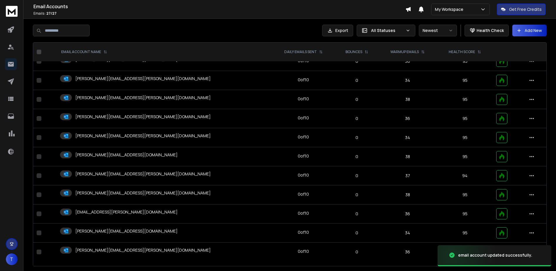
click at [529, 98] on icon at bounding box center [531, 99] width 5 height 5
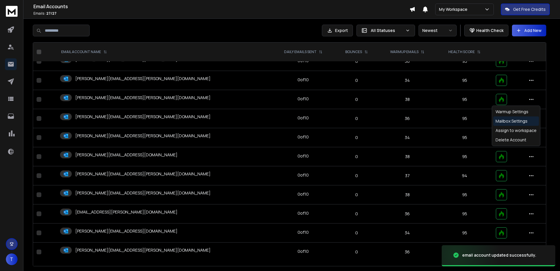
click at [512, 119] on div "Mailbox Settings" at bounding box center [517, 120] width 46 height 9
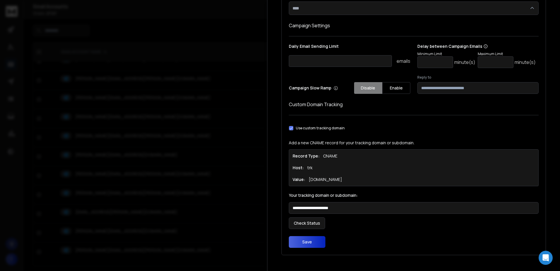
scroll to position [211, 0]
click at [308, 243] on button "Save" at bounding box center [307, 241] width 37 height 12
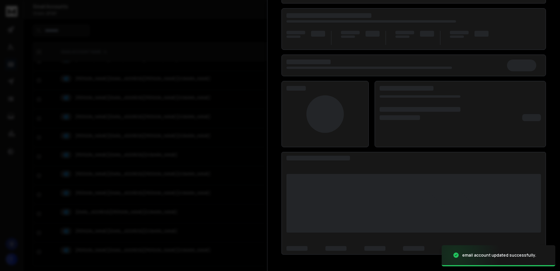
scroll to position [84, 0]
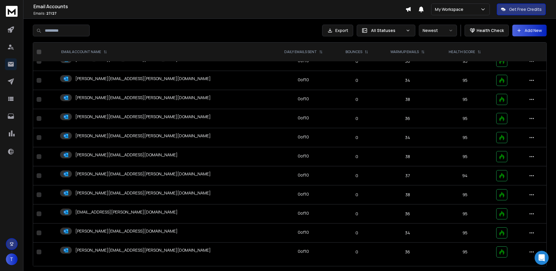
click at [526, 121] on button at bounding box center [532, 118] width 22 height 10
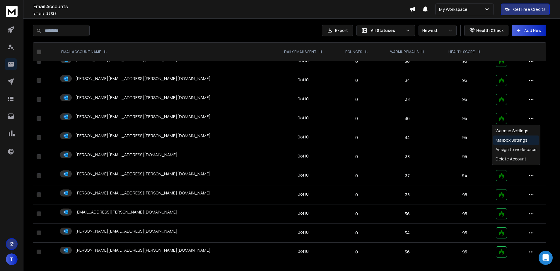
click at [510, 142] on div "Mailbox Settings" at bounding box center [517, 139] width 46 height 9
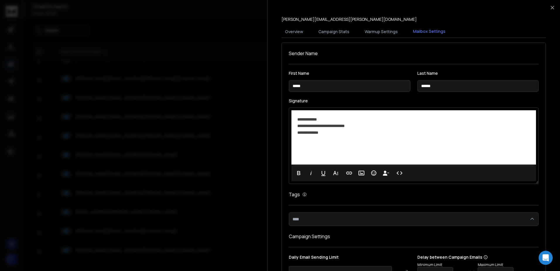
scroll to position [211, 0]
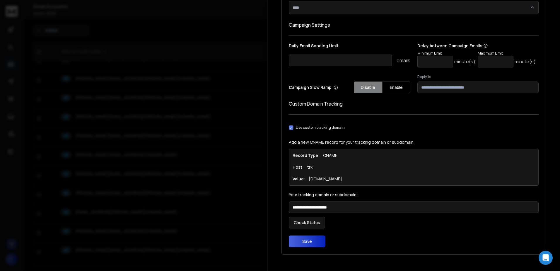
click at [315, 240] on button "Save" at bounding box center [307, 241] width 37 height 12
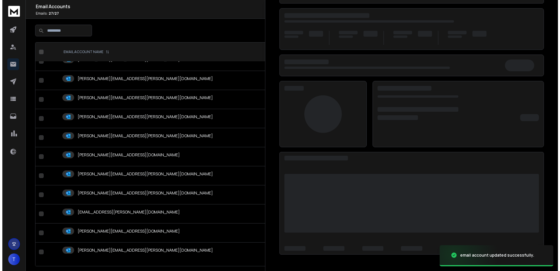
scroll to position [0, 0]
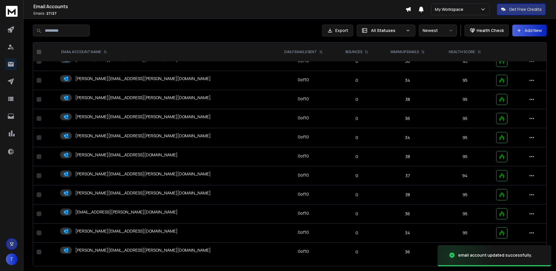
click at [529, 138] on icon at bounding box center [531, 137] width 5 height 5
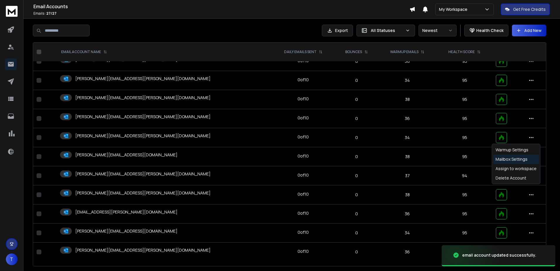
click at [512, 158] on div "Mailbox Settings" at bounding box center [517, 158] width 46 height 9
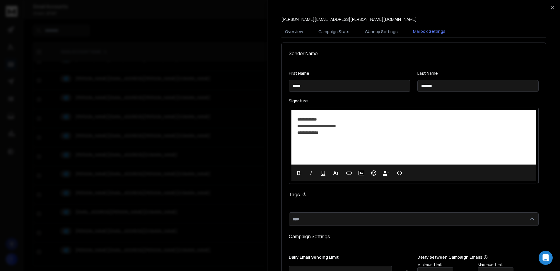
click at [295, 125] on div "**********" at bounding box center [414, 137] width 245 height 54
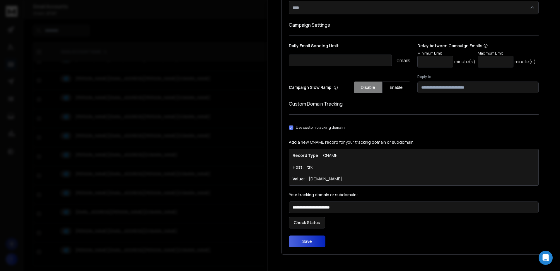
click at [309, 243] on button "Save" at bounding box center [307, 241] width 37 height 12
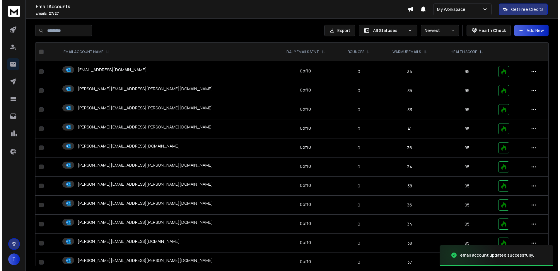
scroll to position [315, 0]
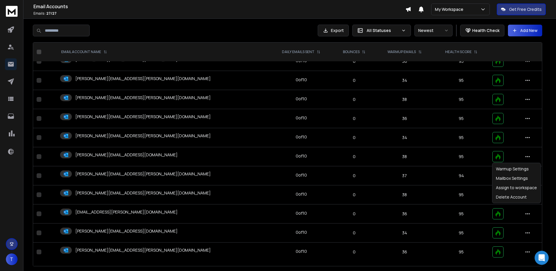
click at [525, 156] on icon at bounding box center [527, 156] width 5 height 5
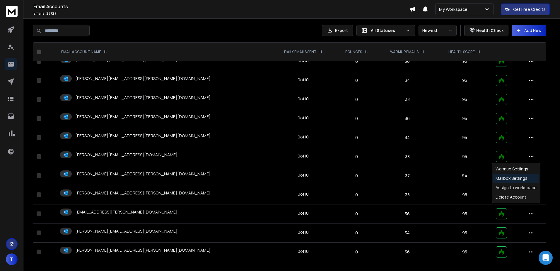
click at [518, 179] on div "Mailbox Settings" at bounding box center [517, 178] width 46 height 9
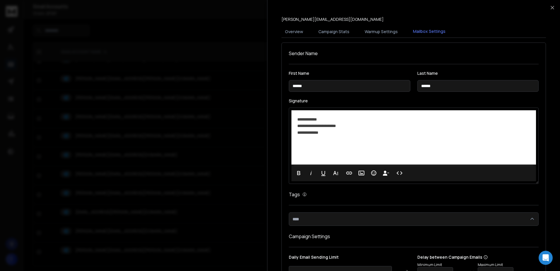
click at [296, 125] on div "**********" at bounding box center [414, 137] width 245 height 54
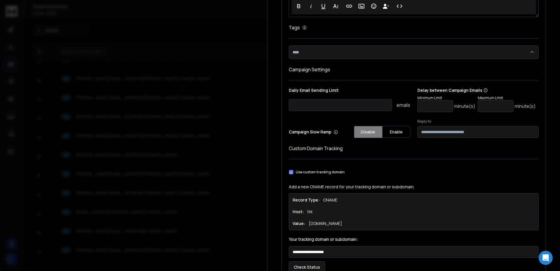
scroll to position [211, 0]
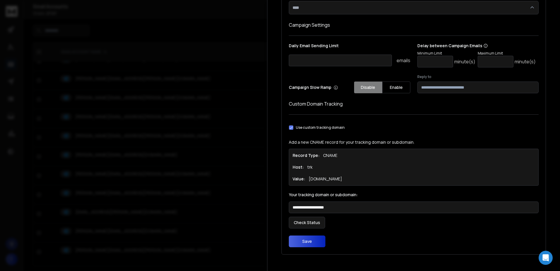
click at [305, 242] on button "Save" at bounding box center [307, 241] width 37 height 12
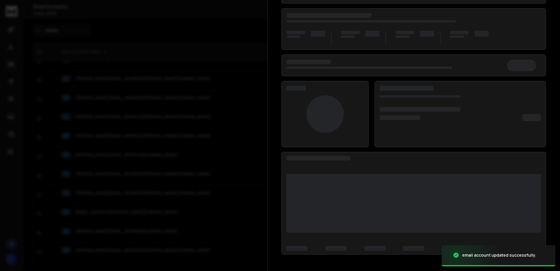
scroll to position [116, 0]
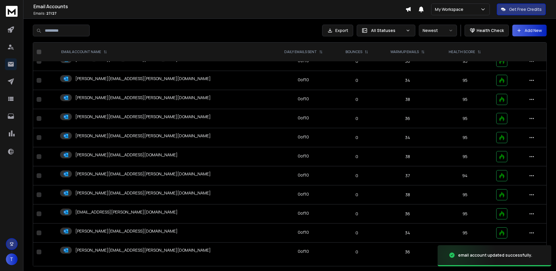
click at [529, 173] on icon at bounding box center [531, 175] width 5 height 5
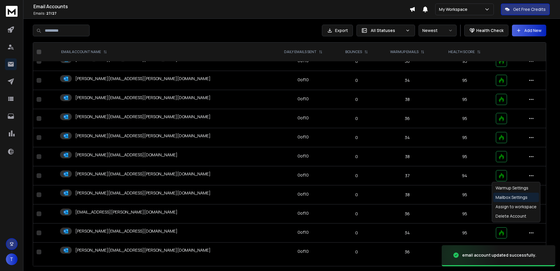
click at [506, 194] on div "Mailbox Settings" at bounding box center [517, 197] width 46 height 9
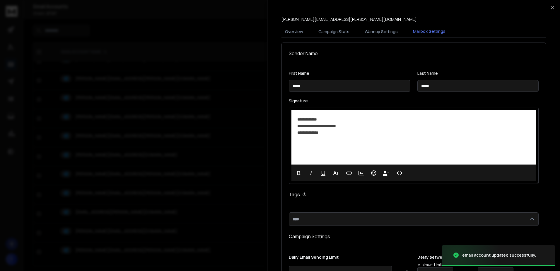
click at [294, 128] on div "**********" at bounding box center [414, 137] width 245 height 54
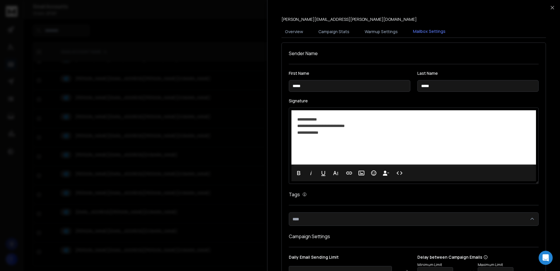
scroll to position [211, 0]
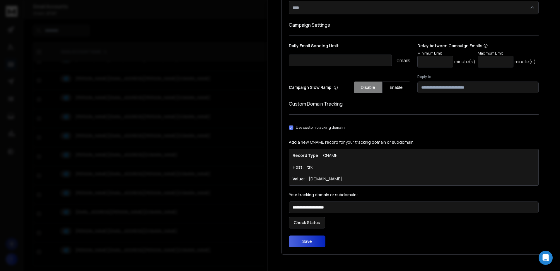
click at [296, 238] on button "Save" at bounding box center [307, 241] width 37 height 12
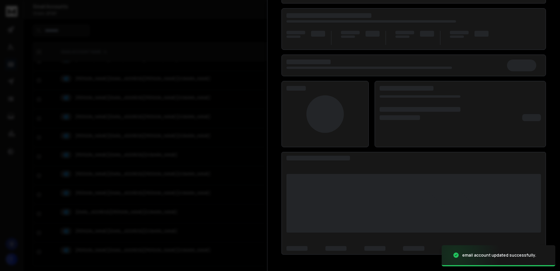
scroll to position [116, 0]
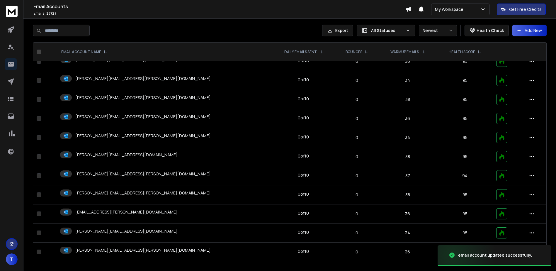
click at [529, 195] on icon at bounding box center [531, 194] width 5 height 5
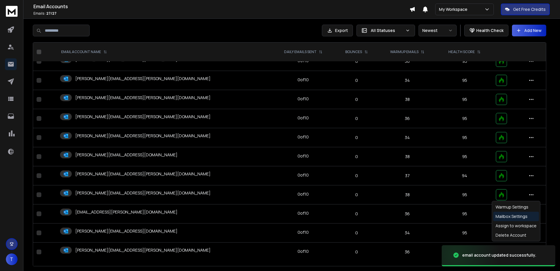
click at [510, 216] on div "Mailbox Settings" at bounding box center [517, 216] width 46 height 9
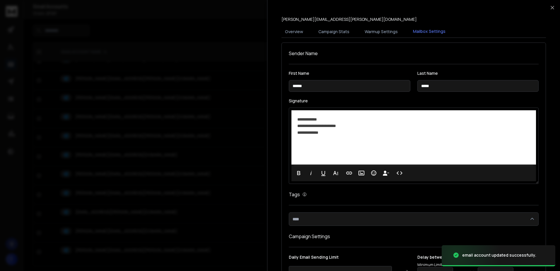
click at [291, 124] on div "**********" at bounding box center [414, 146] width 250 height 76
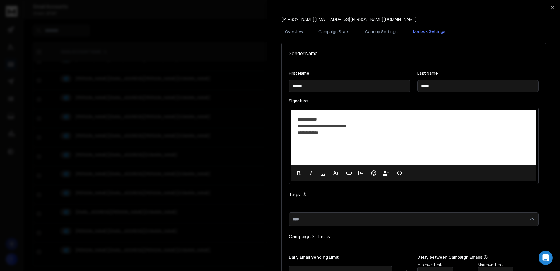
scroll to position [211, 0]
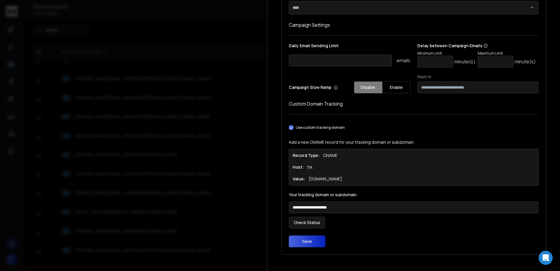
click at [310, 241] on button "Save" at bounding box center [307, 241] width 37 height 12
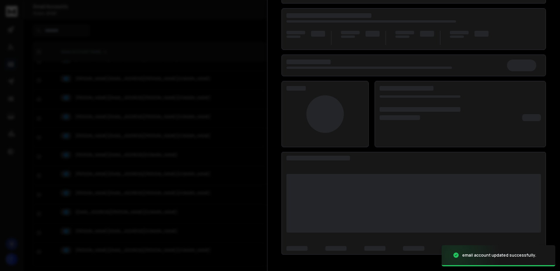
scroll to position [84, 0]
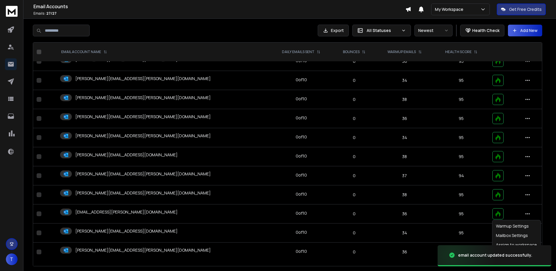
click at [526, 209] on button at bounding box center [528, 214] width 22 height 10
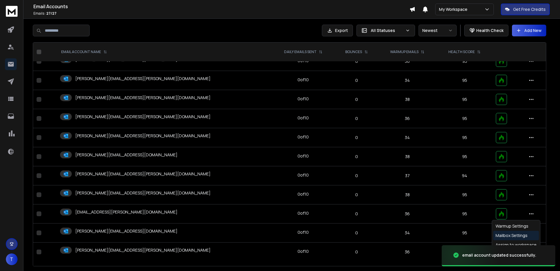
click at [517, 235] on div "Mailbox Settings" at bounding box center [517, 235] width 46 height 9
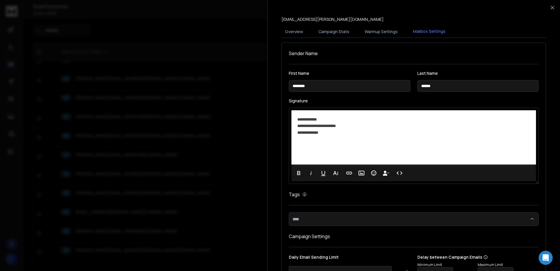
click at [294, 123] on div "**********" at bounding box center [414, 137] width 245 height 54
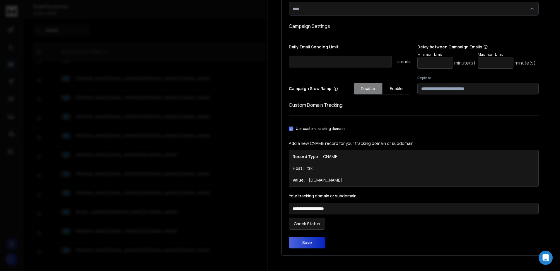
scroll to position [211, 0]
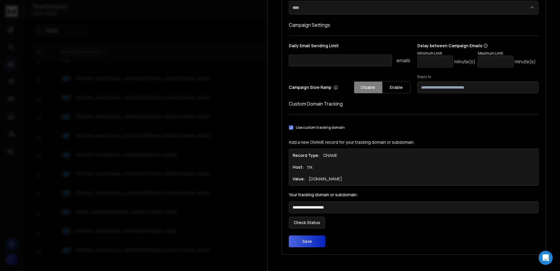
click at [308, 241] on button "Save" at bounding box center [307, 241] width 37 height 12
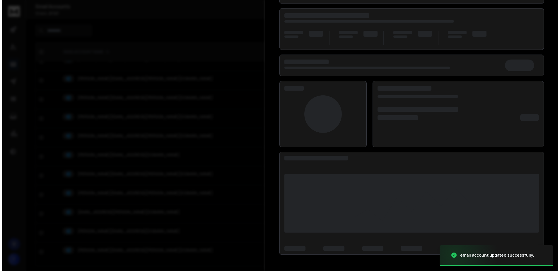
scroll to position [0, 0]
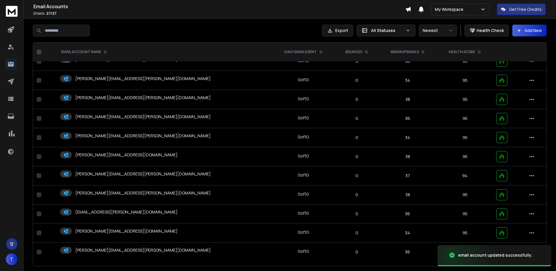
click at [530, 232] on button at bounding box center [532, 233] width 22 height 10
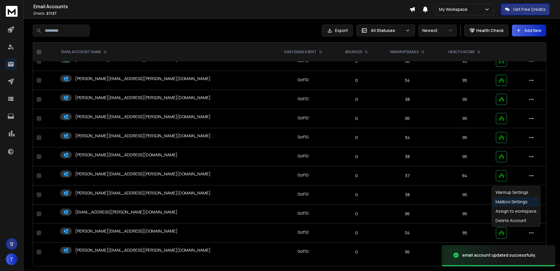
click at [518, 201] on div "Mailbox Settings" at bounding box center [517, 201] width 46 height 9
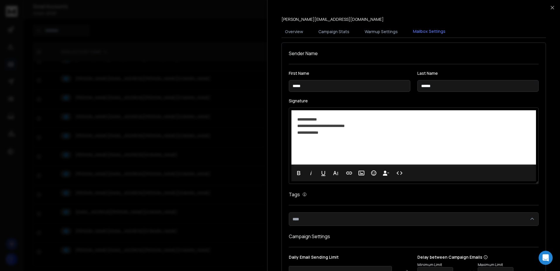
scroll to position [211, 0]
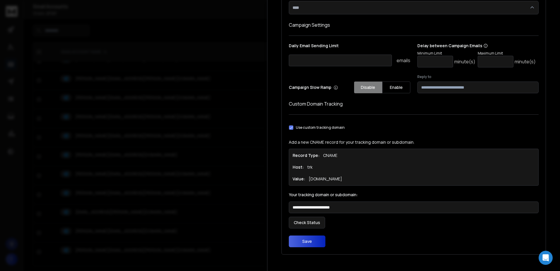
click at [310, 243] on button "Save" at bounding box center [307, 241] width 37 height 12
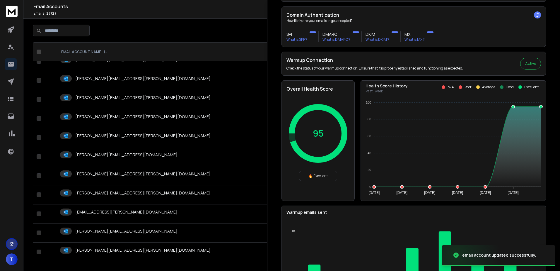
scroll to position [0, 0]
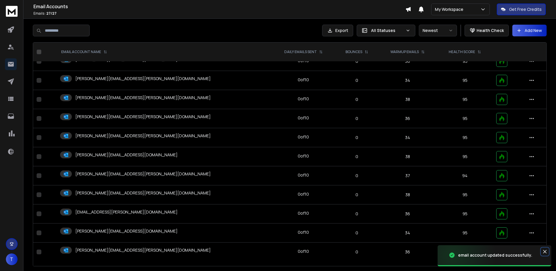
click at [543, 251] on icon "Notifications (F8)" at bounding box center [545, 252] width 6 height 6
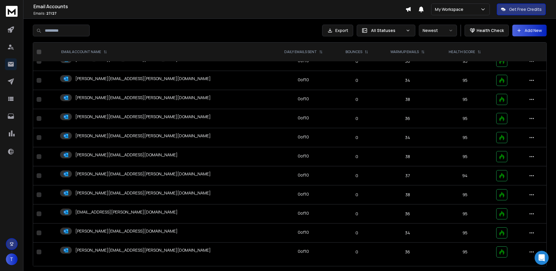
click at [529, 254] on icon at bounding box center [531, 251] width 5 height 5
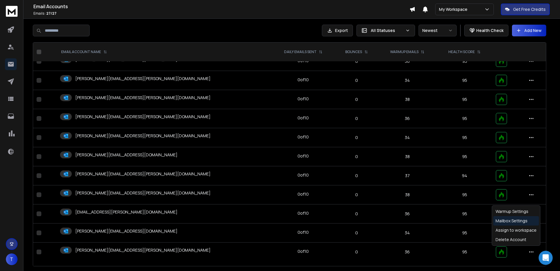
click at [516, 222] on div "Mailbox Settings" at bounding box center [517, 220] width 46 height 9
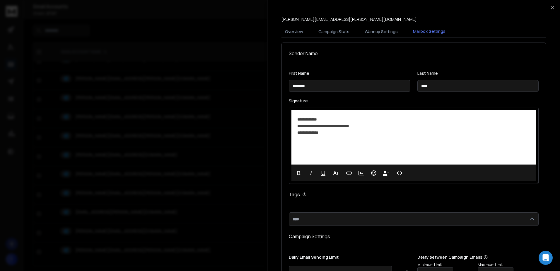
scroll to position [211, 0]
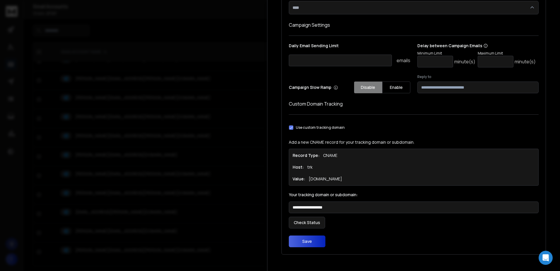
click at [307, 240] on button "Save" at bounding box center [307, 241] width 37 height 12
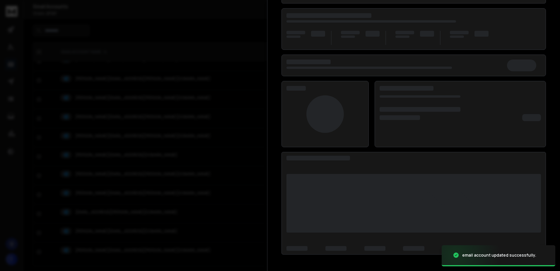
scroll to position [116, 0]
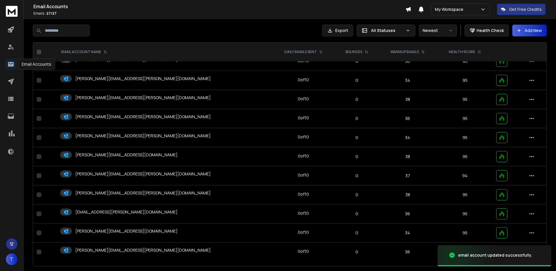
click at [9, 64] on icon at bounding box center [11, 64] width 6 height 5
click at [13, 81] on icon at bounding box center [11, 81] width 6 height 6
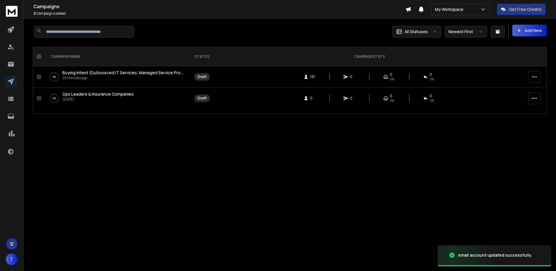
click at [117, 76] on p "26 minutes ago" at bounding box center [123, 78] width 122 height 5
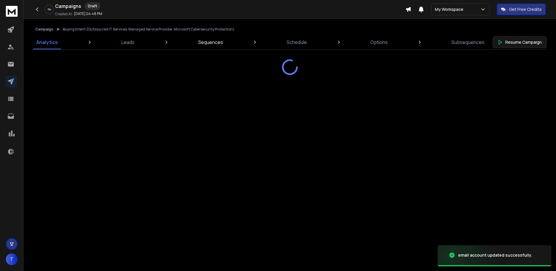
click at [214, 42] on p "Sequences" at bounding box center [210, 42] width 25 height 7
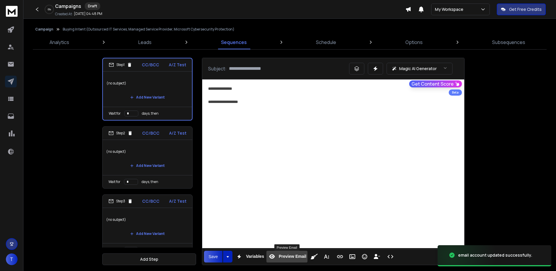
click at [289, 257] on span "Preview Email" at bounding box center [293, 256] width 30 height 5
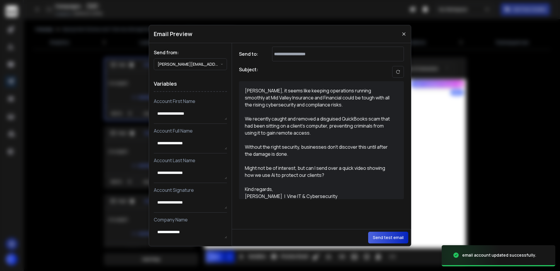
scroll to position [8, 0]
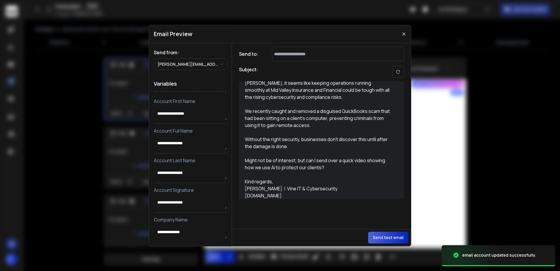
click at [315, 56] on input at bounding box center [338, 54] width 128 height 11
type input "**********"
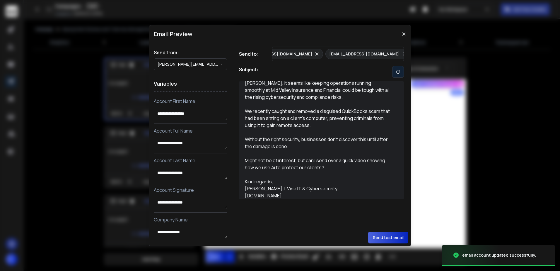
click at [399, 74] on icon at bounding box center [398, 72] width 4 height 4
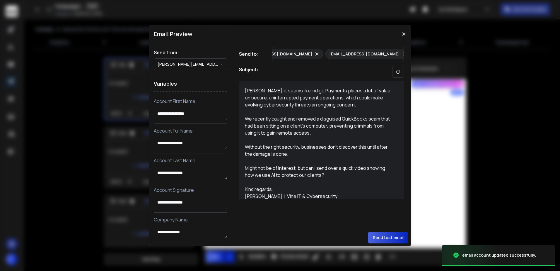
scroll to position [8, 0]
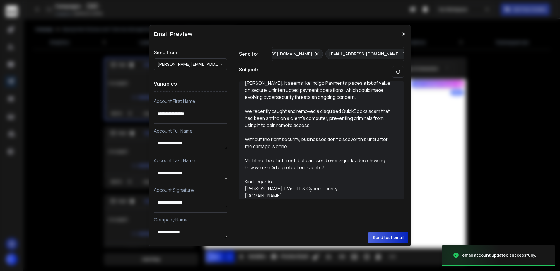
click at [391, 237] on button "Send test email" at bounding box center [388, 238] width 40 height 12
click at [401, 32] on div "Email Preview" at bounding box center [280, 34] width 262 height 18
click at [405, 34] on icon at bounding box center [404, 34] width 5 height 5
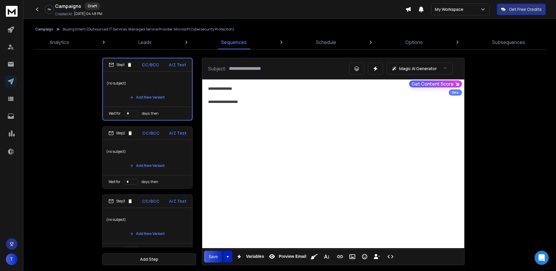
click at [256, 70] on input at bounding box center [286, 68] width 114 height 7
type input "*"
click at [254, 69] on input at bounding box center [286, 68] width 114 height 7
click at [375, 67] on icon "button" at bounding box center [375, 68] width 5 height 5
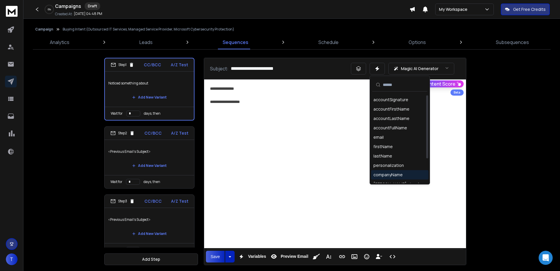
click at [399, 176] on div "companyName" at bounding box center [388, 175] width 29 height 6
type input "**********"
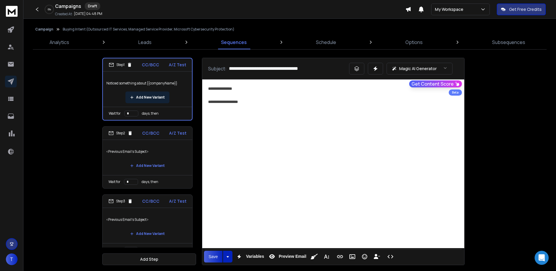
click at [154, 96] on button "Add New Variant" at bounding box center [147, 97] width 44 height 12
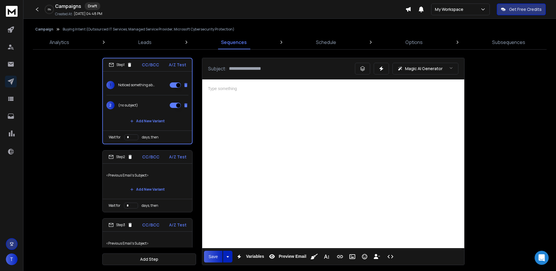
click at [142, 104] on div "2 (no subject)" at bounding box center [147, 105] width 82 height 20
click at [249, 96] on div at bounding box center [333, 160] width 262 height 162
click at [383, 69] on icon "button" at bounding box center [381, 68] width 5 height 5
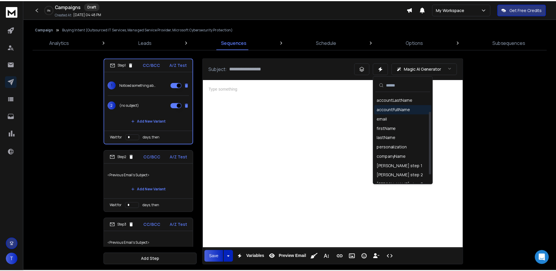
scroll to position [34, 0]
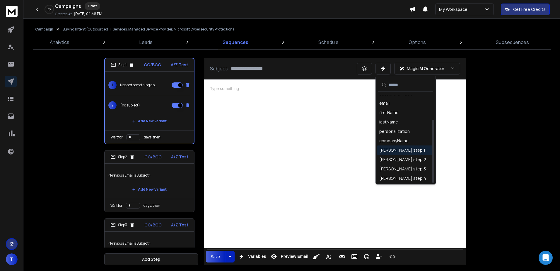
click at [401, 148] on div "[PERSON_NAME] step 1" at bounding box center [403, 150] width 46 height 6
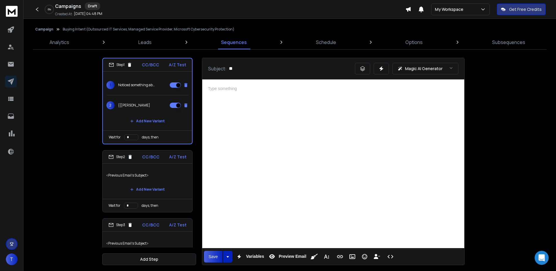
type input "*"
click at [265, 113] on div at bounding box center [333, 160] width 262 height 162
click at [260, 254] on span "Variables" at bounding box center [255, 256] width 21 height 5
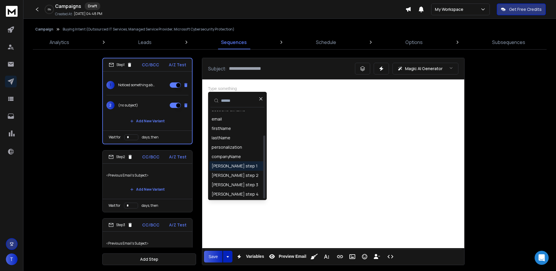
click at [233, 166] on div "[PERSON_NAME] step 1" at bounding box center [235, 166] width 46 height 6
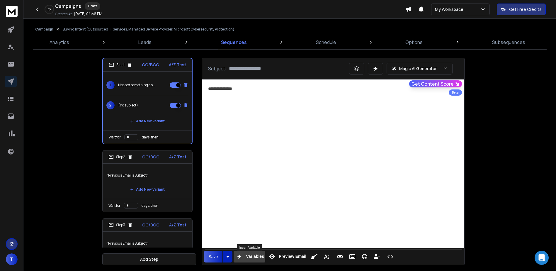
click at [261, 259] on div "Variables" at bounding box center [250, 256] width 32 height 9
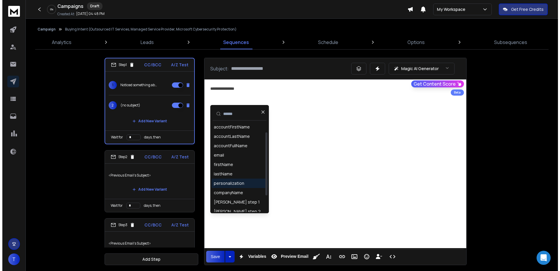
scroll to position [0, 0]
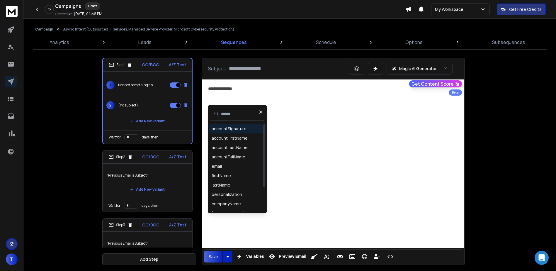
click at [238, 127] on div "accountSignature" at bounding box center [229, 129] width 35 height 6
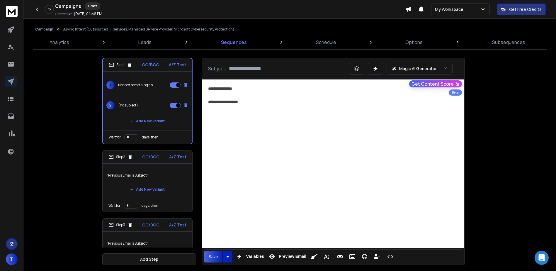
click at [279, 69] on input at bounding box center [286, 68] width 114 height 7
click at [300, 121] on div "**********" at bounding box center [333, 160] width 262 height 162
click at [149, 86] on p "Noticed something about {{companyName}}" at bounding box center [137, 85] width 38 height 5
type input "**********"
click at [281, 256] on span "Preview Email" at bounding box center [293, 256] width 30 height 5
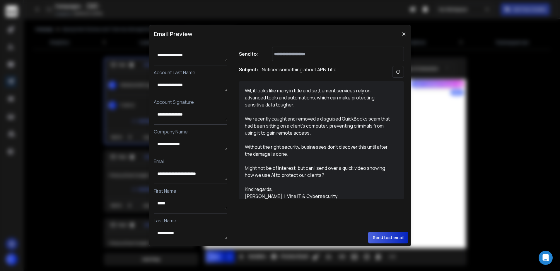
click at [405, 34] on icon at bounding box center [404, 34] width 5 height 5
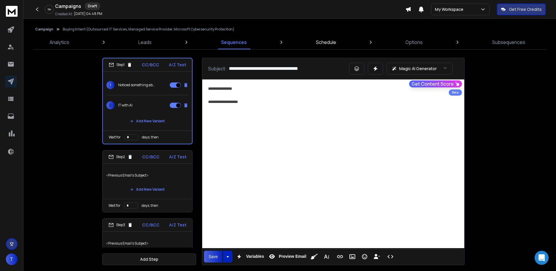
click at [326, 44] on p "Schedule" at bounding box center [326, 42] width 20 height 7
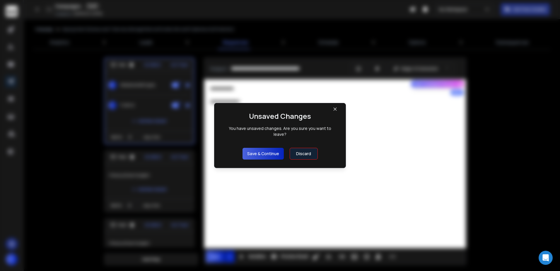
click at [338, 109] on div "Unsaved Changes You have unsaved changes. Are you sure you want to leave? Save …" at bounding box center [280, 135] width 132 height 65
click at [336, 111] on icon at bounding box center [335, 109] width 5 height 5
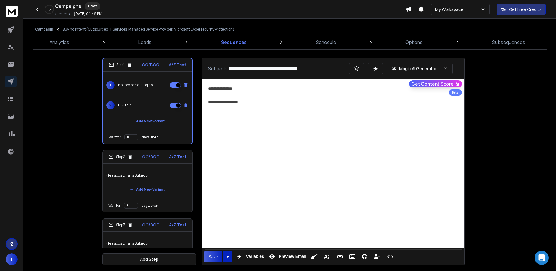
click at [226, 258] on icon "button" at bounding box center [227, 257] width 7 height 4
click at [227, 256] on icon "button" at bounding box center [228, 256] width 2 height 1
click at [319, 44] on p "Schedule" at bounding box center [326, 42] width 20 height 7
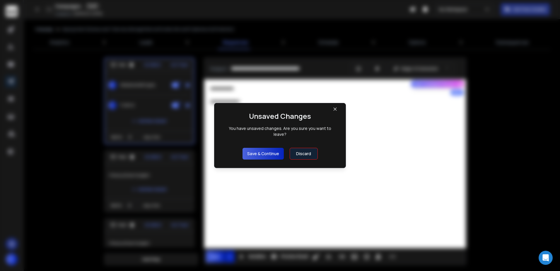
click at [258, 153] on button "Save & Continue" at bounding box center [263, 154] width 41 height 12
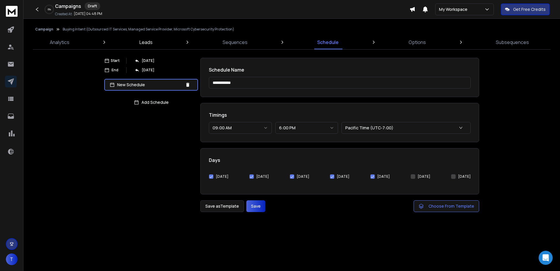
click at [155, 40] on link "Leads" at bounding box center [146, 42] width 20 height 14
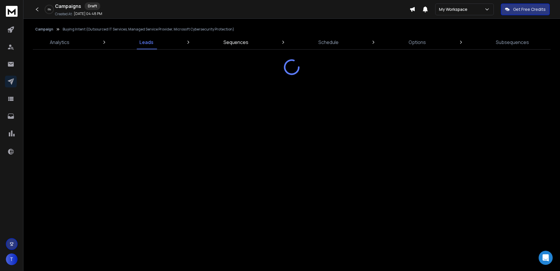
click at [223, 43] on link "Sequences" at bounding box center [236, 42] width 32 height 14
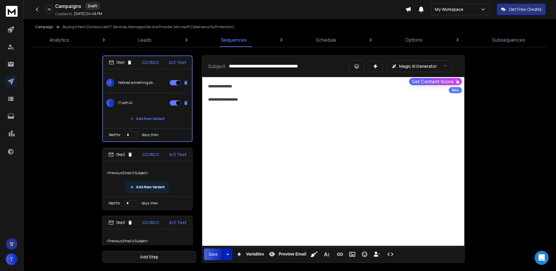
scroll to position [88, 0]
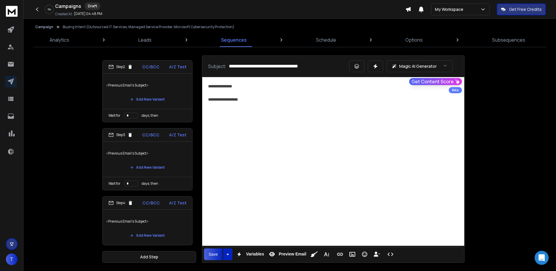
click at [157, 222] on p "<Previous Email's Subject>" at bounding box center [147, 221] width 83 height 16
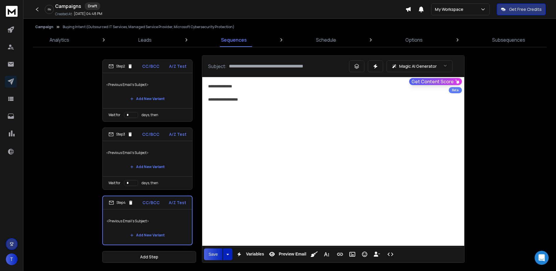
click at [160, 174] on div "<Previous Email's Subject> Add New Variant" at bounding box center [148, 158] width 90 height 35
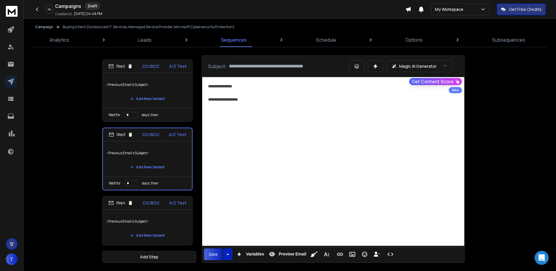
scroll to position [0, 0]
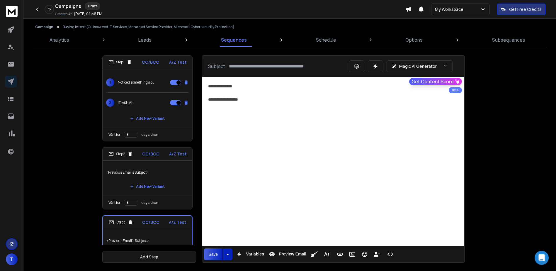
click at [155, 172] on p "<Previous Email's Subject>" at bounding box center [147, 172] width 83 height 16
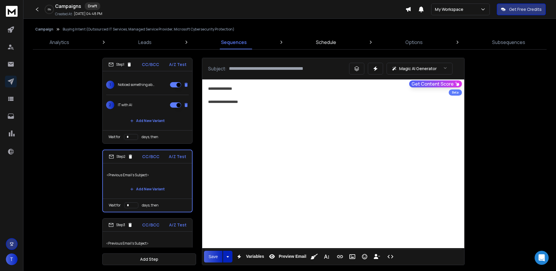
click at [334, 44] on p "Schedule" at bounding box center [326, 42] width 20 height 7
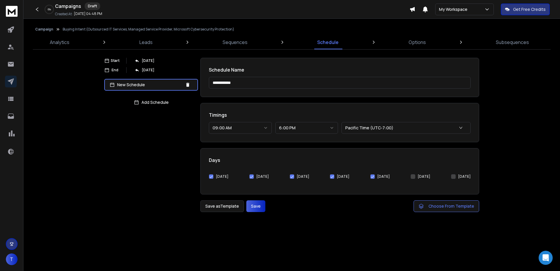
click at [433, 42] on div "Analytics Leads Sequences Schedule Options Subsequences" at bounding box center [290, 42] width 514 height 14
click at [410, 45] on p "Options" at bounding box center [417, 42] width 17 height 7
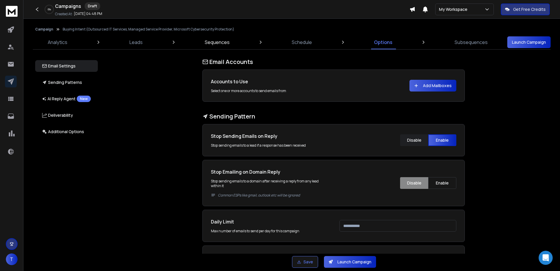
click at [210, 42] on p "Sequences" at bounding box center [217, 42] width 25 height 7
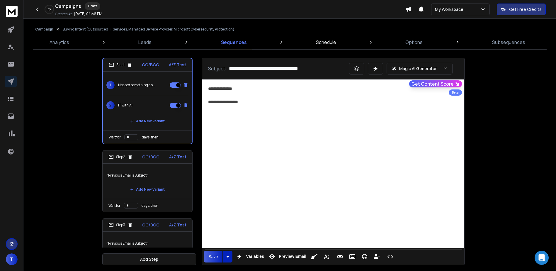
click at [320, 39] on p "Schedule" at bounding box center [326, 42] width 20 height 7
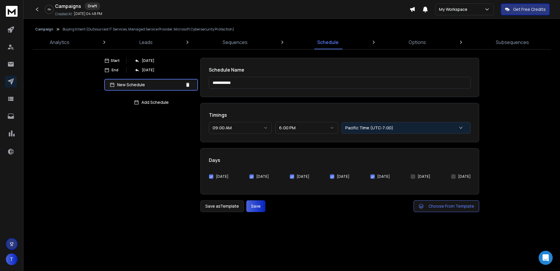
click at [388, 129] on p "Pacific Time (UTC-7:00)" at bounding box center [371, 128] width 50 height 6
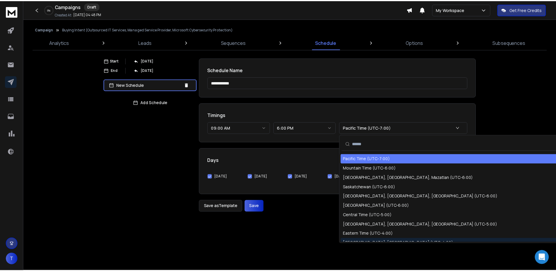
scroll to position [86, 0]
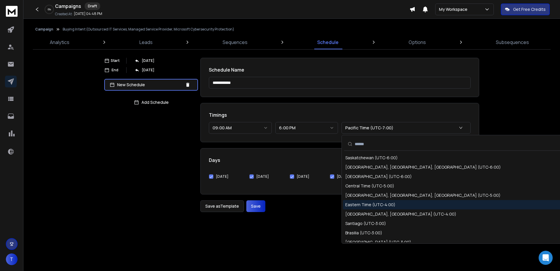
click at [383, 204] on div "Eastern Time (UTC-4:00)" at bounding box center [371, 205] width 50 height 6
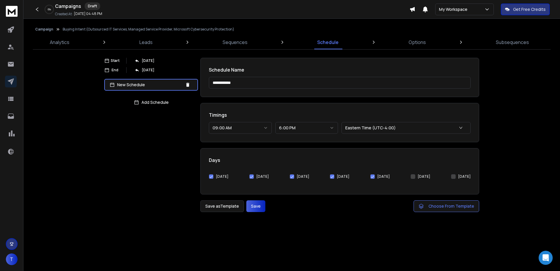
click at [261, 77] on input "**********" at bounding box center [340, 83] width 262 height 12
type input "*"
type input "**********"
click at [256, 205] on button "Save" at bounding box center [256, 206] width 19 height 12
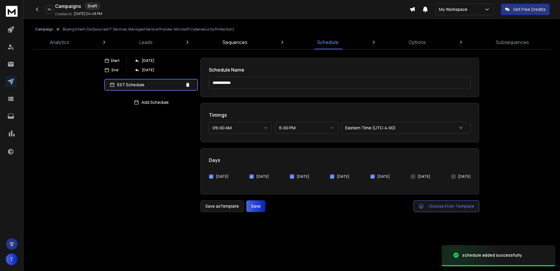
click at [240, 41] on p "Sequences" at bounding box center [235, 42] width 25 height 7
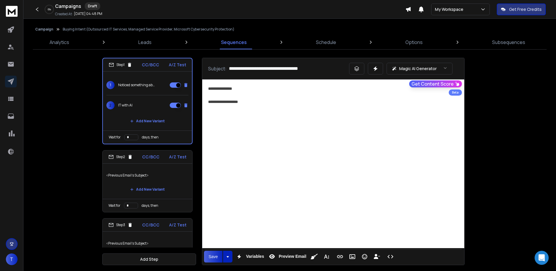
click at [135, 138] on input "*" at bounding box center [131, 137] width 14 height 6
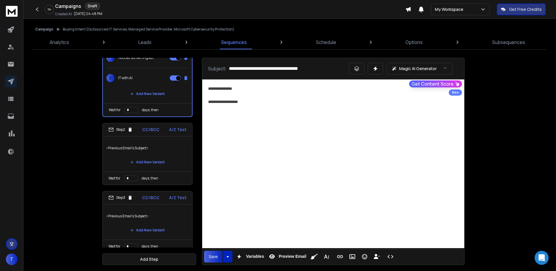
scroll to position [59, 0]
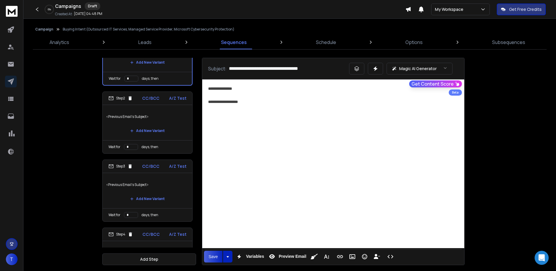
type input "*"
click at [135, 147] on input "*" at bounding box center [131, 147] width 14 height 6
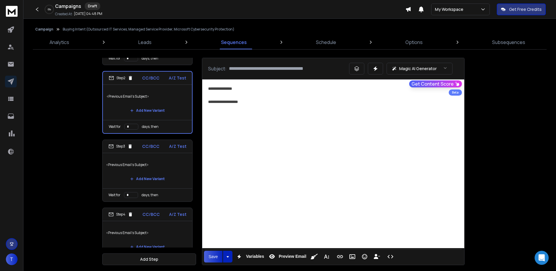
scroll to position [88, 0]
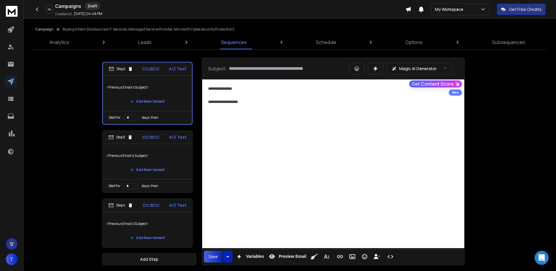
type input "*"
click at [132, 187] on input "*" at bounding box center [131, 186] width 14 height 6
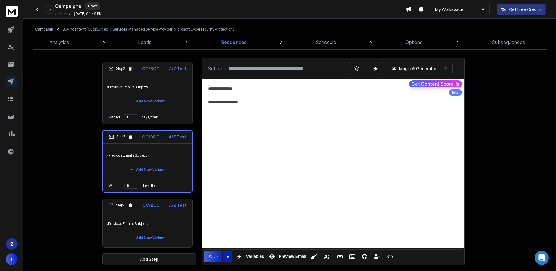
click at [162, 223] on p "<Previous Email's Subject>" at bounding box center [147, 223] width 83 height 16
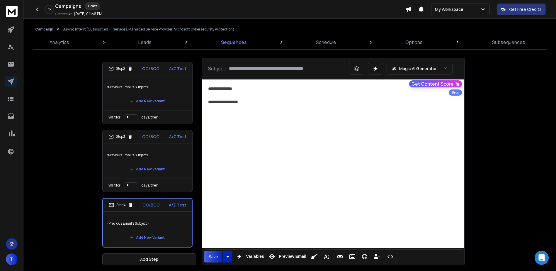
scroll to position [2, 0]
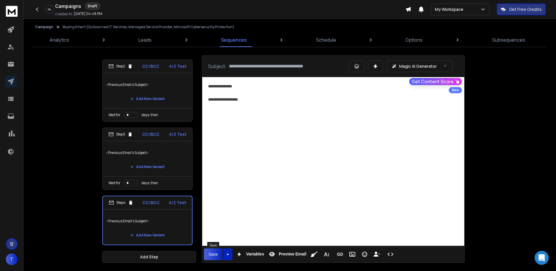
type input "*"
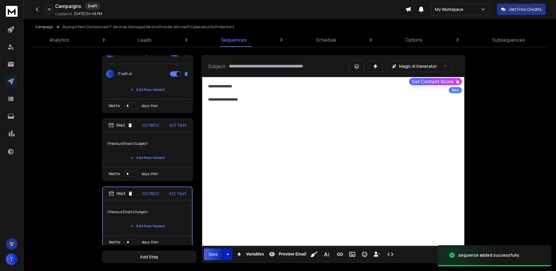
scroll to position [0, 0]
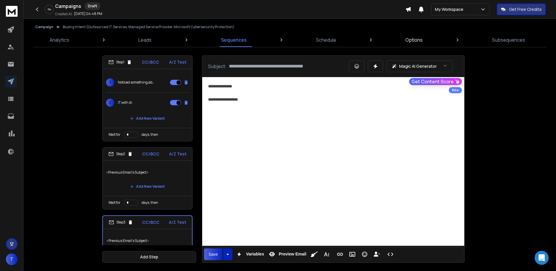
click at [420, 45] on link "Options" at bounding box center [414, 40] width 24 height 14
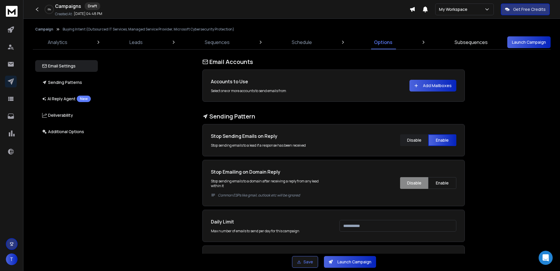
click at [476, 43] on p "Subsequences" at bounding box center [471, 42] width 33 height 7
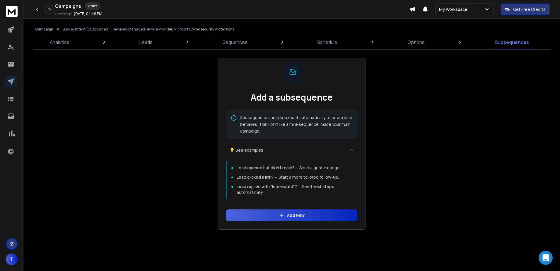
click at [313, 218] on button "Add New" at bounding box center [291, 215] width 131 height 12
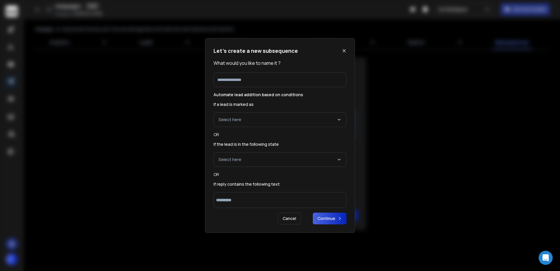
click at [343, 48] on icon at bounding box center [344, 50] width 5 height 5
